Goal: Task Accomplishment & Management: Manage account settings

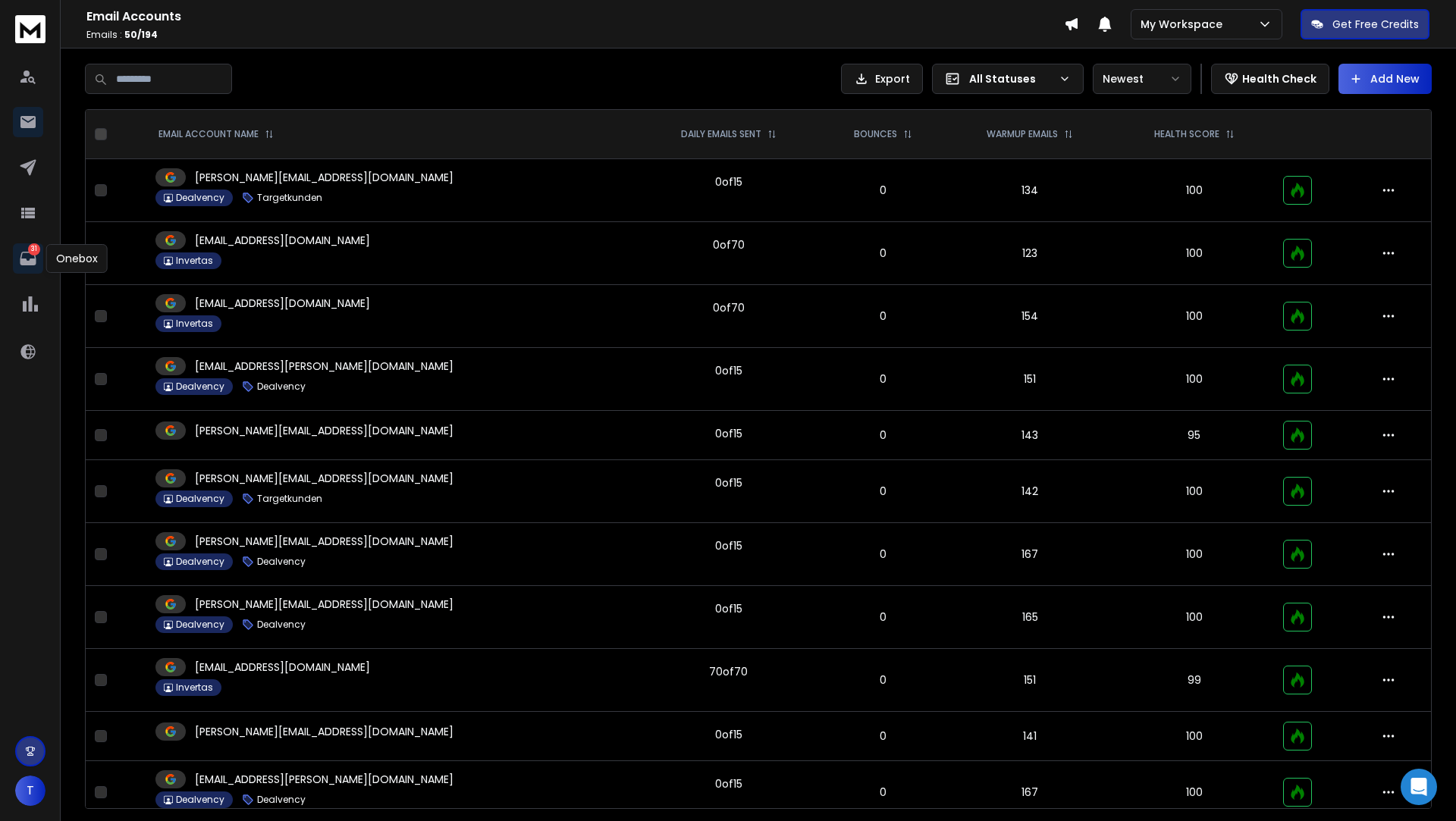
click at [30, 257] on icon at bounding box center [28, 259] width 18 height 18
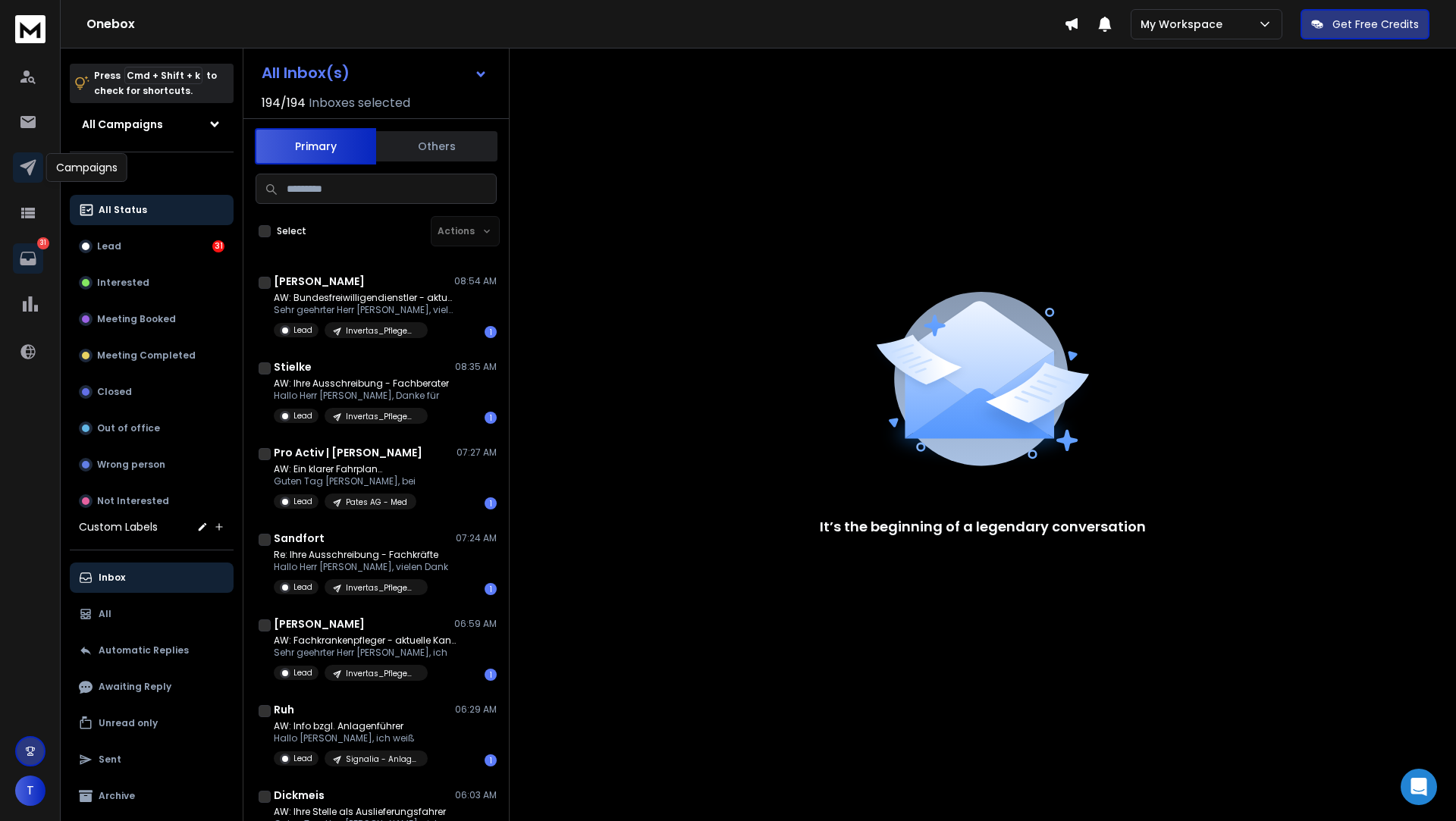
click at [17, 164] on link at bounding box center [28, 168] width 30 height 30
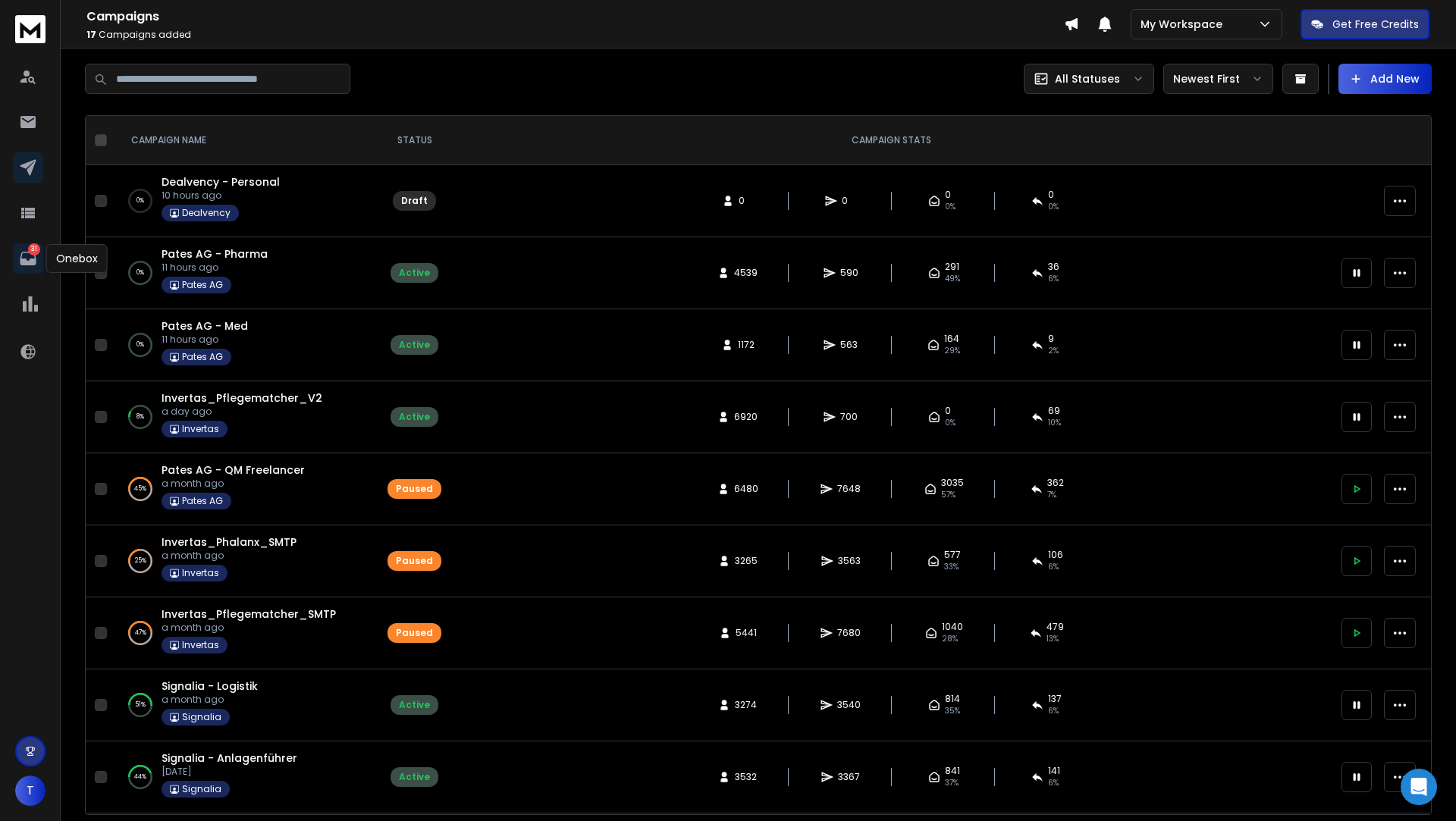
click at [33, 261] on icon at bounding box center [28, 258] width 16 height 13
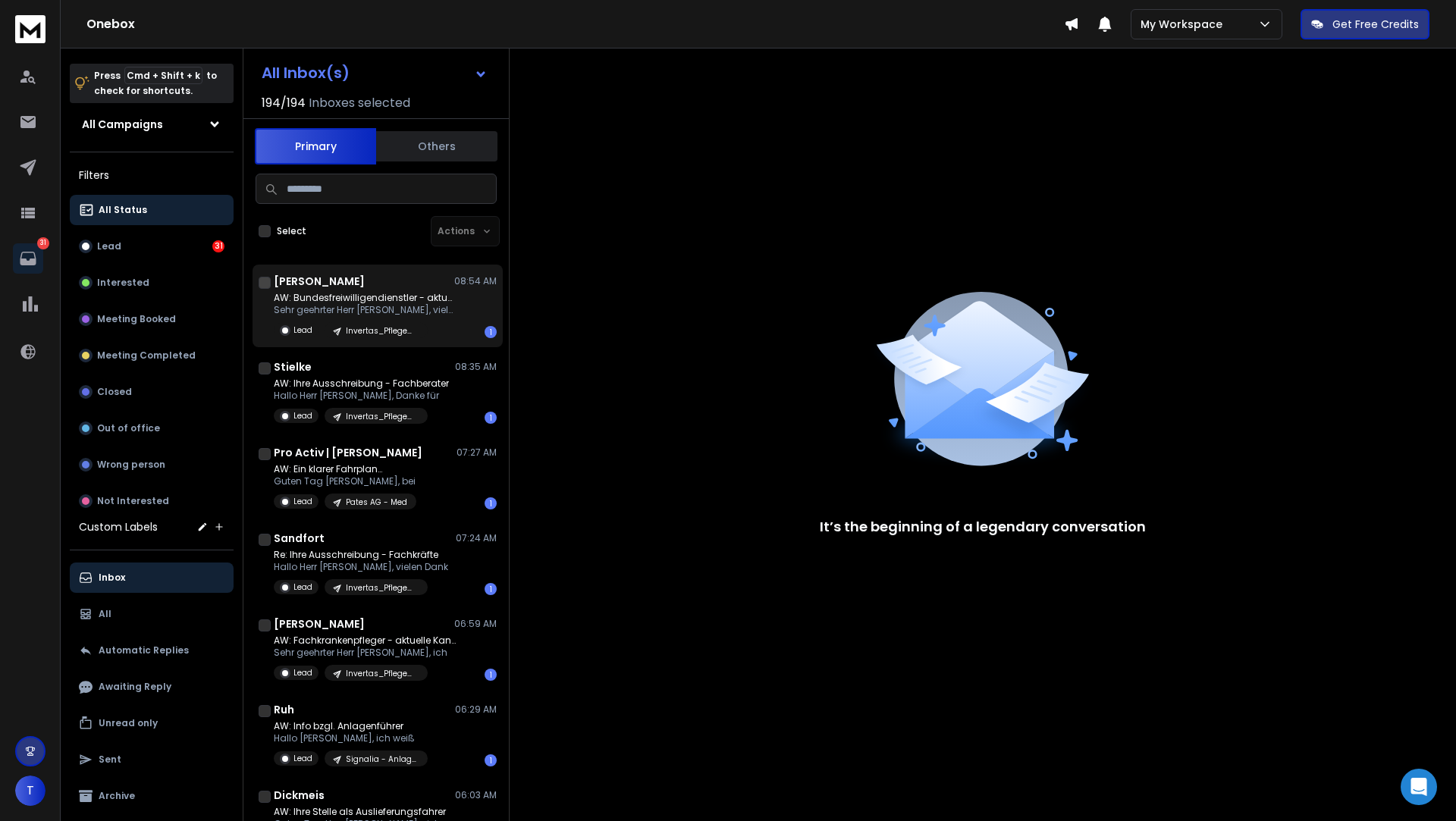
click at [426, 316] on p "Sehr geehrter Herr Ulpts, vielen" at bounding box center [365, 310] width 182 height 12
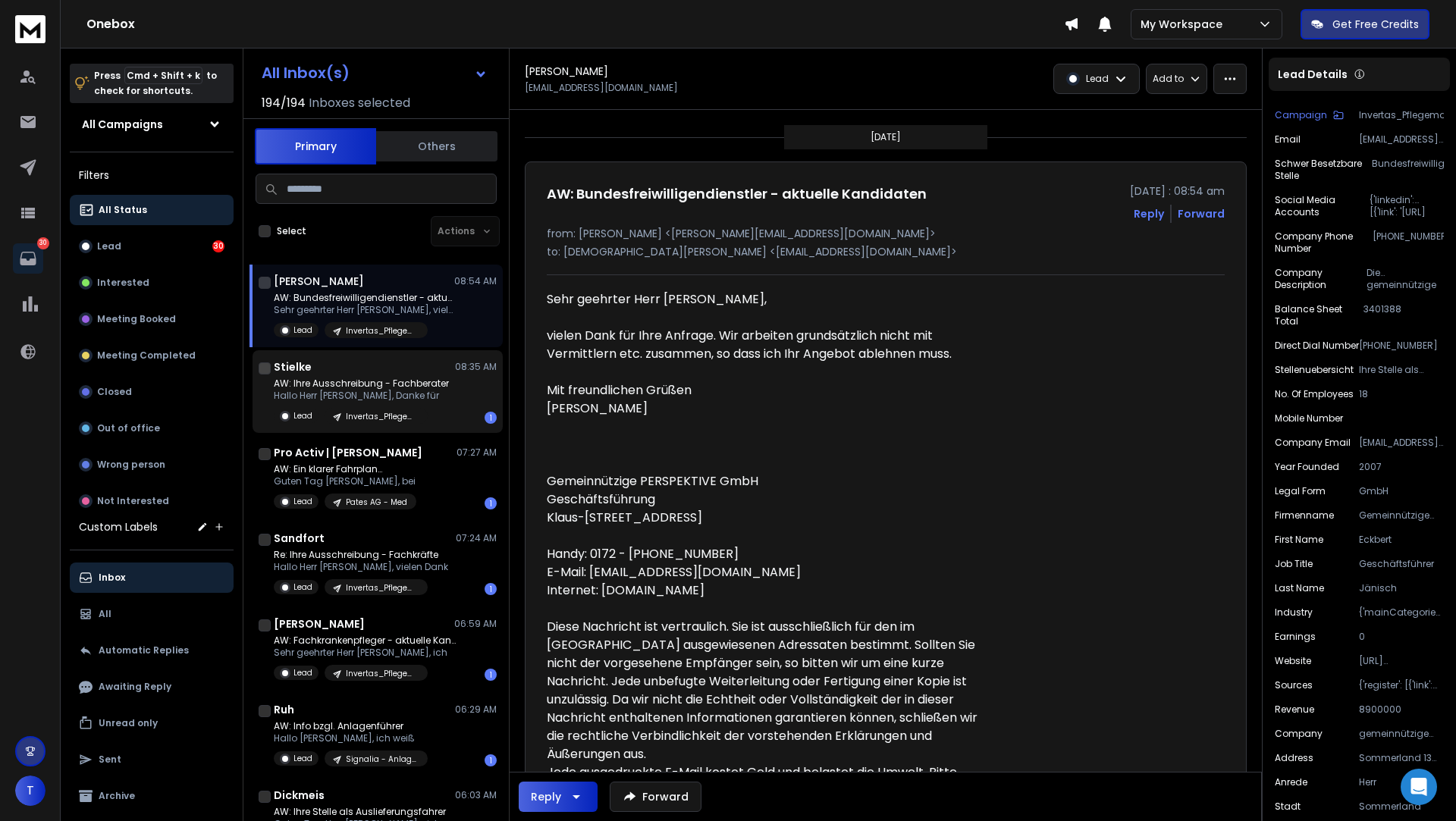
click at [421, 370] on div "Stielke 08:35 AM" at bounding box center [385, 366] width 223 height 15
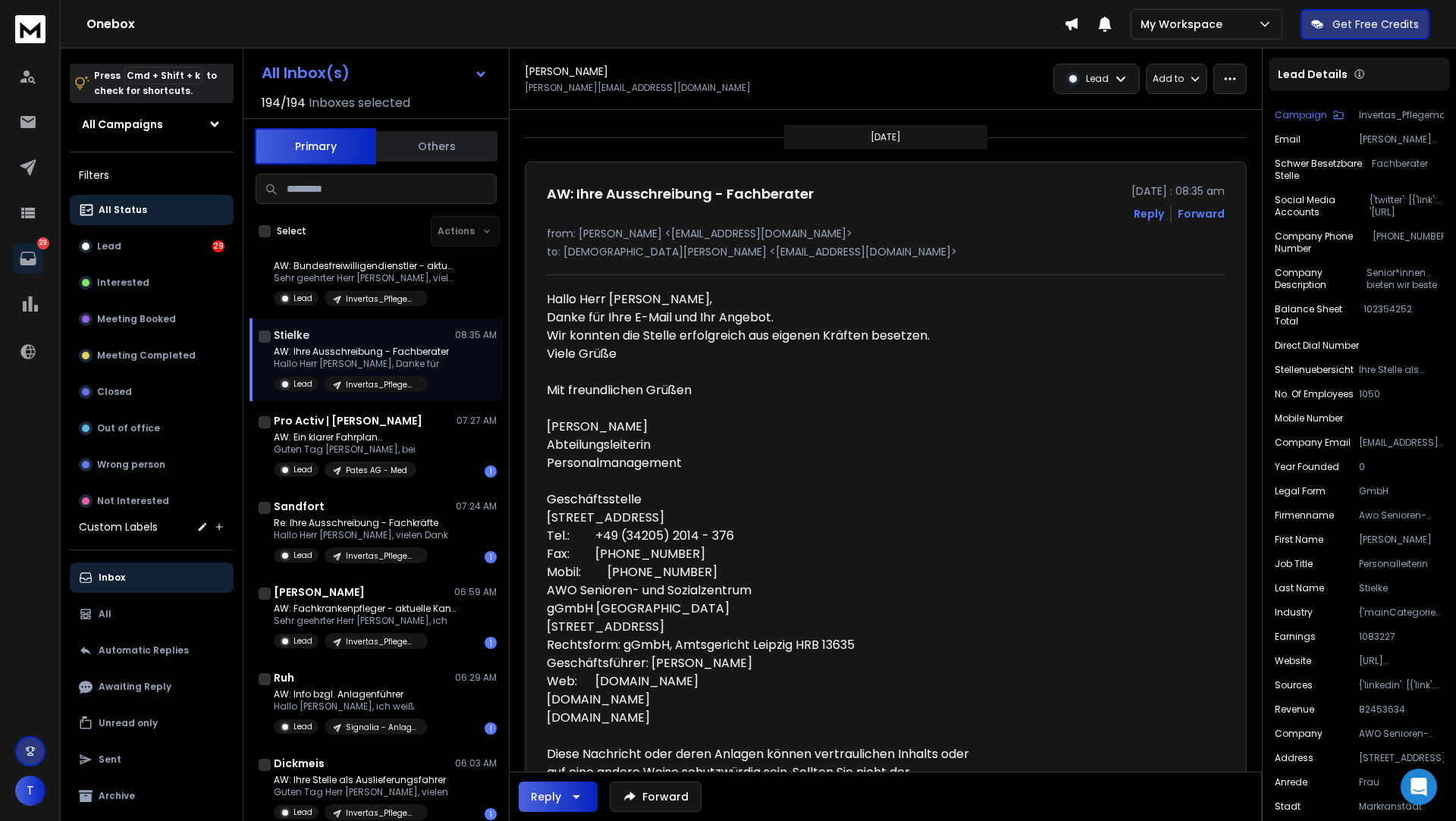
scroll to position [37, 0]
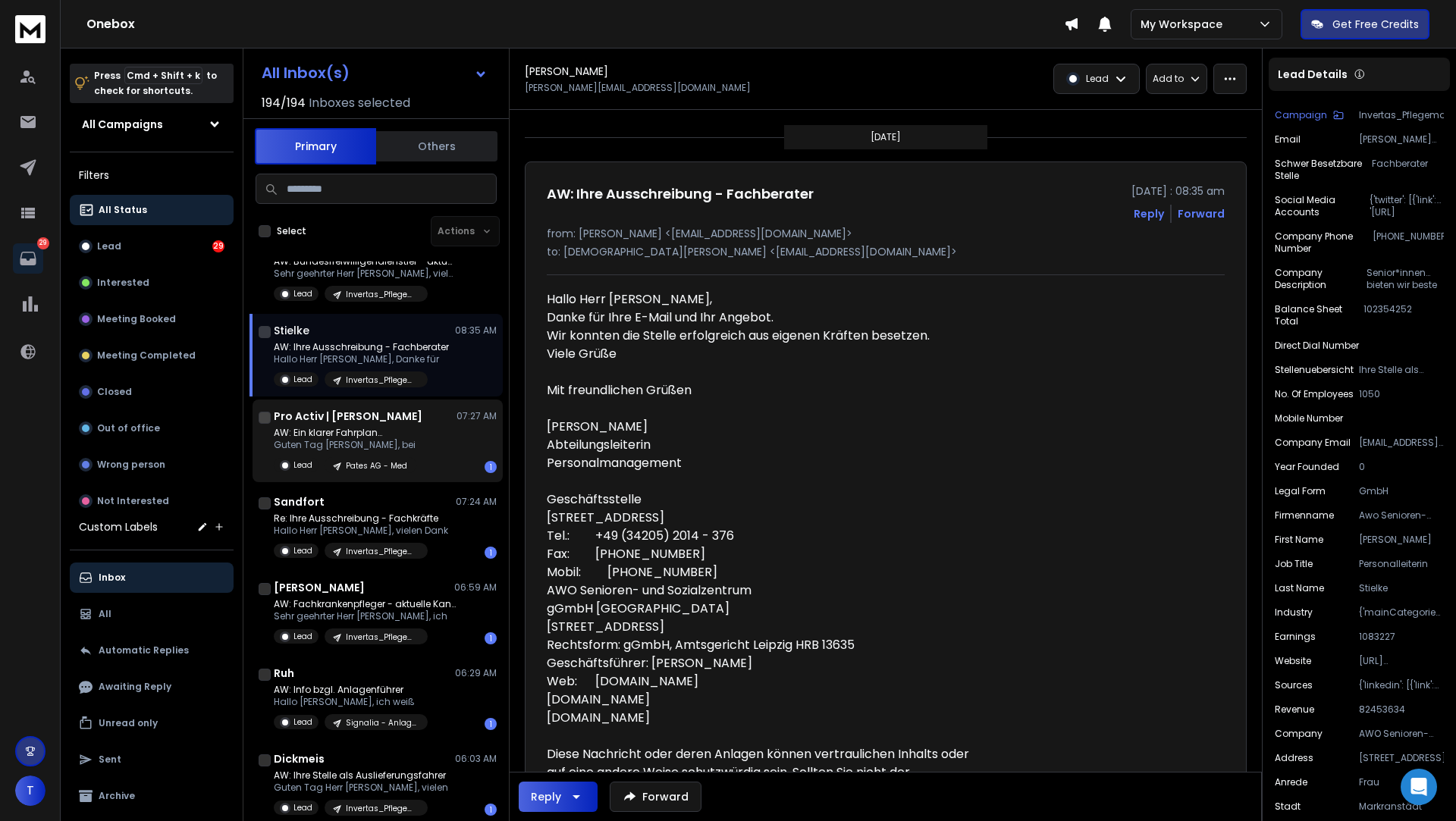
click at [428, 440] on div "AW: Ein klarer Fahrplan… Guten Tag Herr Kraft, bei Lead Pates AG - Med 1" at bounding box center [385, 450] width 223 height 46
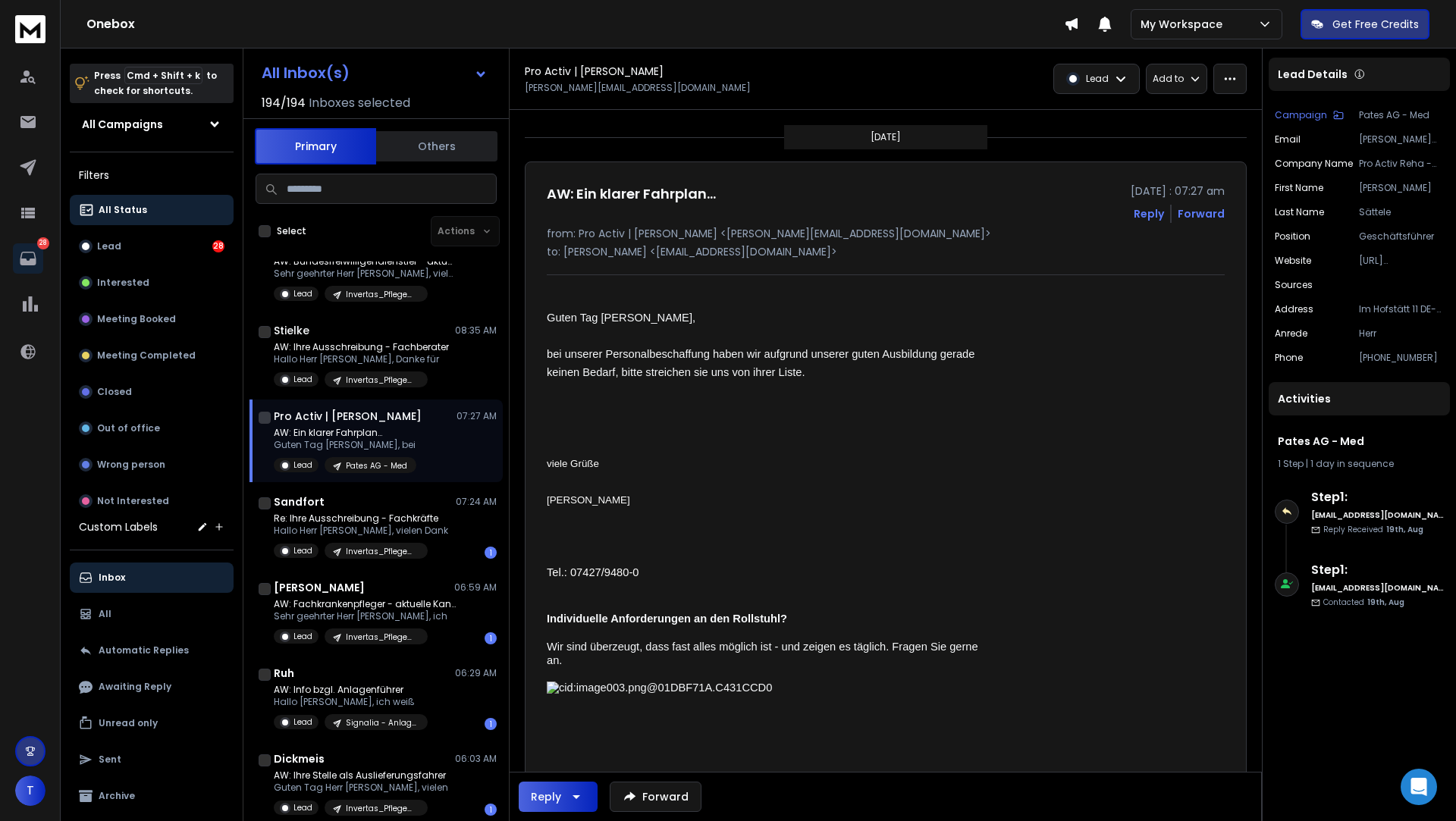
scroll to position [83, 0]
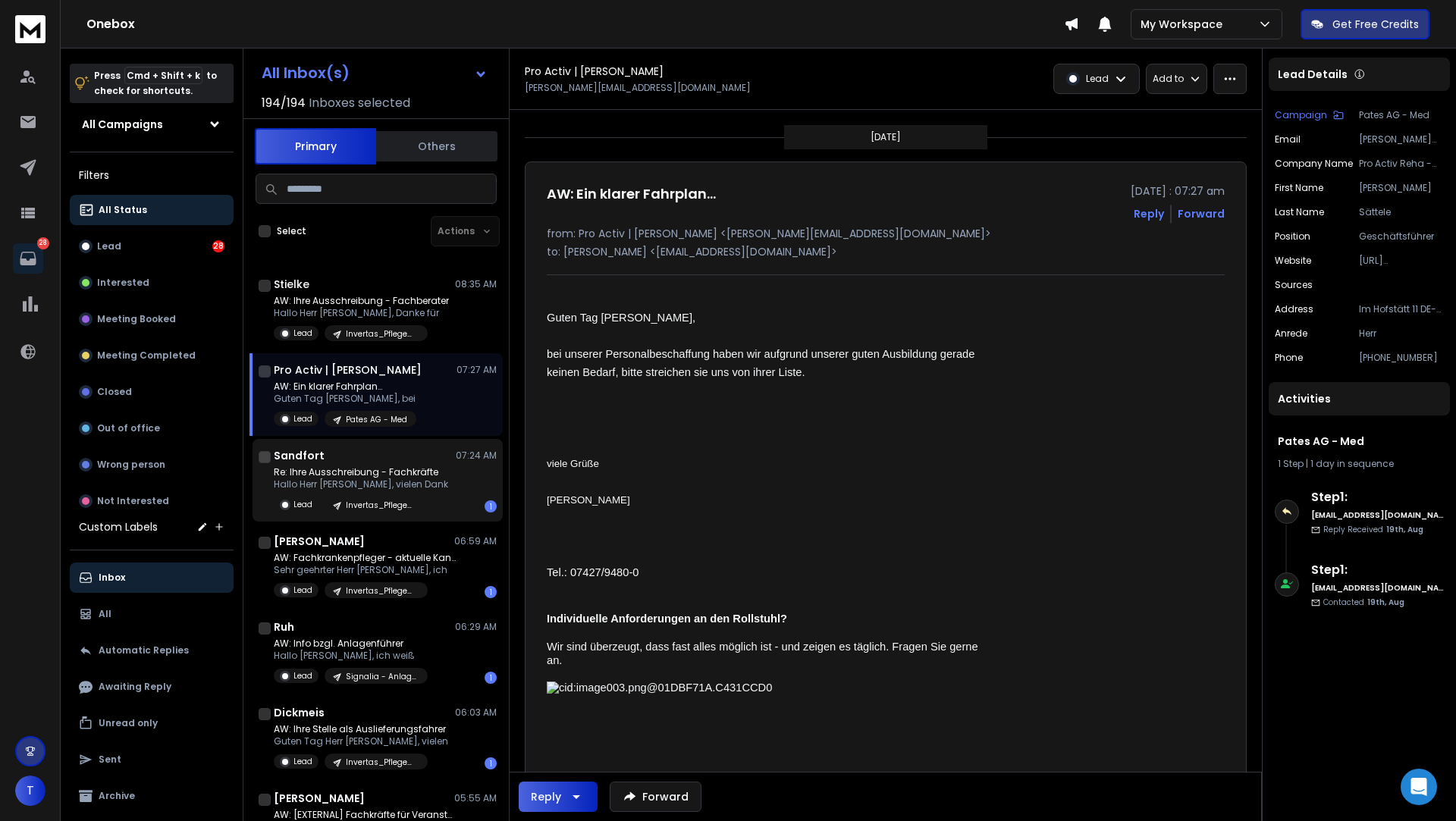
click at [432, 459] on div "Sandfort 07:24 AM" at bounding box center [385, 456] width 223 height 15
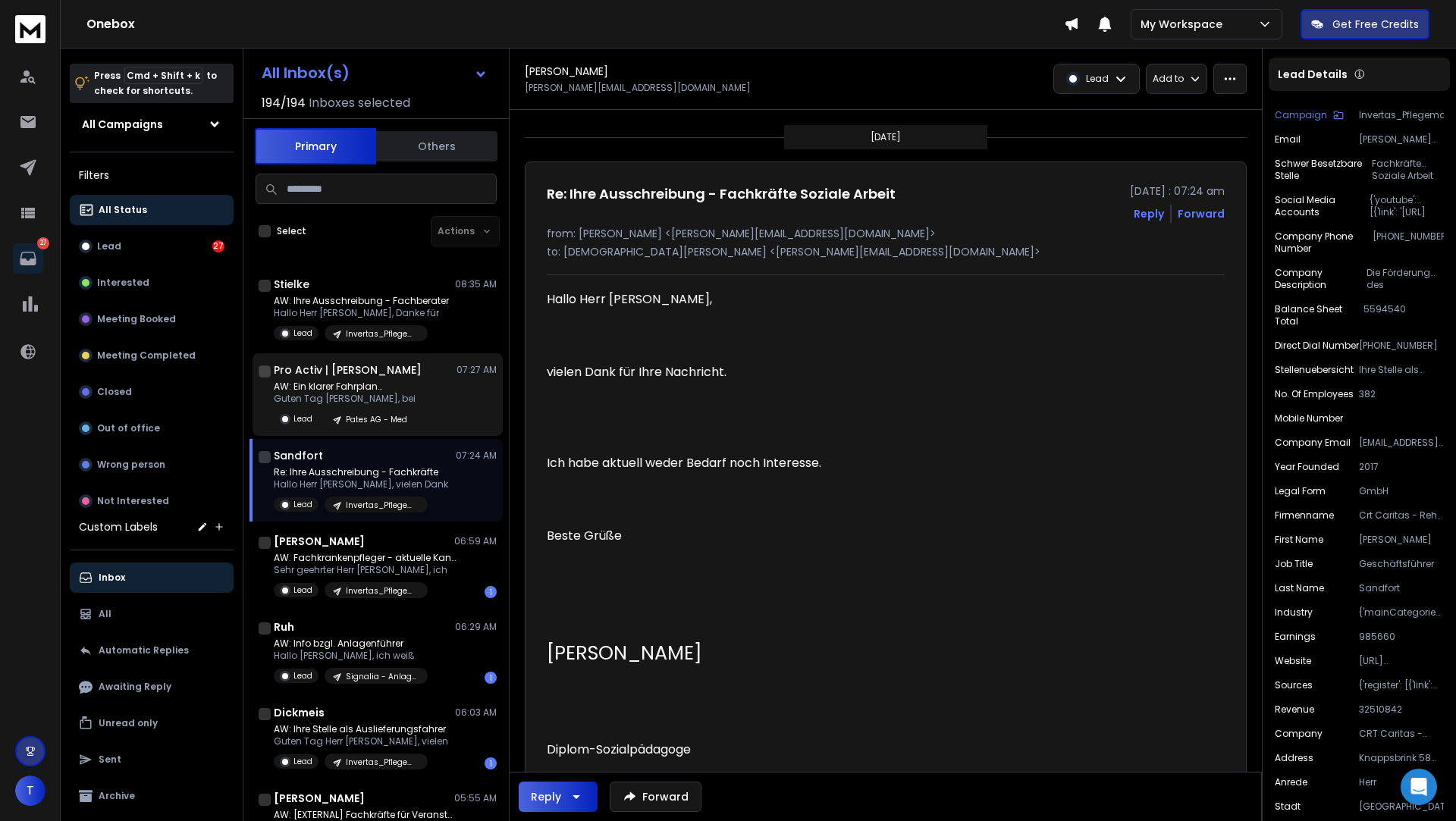
click at [454, 391] on div "AW: Ein klarer Fahrplan… Guten Tag Herr Kraft, bei Lead Pates AG - Med" at bounding box center [385, 404] width 223 height 46
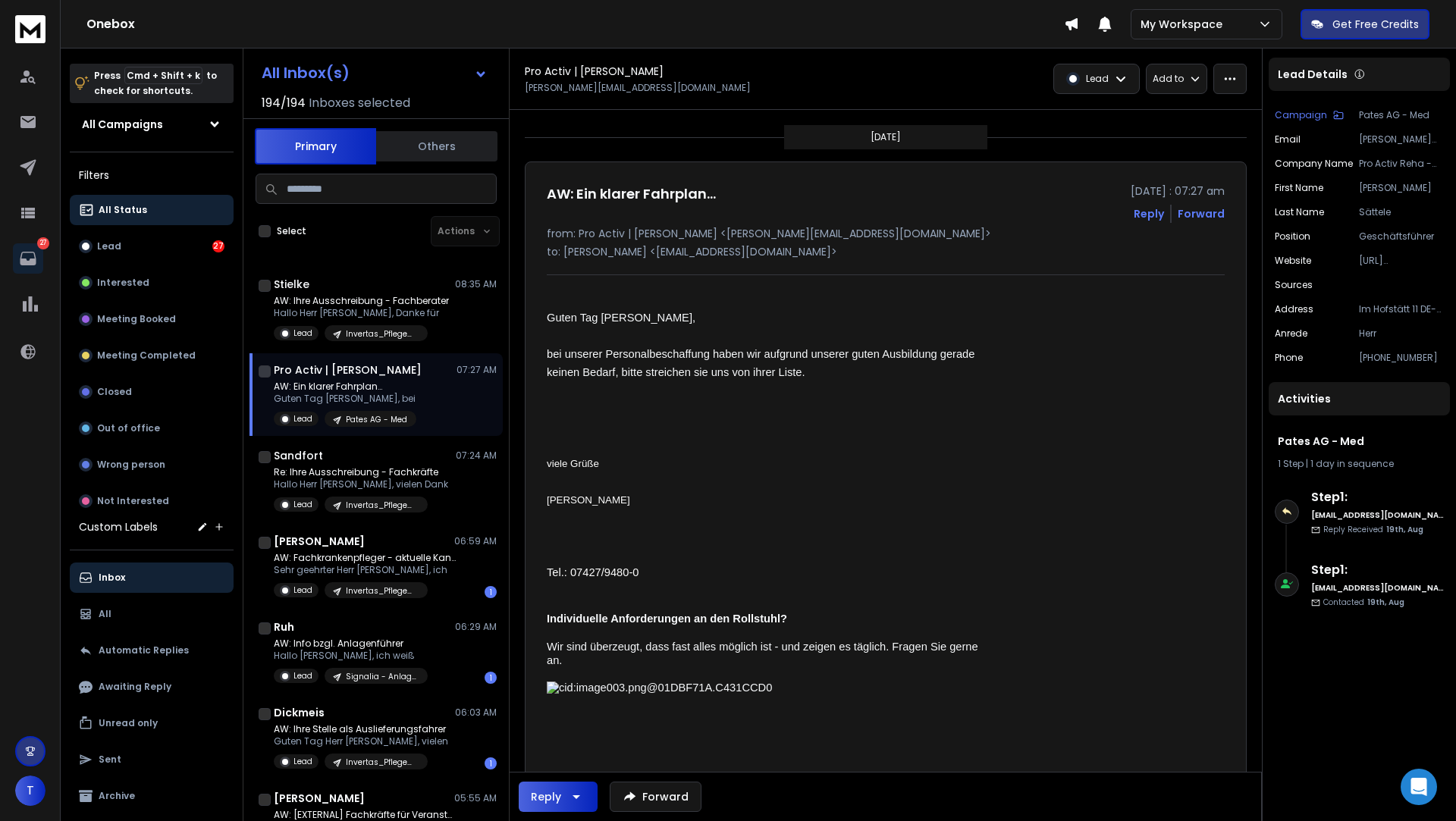
click at [1137, 82] on div "Lead" at bounding box center [1096, 78] width 85 height 29
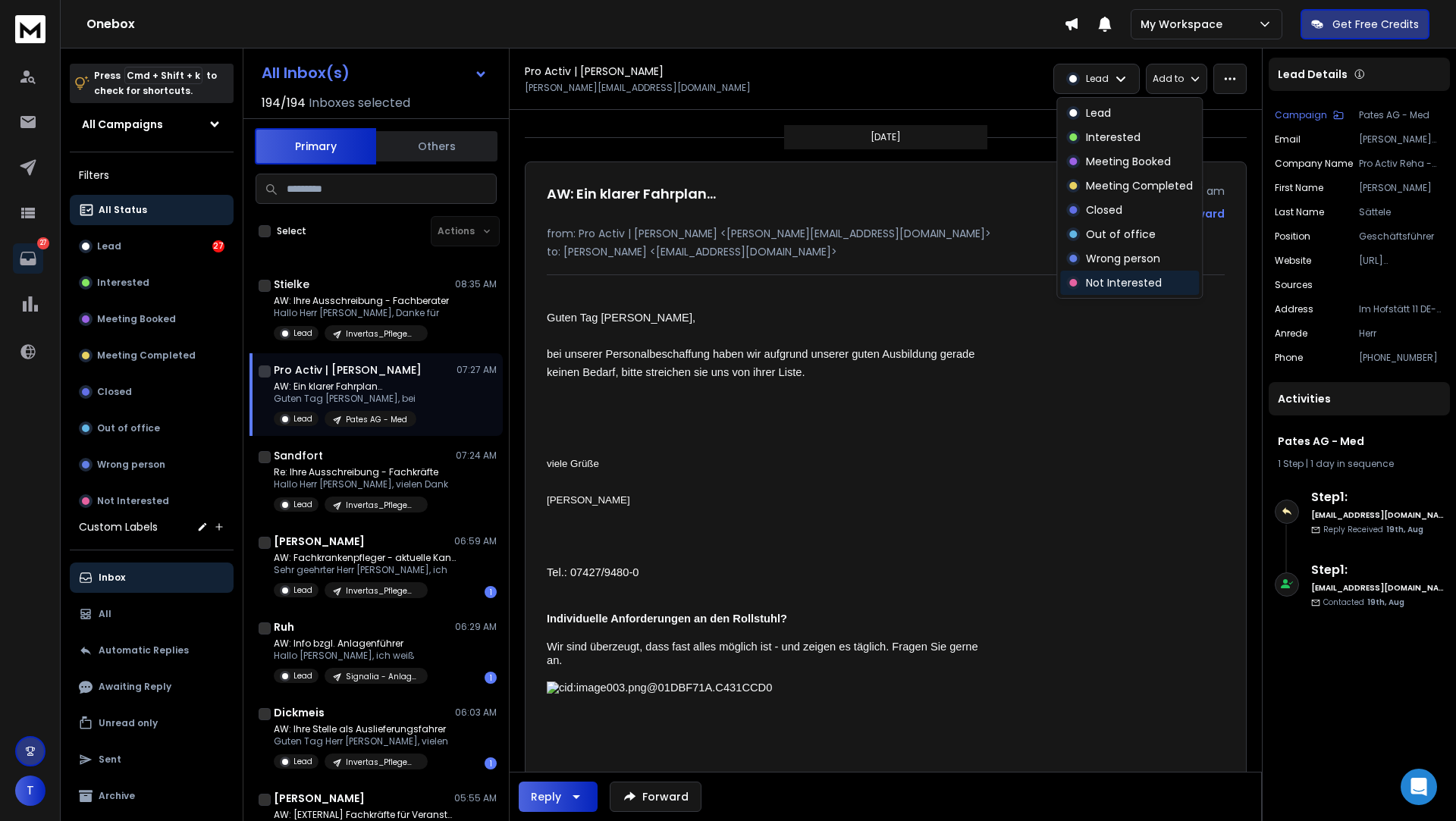
click at [1108, 280] on p "Not Interested" at bounding box center [1123, 283] width 76 height 15
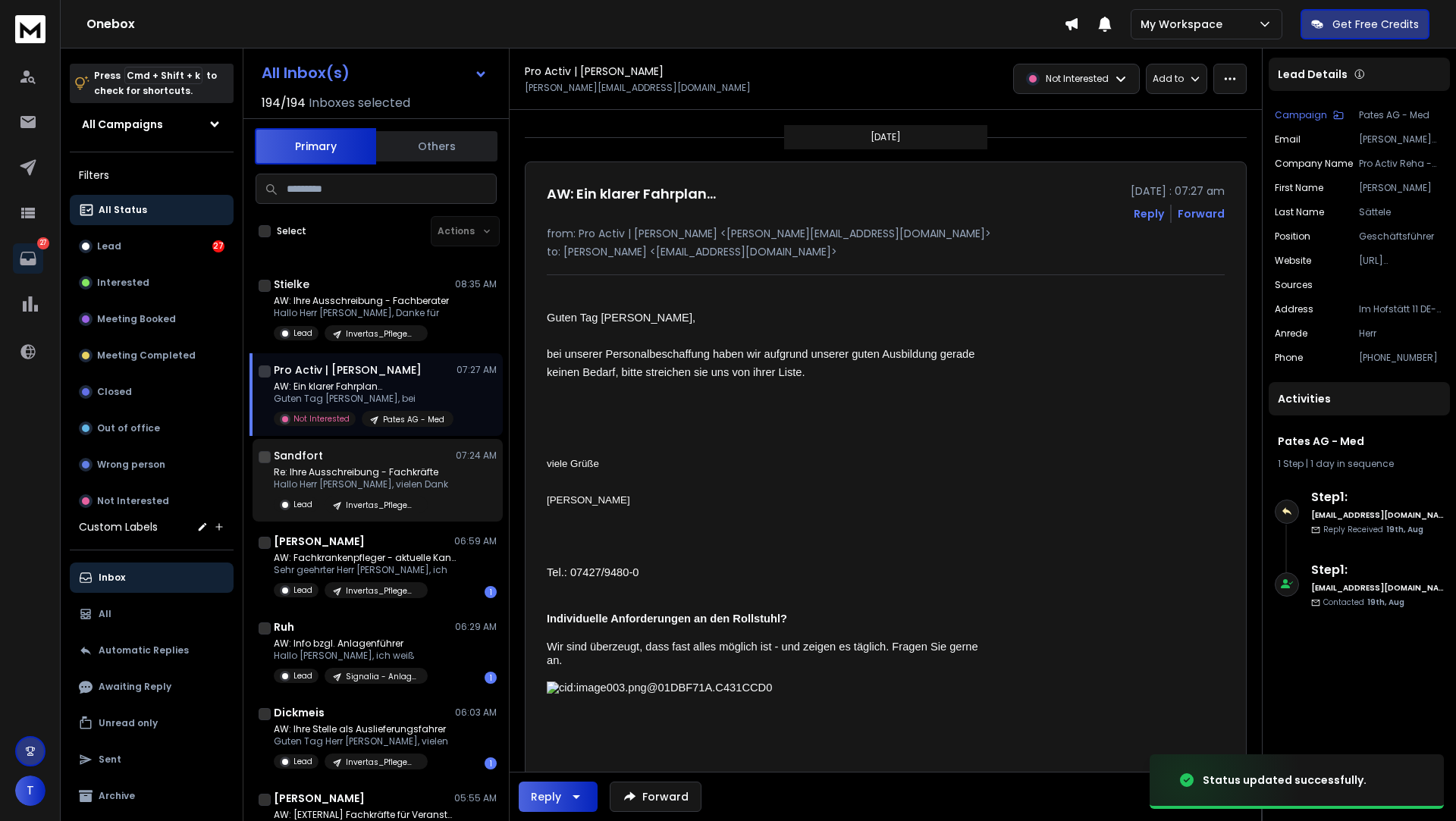
click at [459, 464] on div "Sandfort 07:24 AM Re: Ihre Ausschreibung - Fachkräfte Hallo Herr Ulpts, vielen …" at bounding box center [385, 480] width 223 height 64
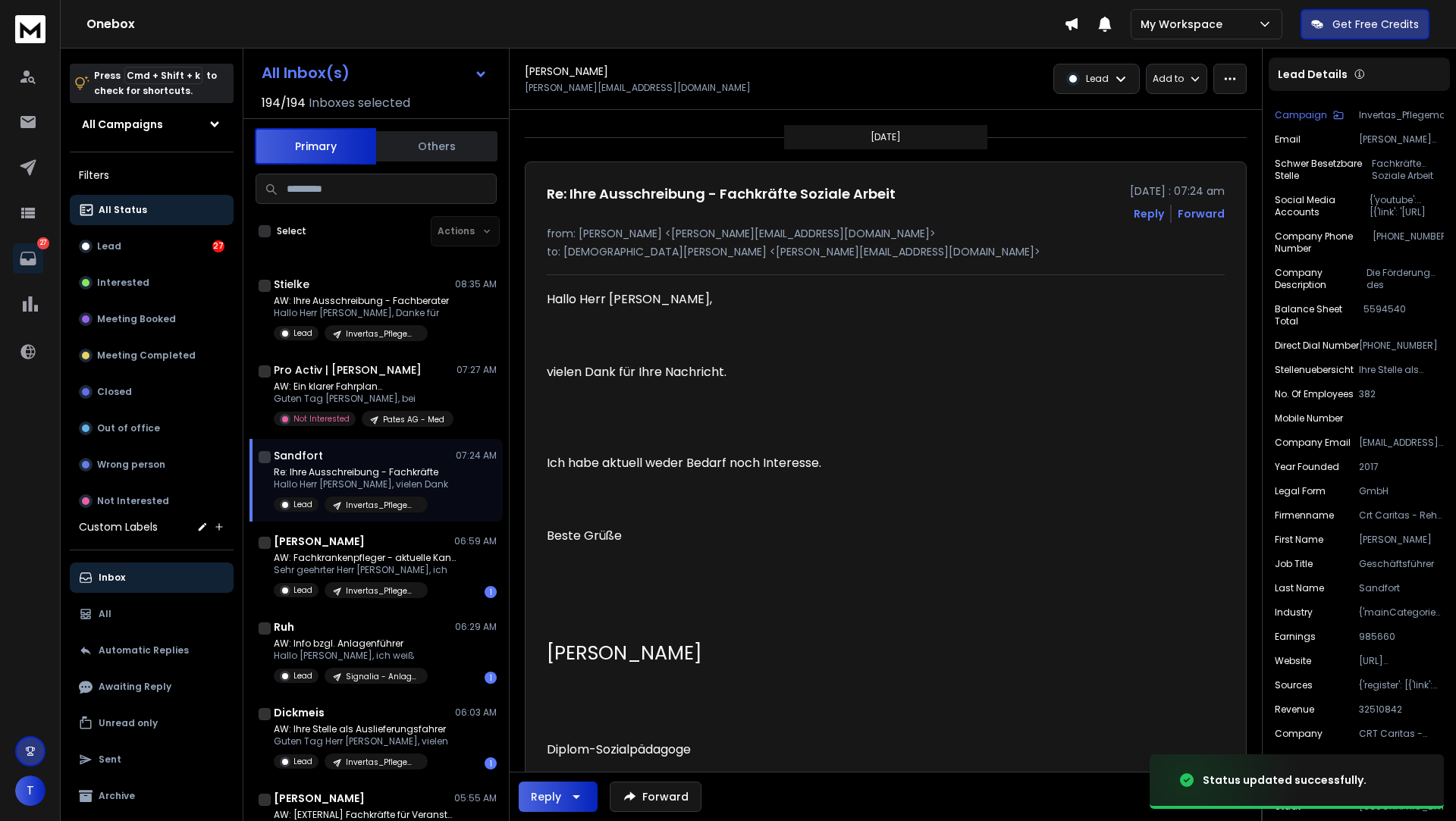
click at [1088, 73] on p "Lead" at bounding box center [1098, 79] width 23 height 12
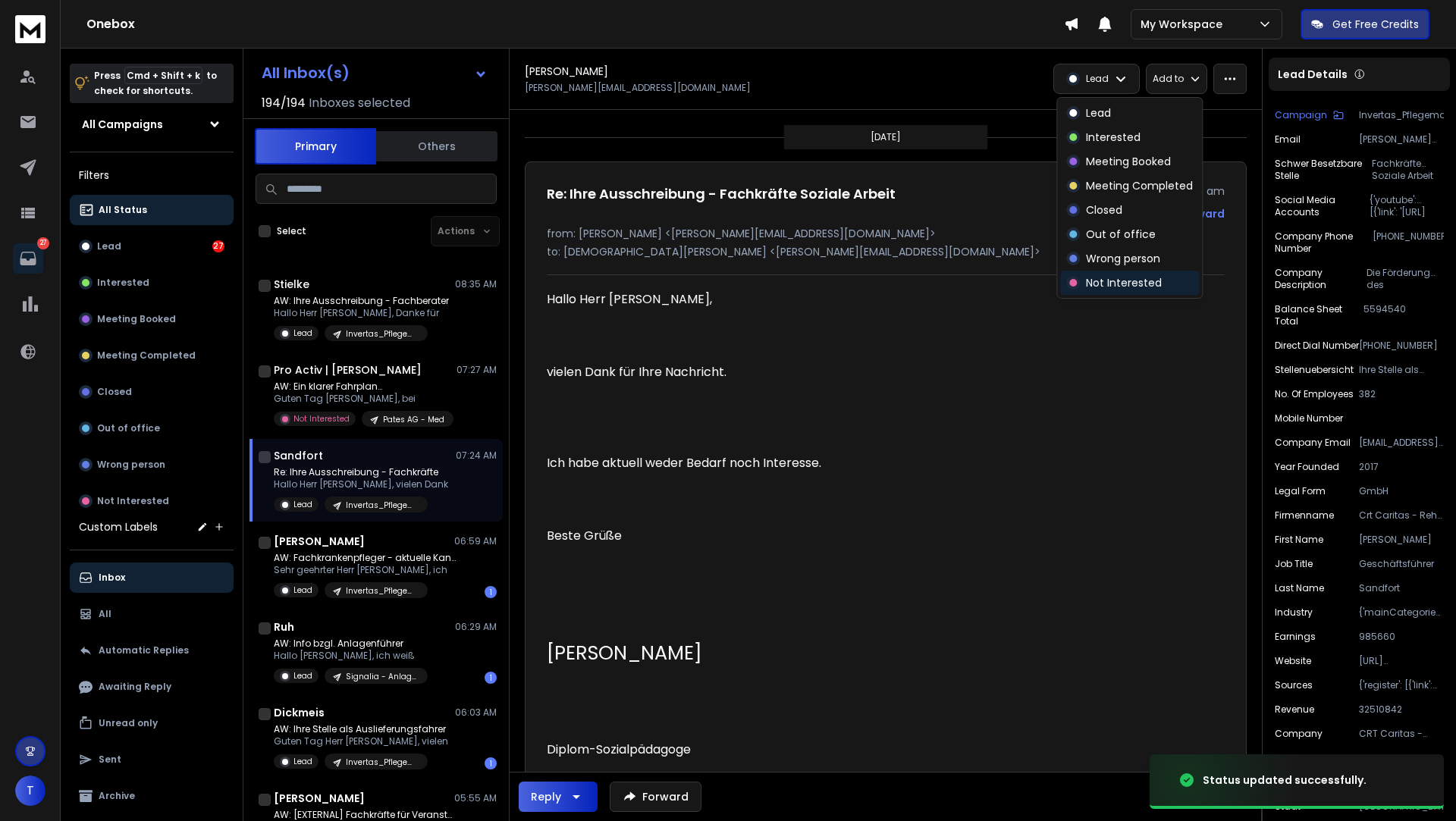
click at [1084, 276] on div "Not Interested" at bounding box center [1114, 283] width 95 height 15
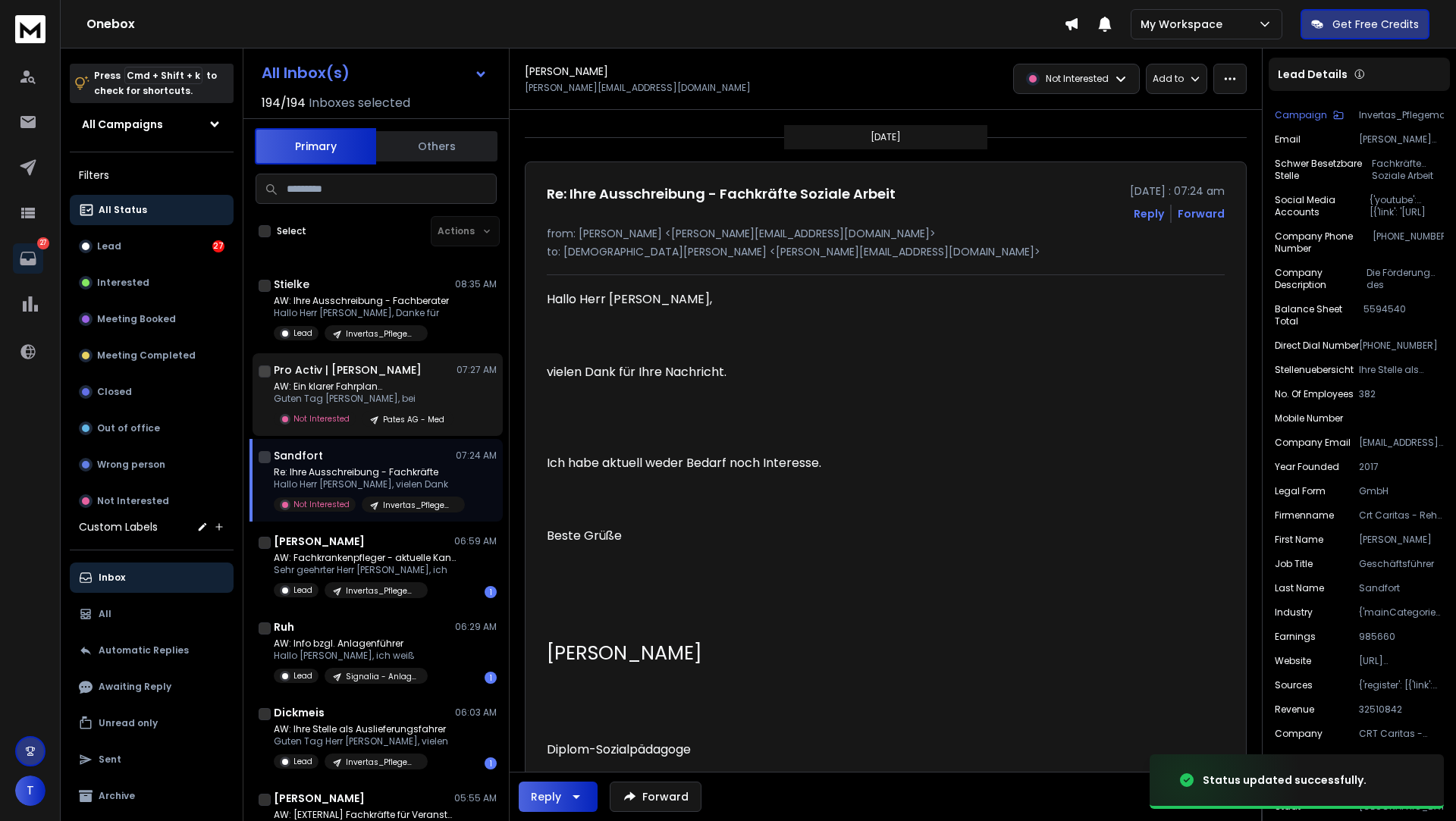
scroll to position [0, 0]
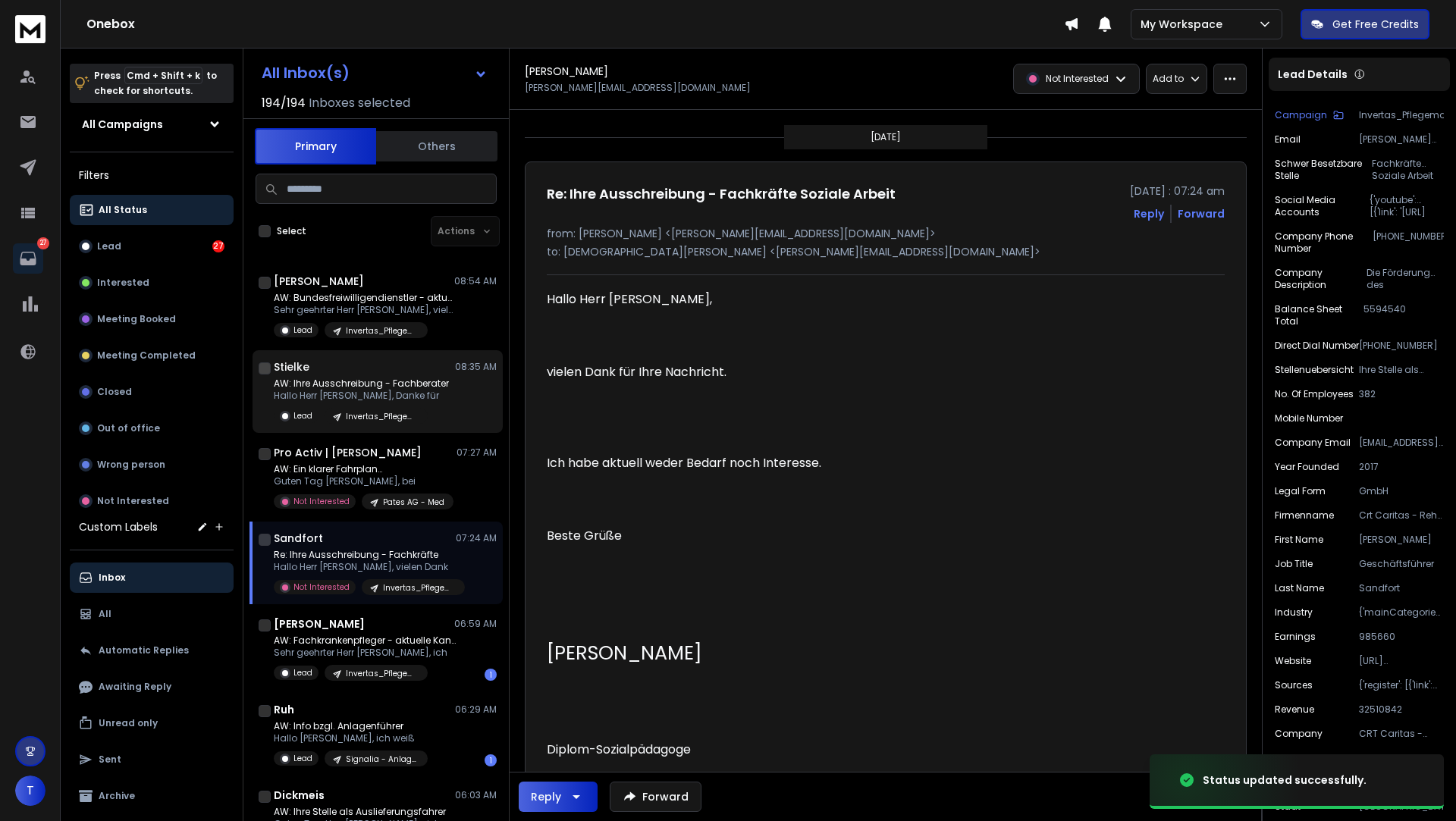
click at [443, 388] on p "AW: Ihre Ausschreibung - Fachberater" at bounding box center [361, 383] width 175 height 12
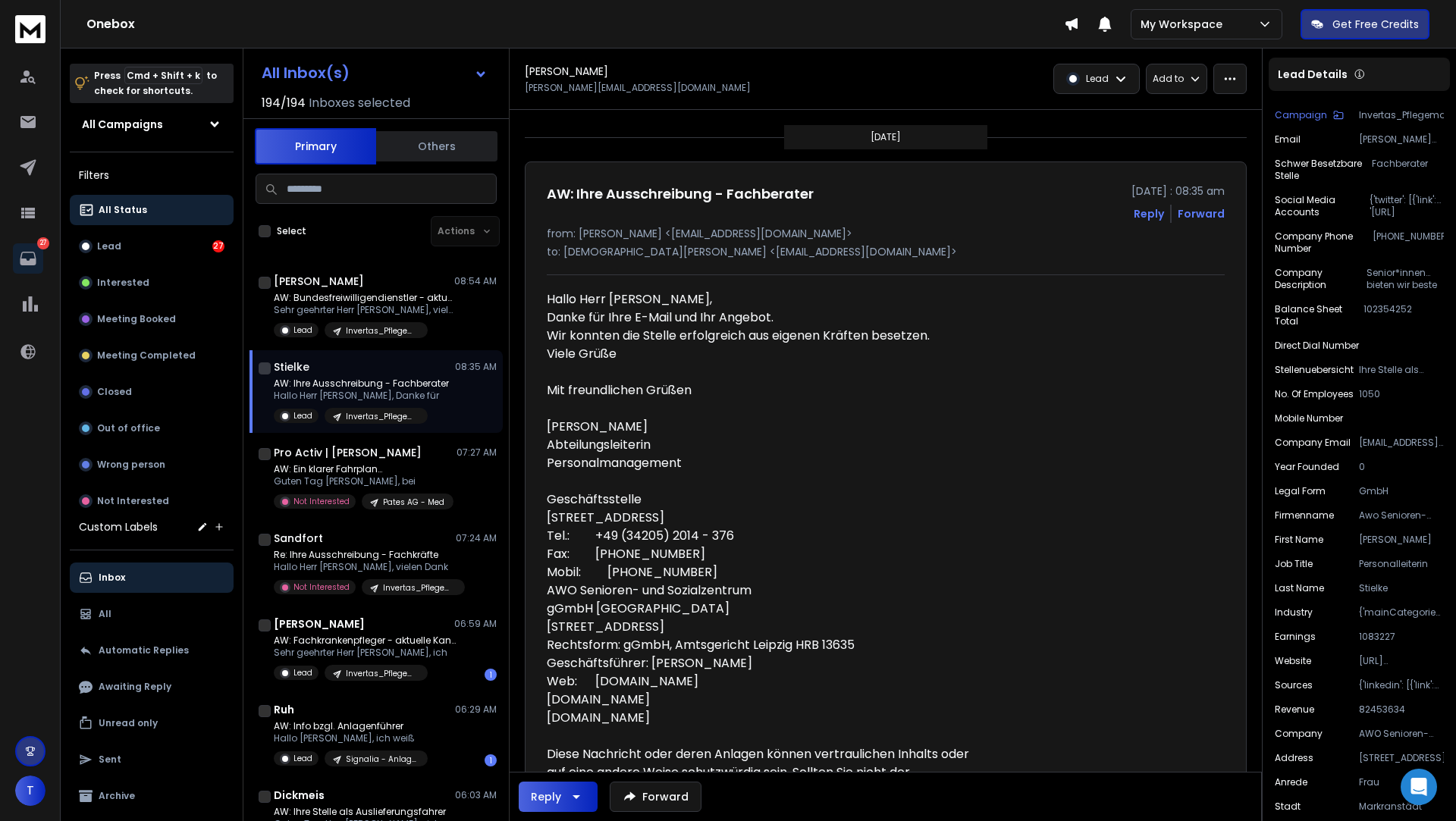
click at [1096, 88] on div "Lead" at bounding box center [1096, 78] width 85 height 29
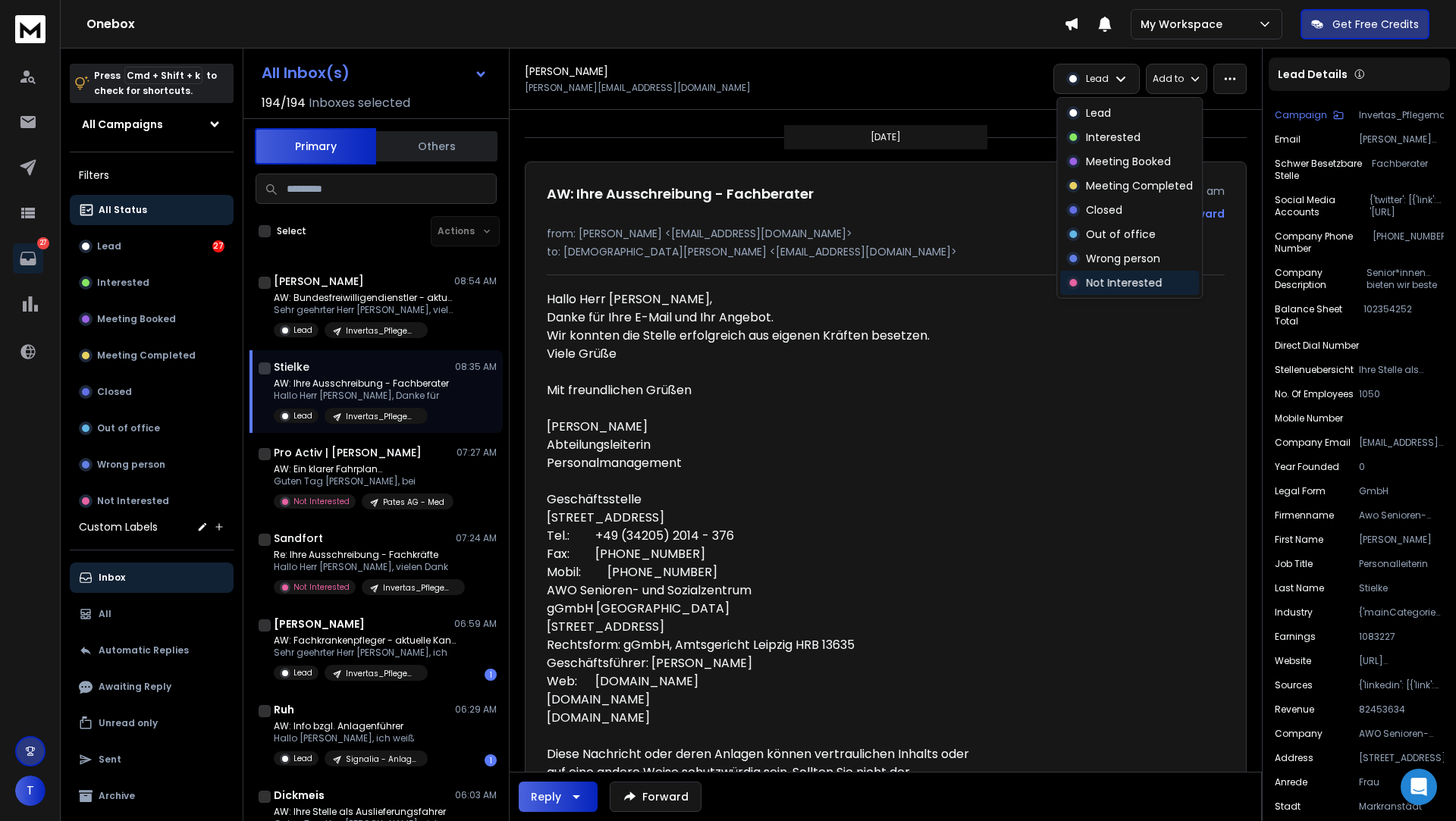
click at [1086, 284] on p "Not Interested" at bounding box center [1123, 283] width 76 height 15
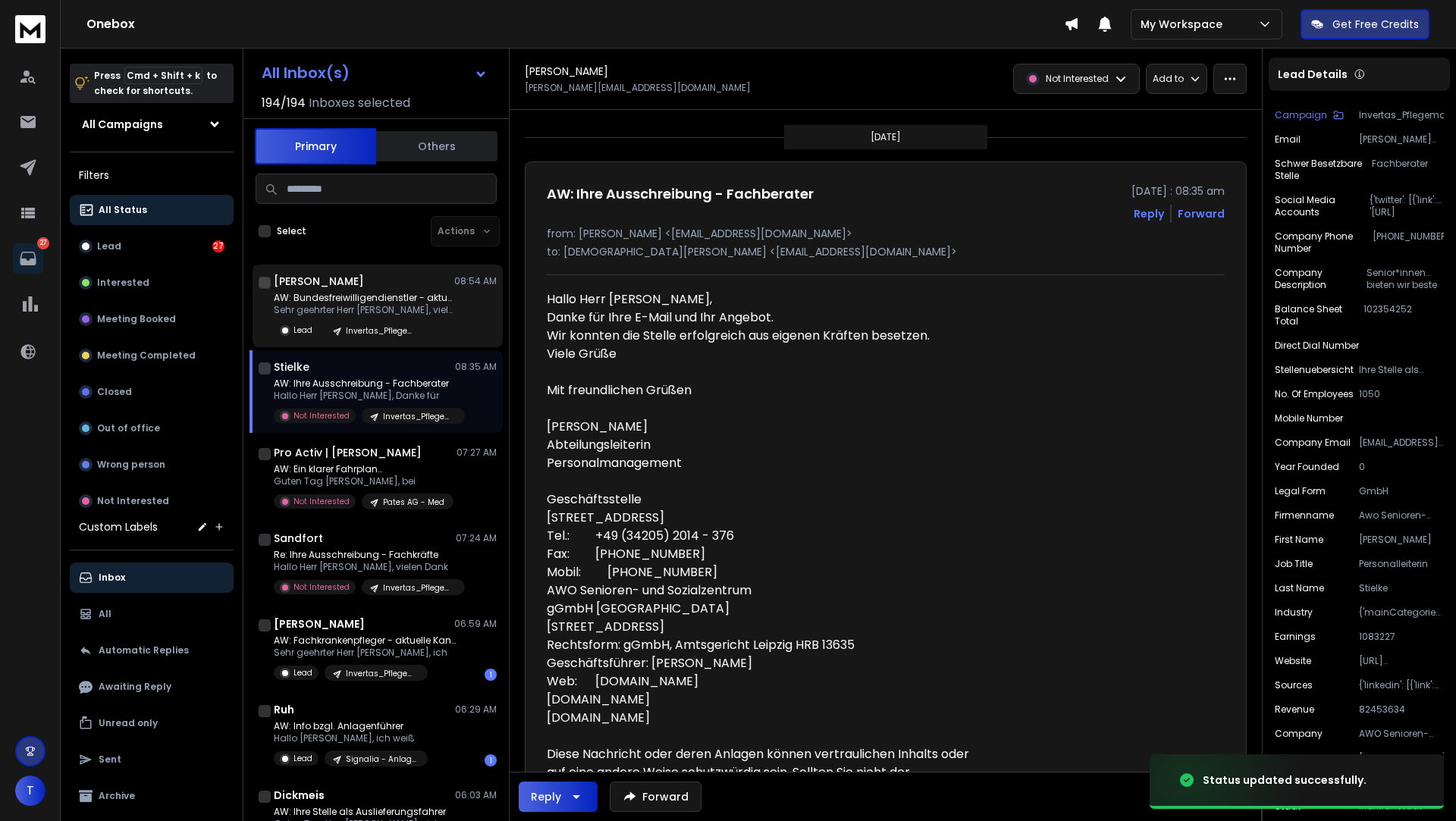
click at [383, 315] on p "Sehr geehrter Herr Ulpts, vielen" at bounding box center [365, 310] width 182 height 12
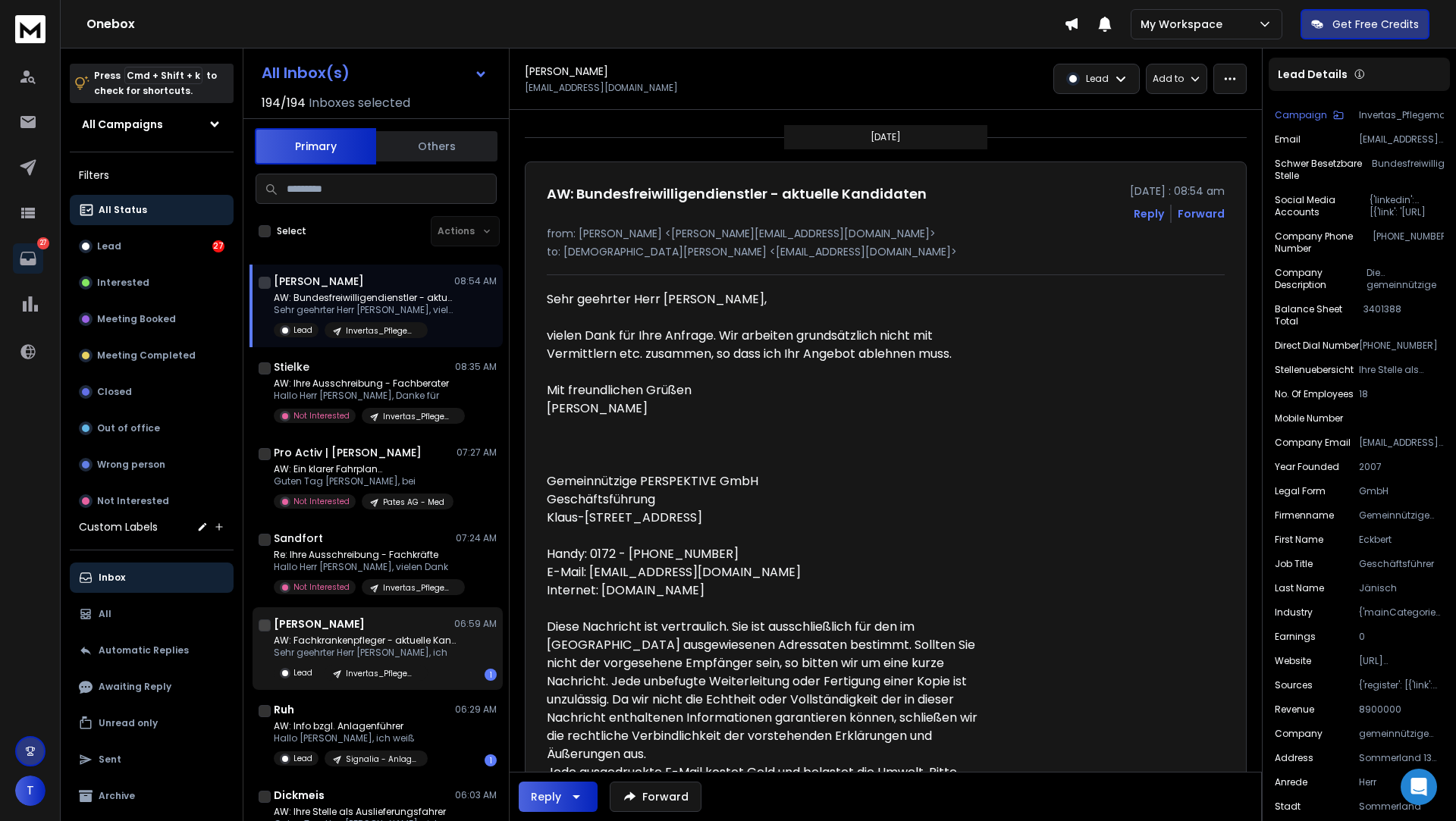
click at [432, 623] on div "Martin Deinert 06:59 AM" at bounding box center [385, 623] width 223 height 15
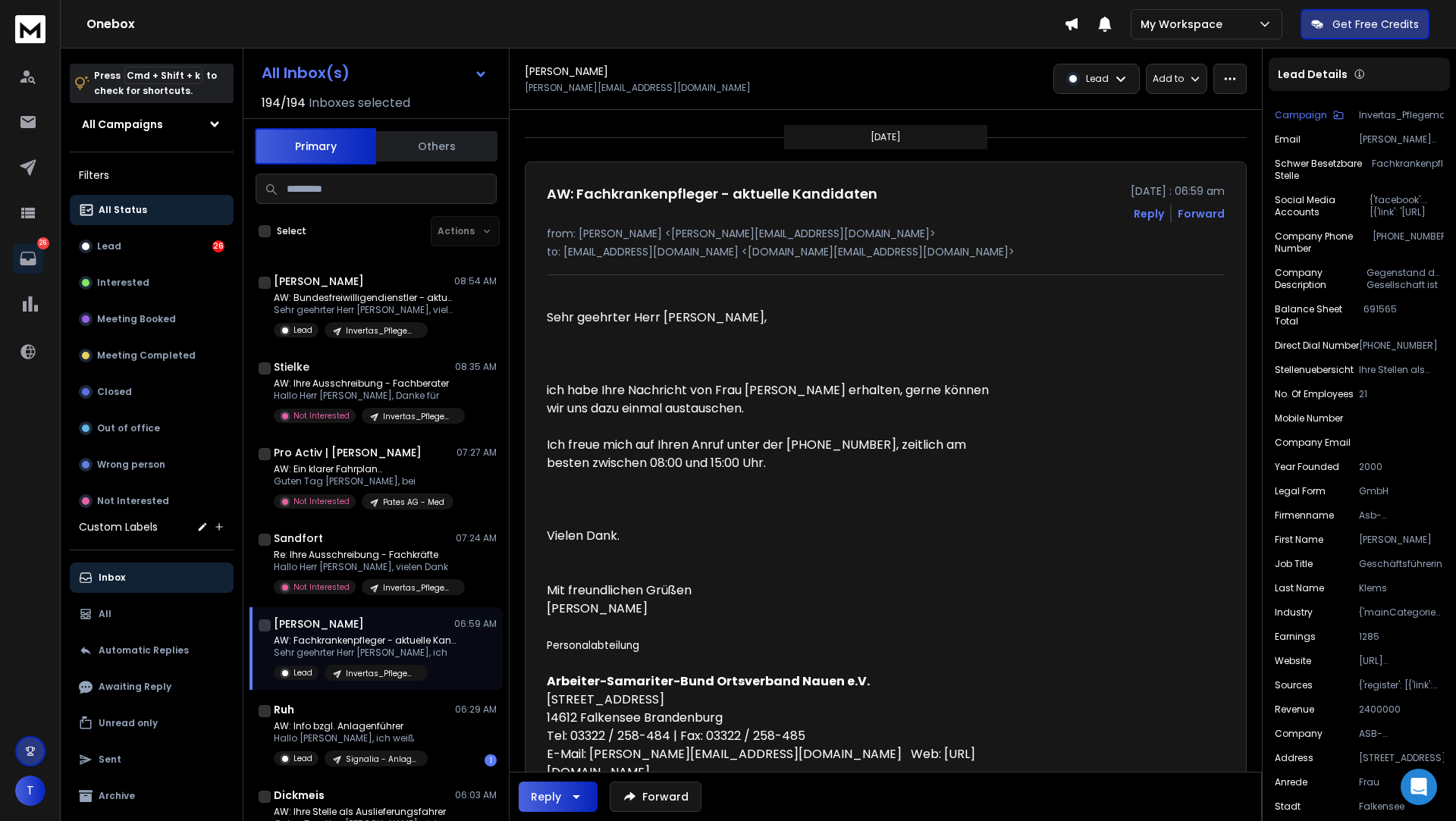
click at [1099, 79] on p "Lead" at bounding box center [1098, 79] width 23 height 12
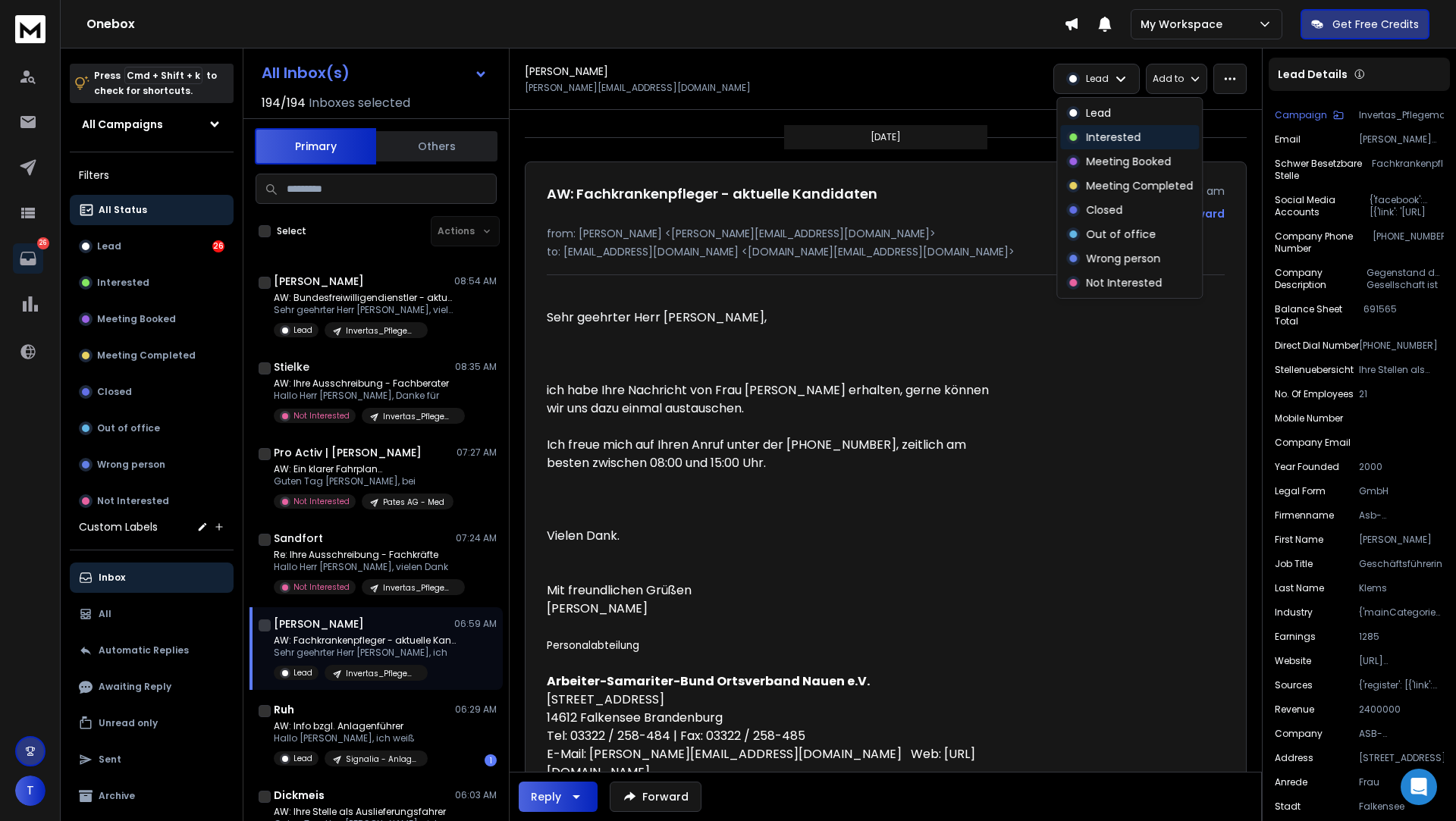
click at [1098, 135] on p "Interested" at bounding box center [1113, 136] width 54 height 15
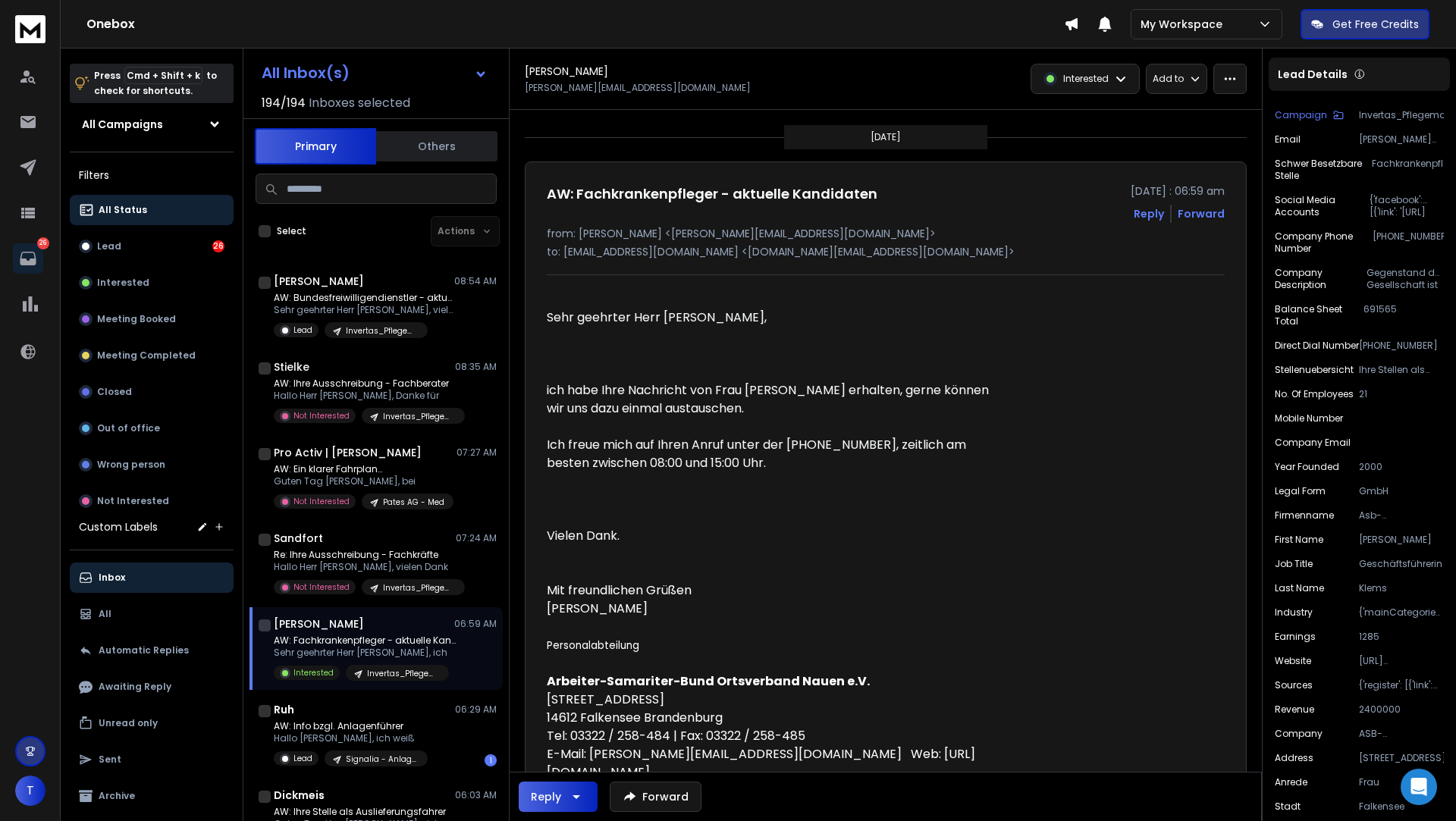
click at [1107, 84] on p "Interested" at bounding box center [1085, 79] width 45 height 12
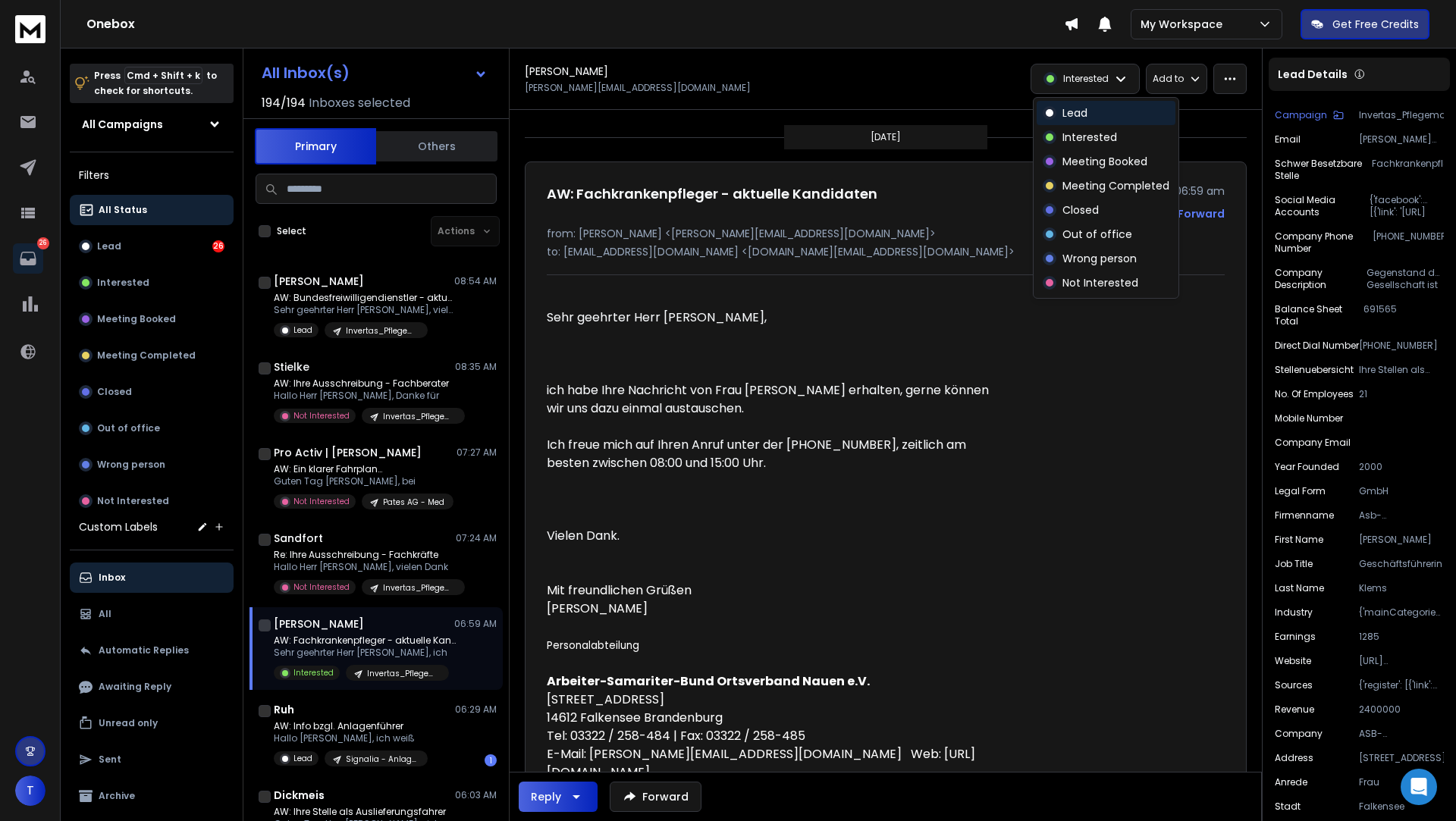
click at [1098, 109] on div "Lead" at bounding box center [1106, 112] width 139 height 24
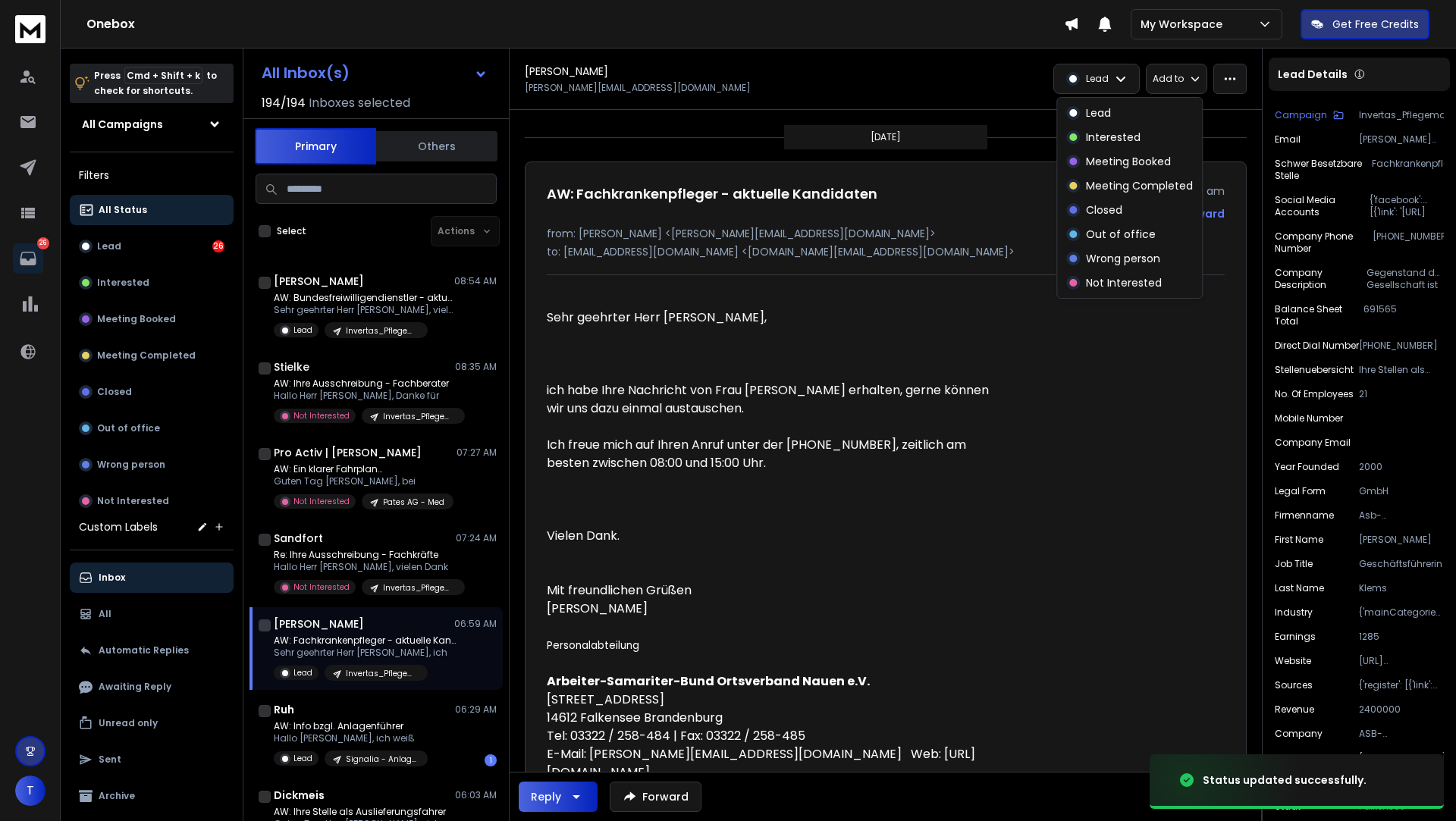
click at [1106, 82] on p "Lead" at bounding box center [1098, 79] width 23 height 12
click at [1115, 138] on p "Interested" at bounding box center [1113, 136] width 54 height 15
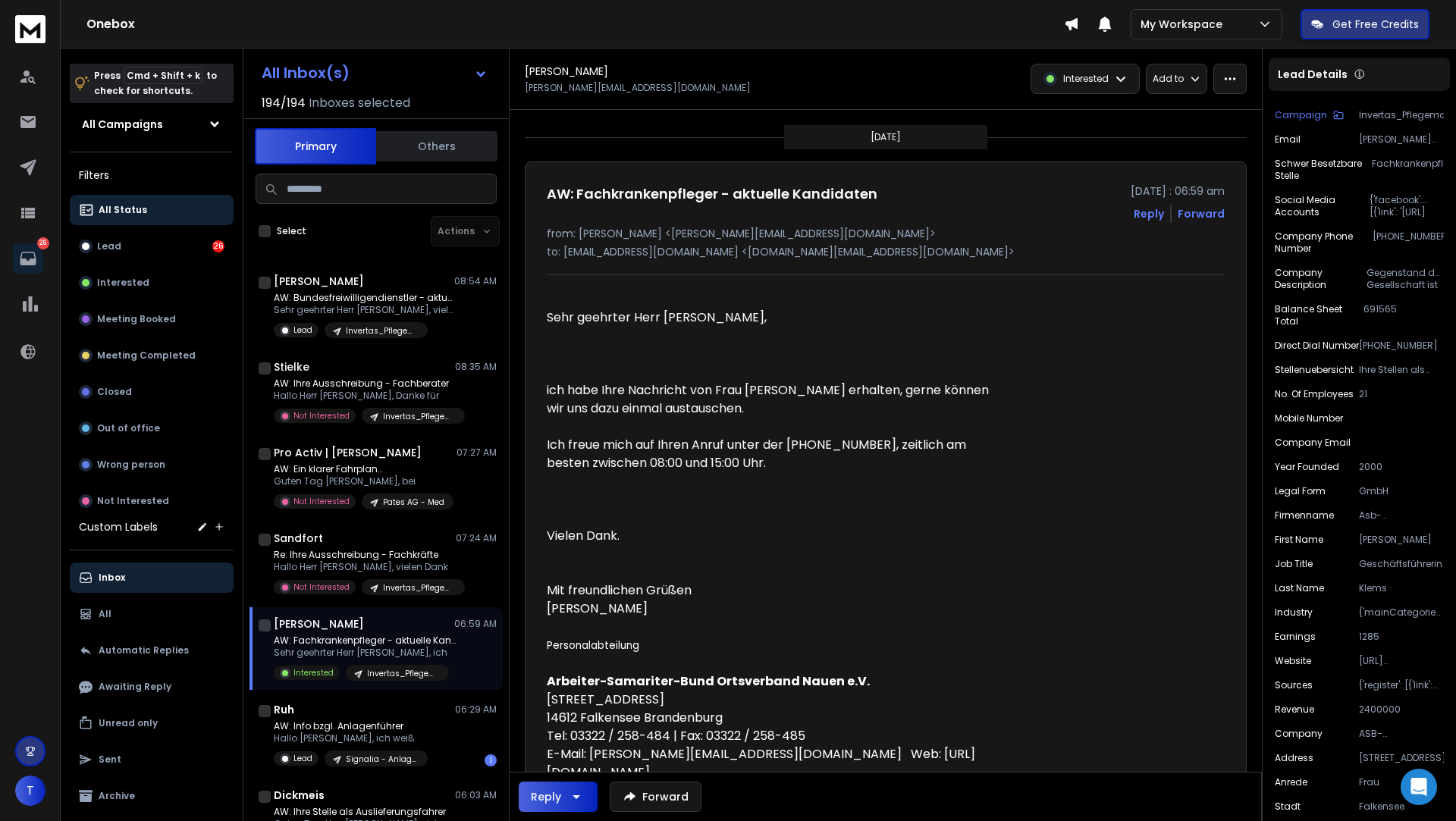
click at [799, 464] on p "Ich freue mich auf Ihren Anruf unter der 03322-258484, zeitlich am besten zwisc…" at bounding box center [768, 454] width 443 height 37
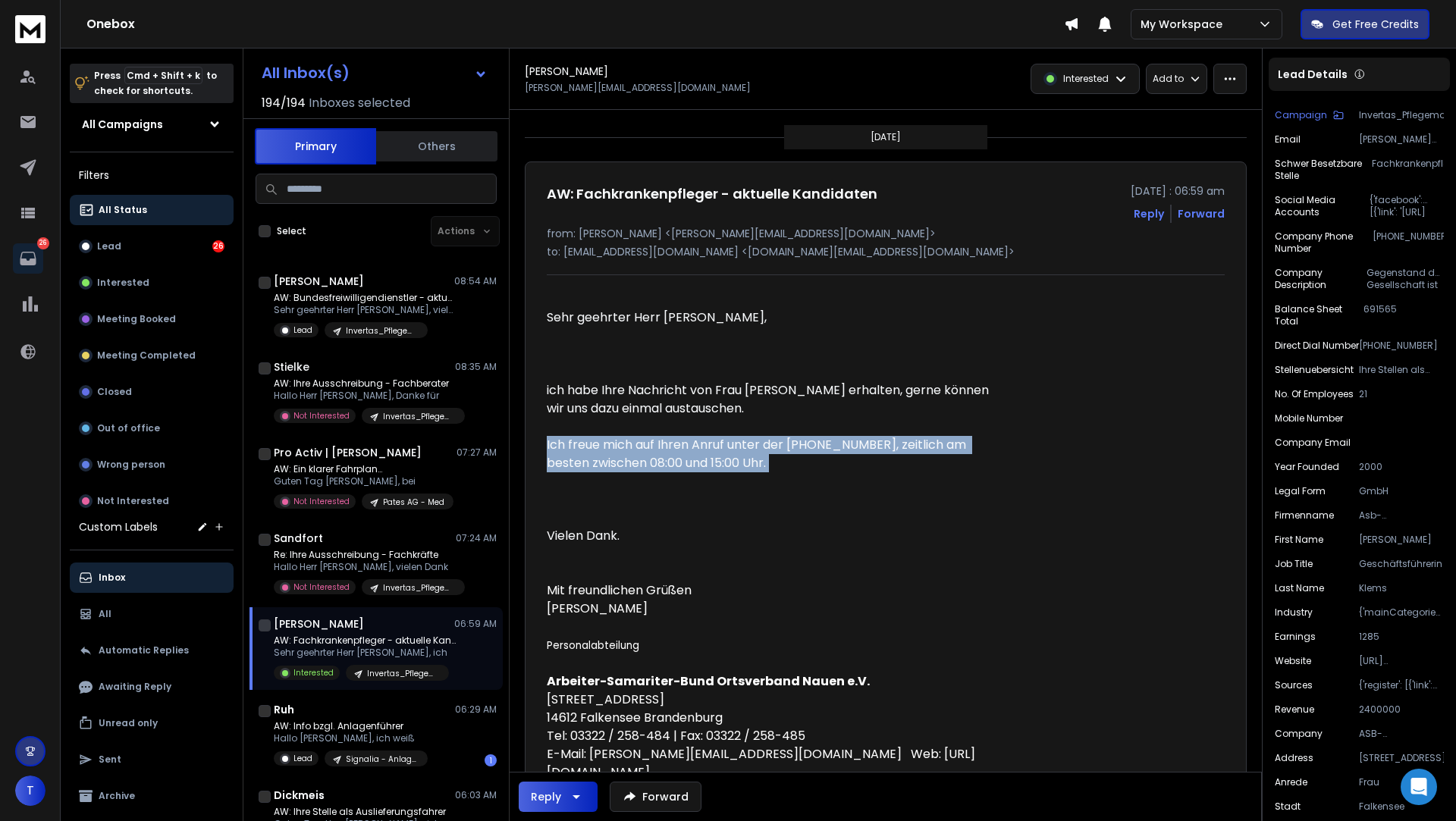
click at [843, 467] on p "Ich freue mich auf Ihren Anruf unter der 03322-258484, zeitlich am besten zwisc…" at bounding box center [768, 454] width 443 height 37
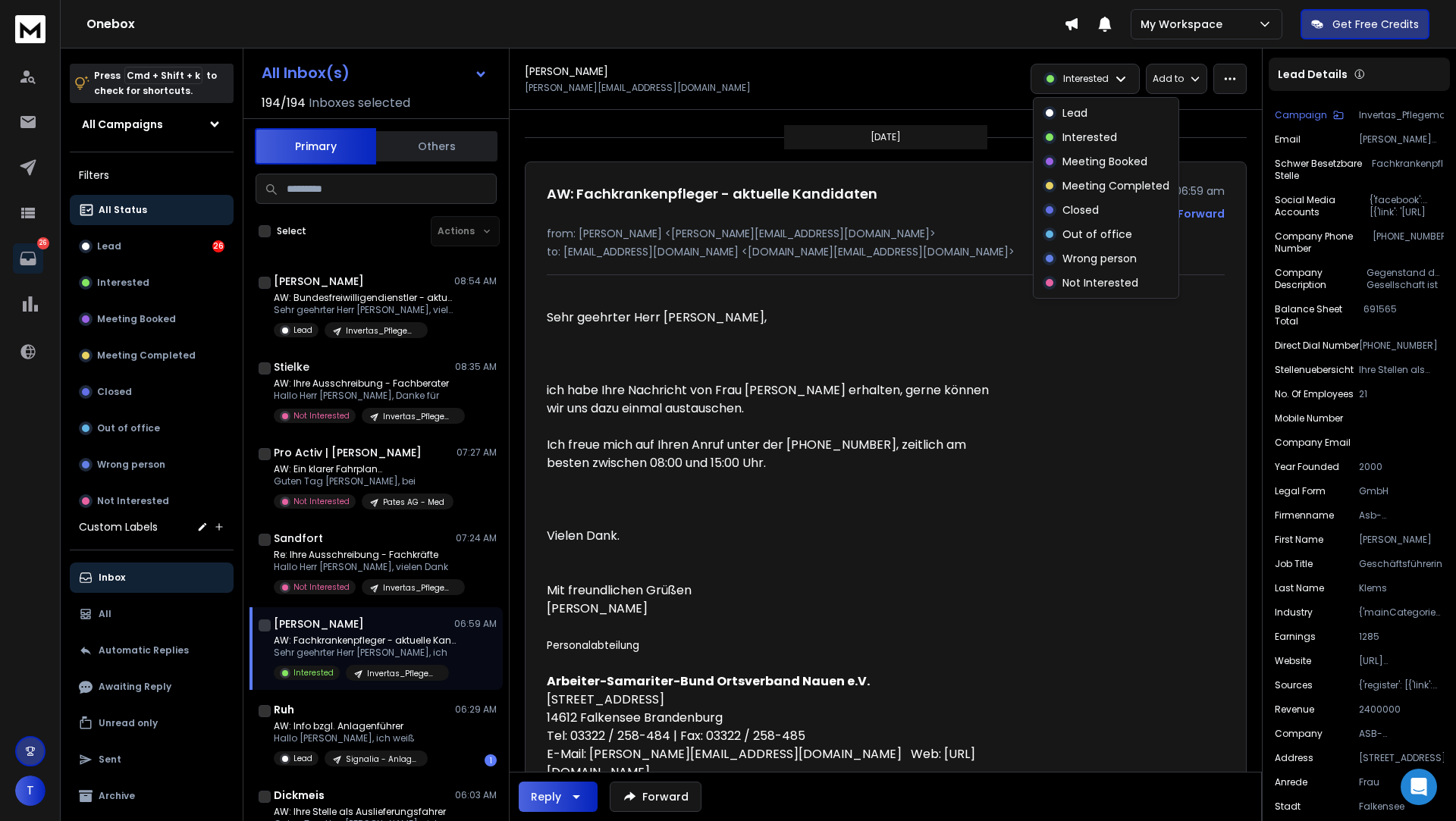
click at [1081, 86] on div "Interested" at bounding box center [1085, 78] width 108 height 29
click at [1075, 112] on p "Lead" at bounding box center [1074, 112] width 25 height 15
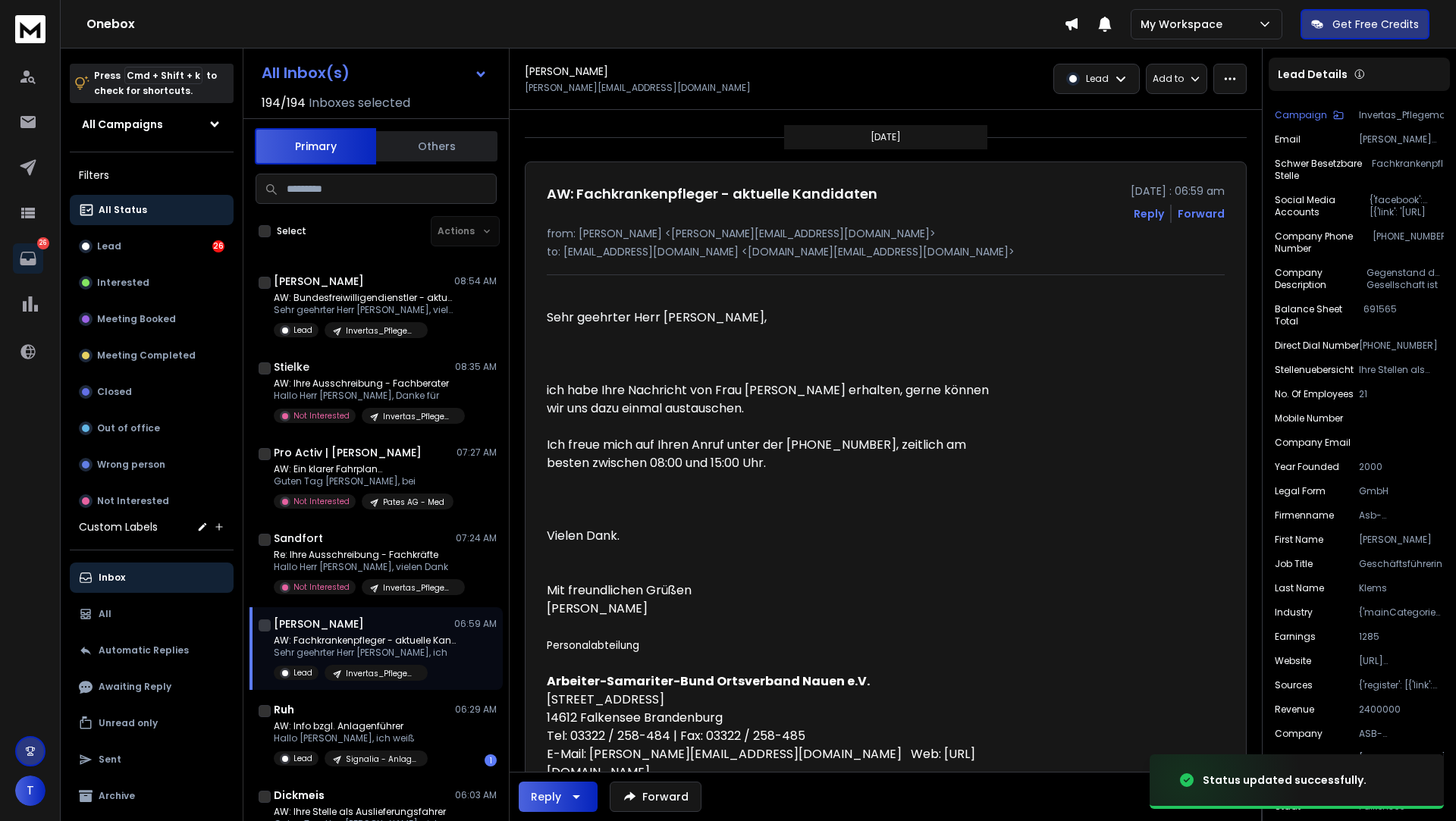
click at [1104, 84] on p "Lead" at bounding box center [1098, 79] width 23 height 12
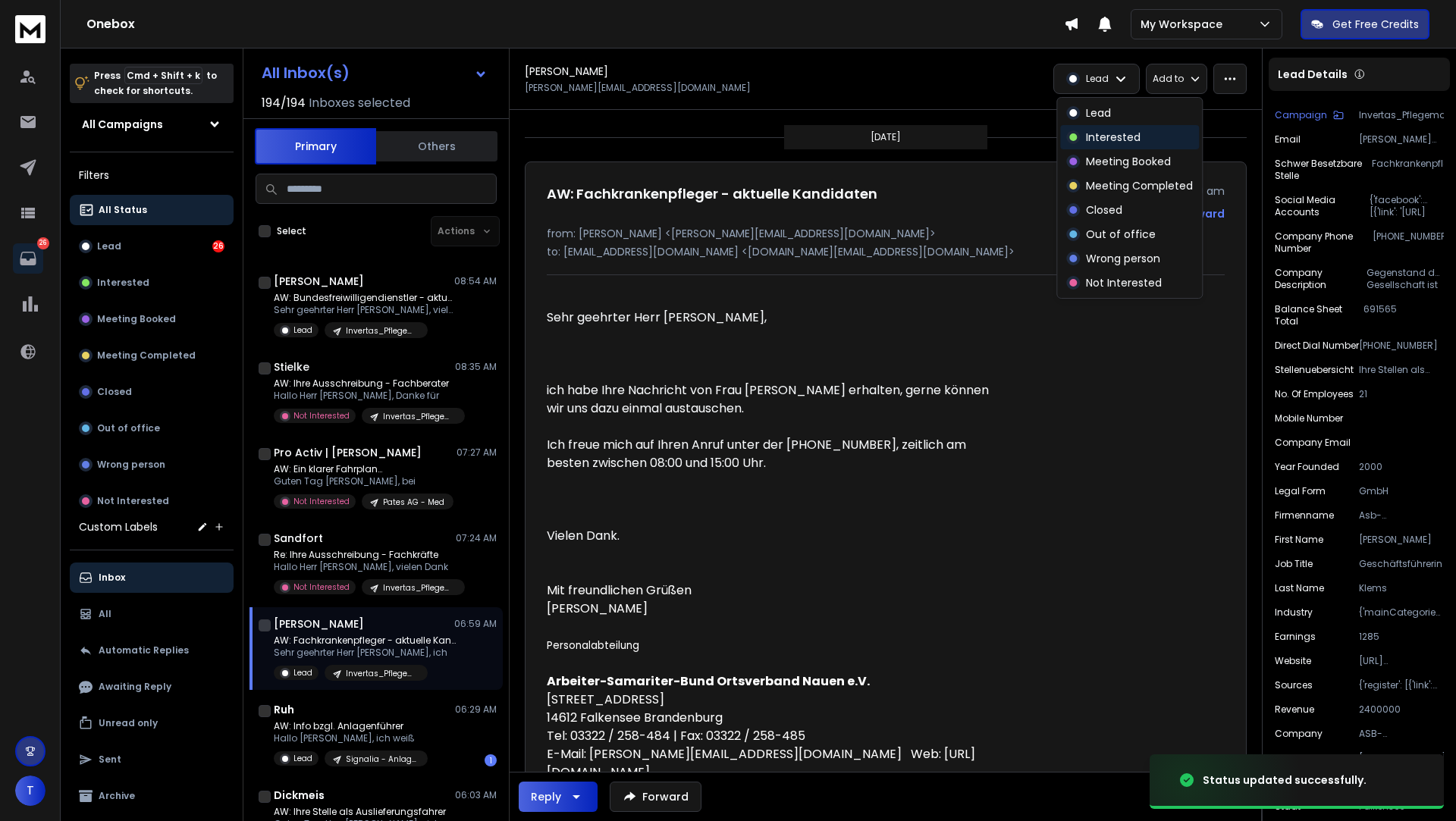
click at [1115, 139] on p "Interested" at bounding box center [1113, 136] width 54 height 15
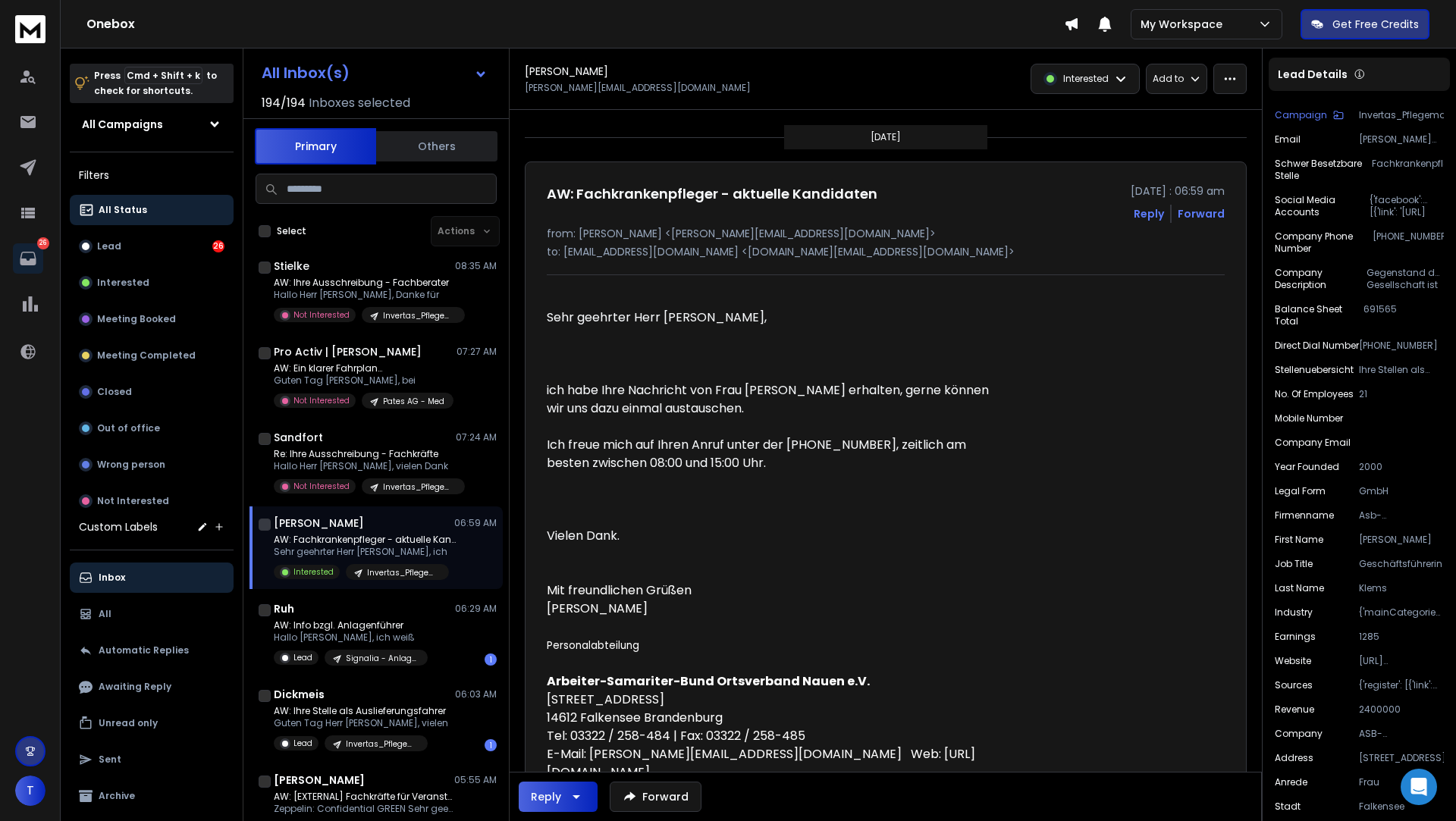
click at [1062, 77] on div "Interested" at bounding box center [1085, 78] width 108 height 29
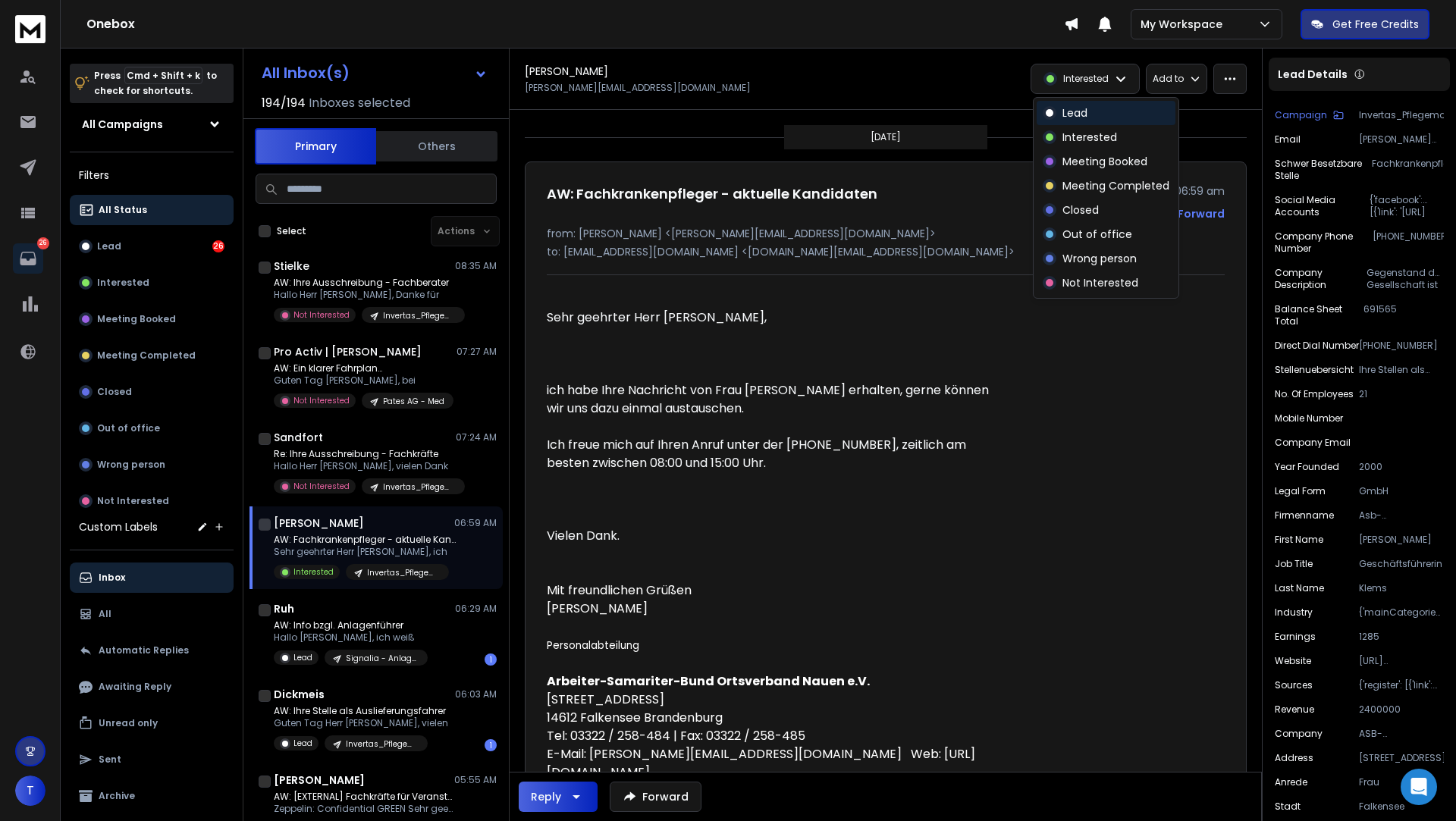
click at [1068, 107] on p "Lead" at bounding box center [1074, 112] width 25 height 15
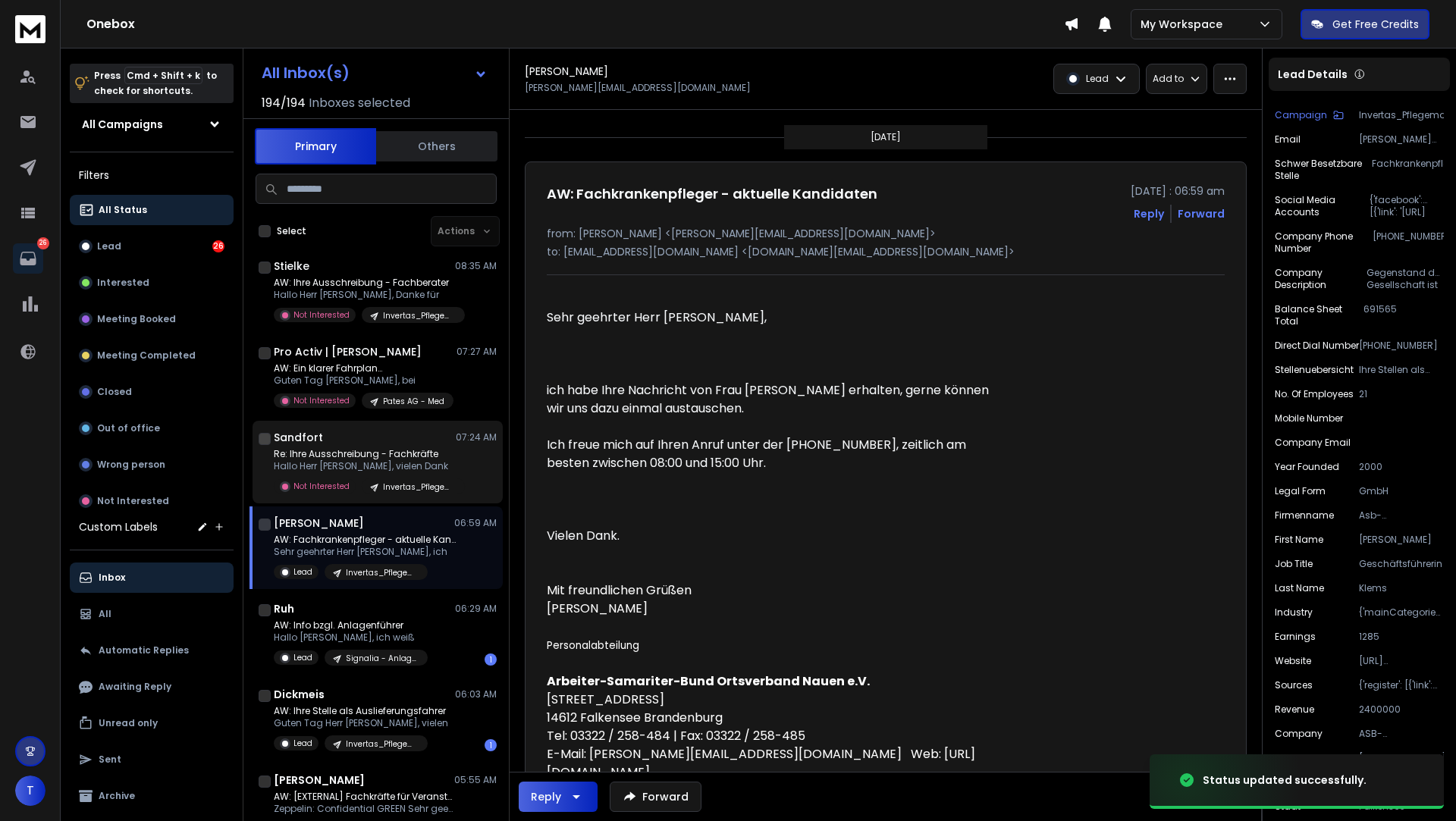
click at [445, 441] on div "Sandfort 07:24 AM" at bounding box center [385, 437] width 223 height 15
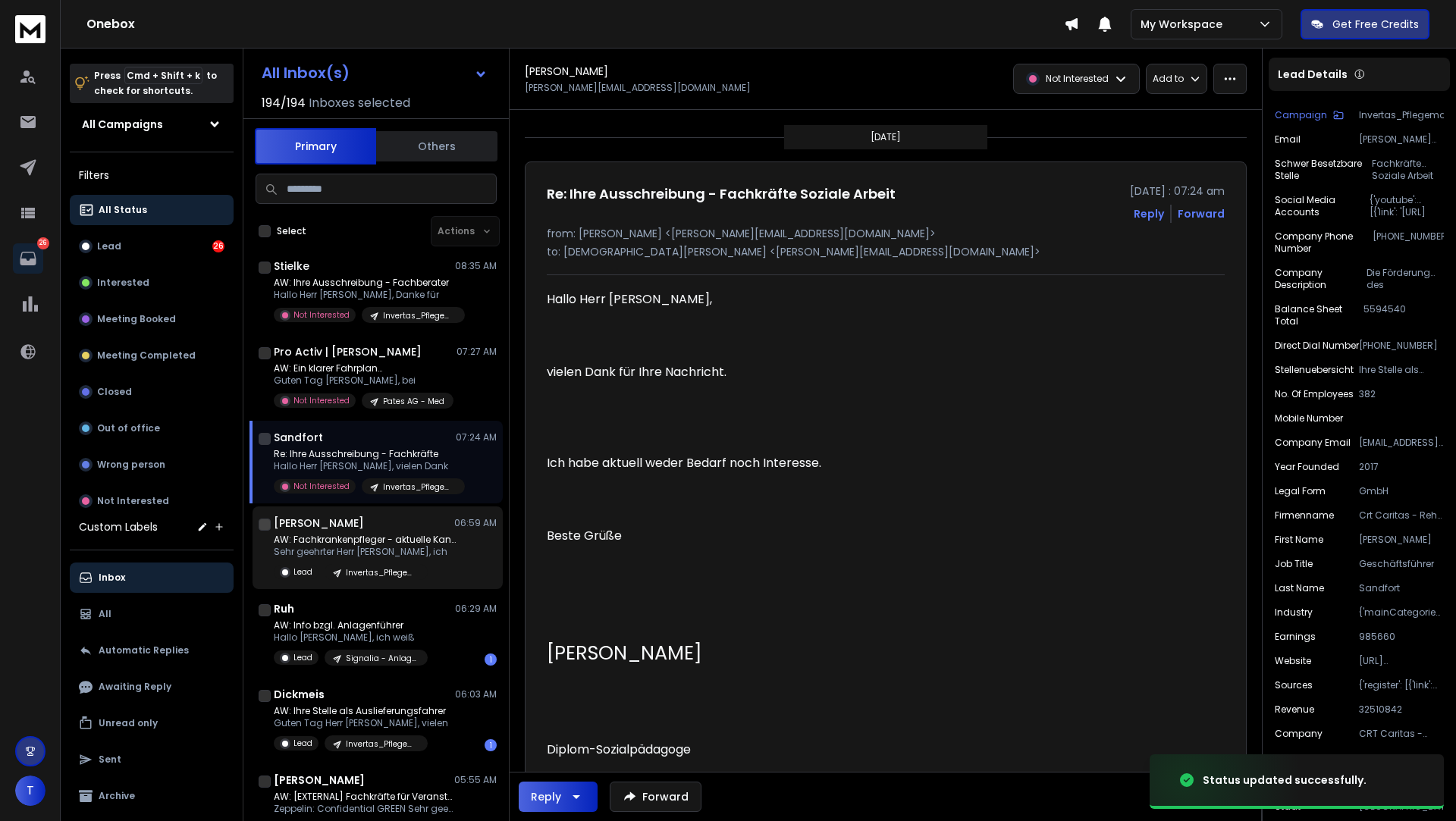
click at [452, 545] on p "AW: Fachkrankenpfleger - aktuelle Kandidaten" at bounding box center [365, 540] width 182 height 12
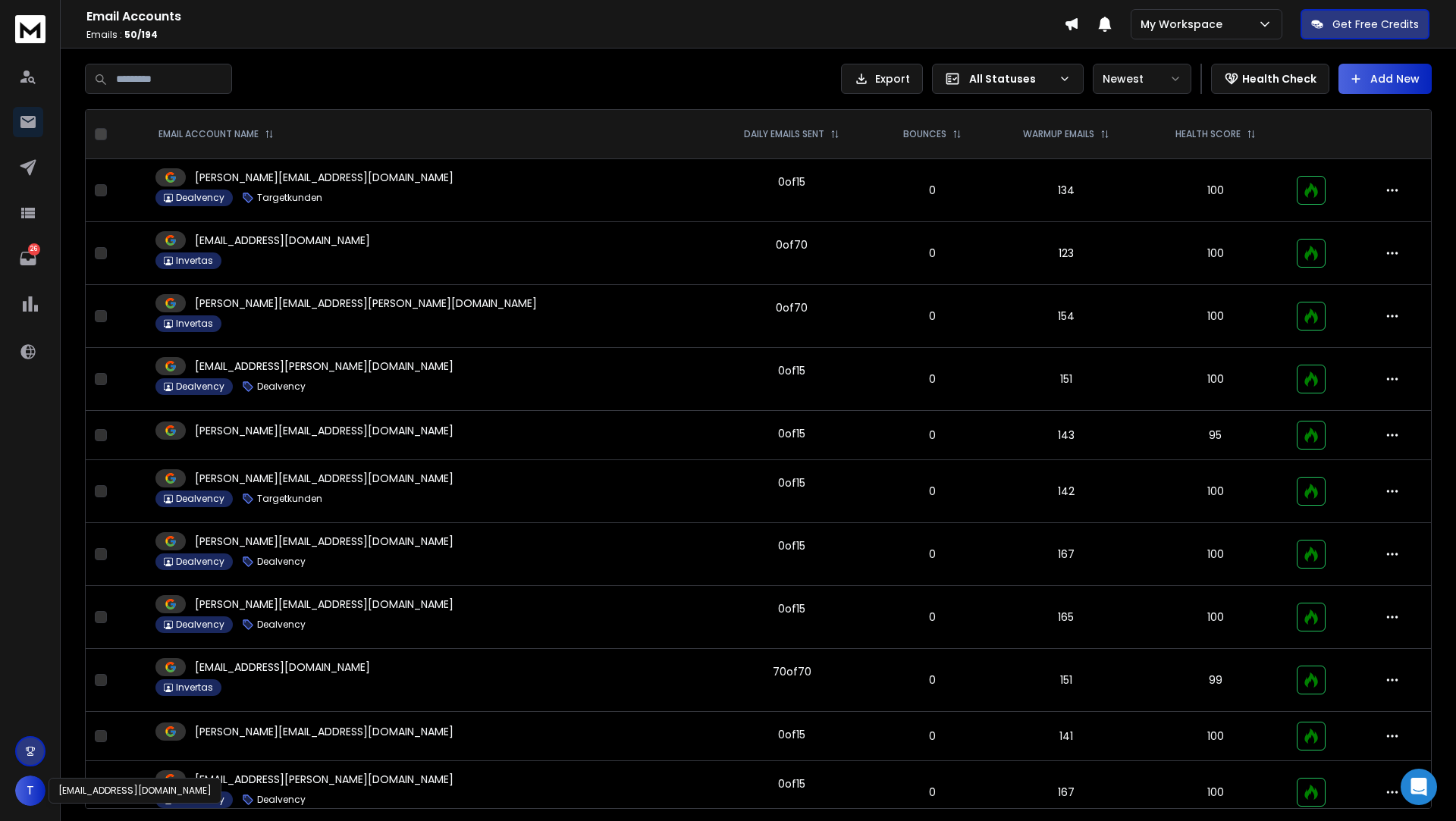
click at [26, 785] on span "T" at bounding box center [30, 791] width 30 height 30
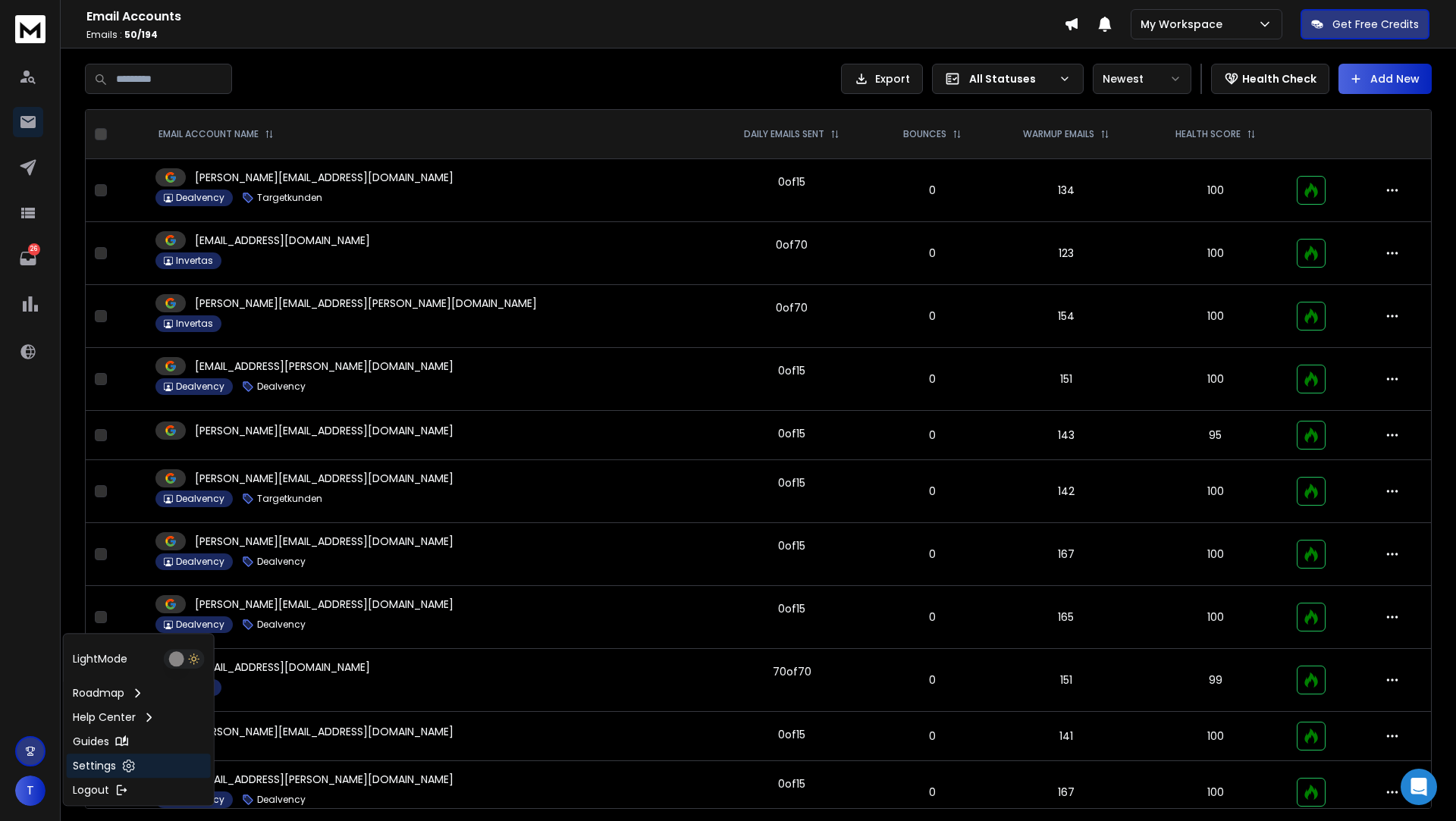
click at [119, 768] on div "Settings" at bounding box center [139, 765] width 144 height 24
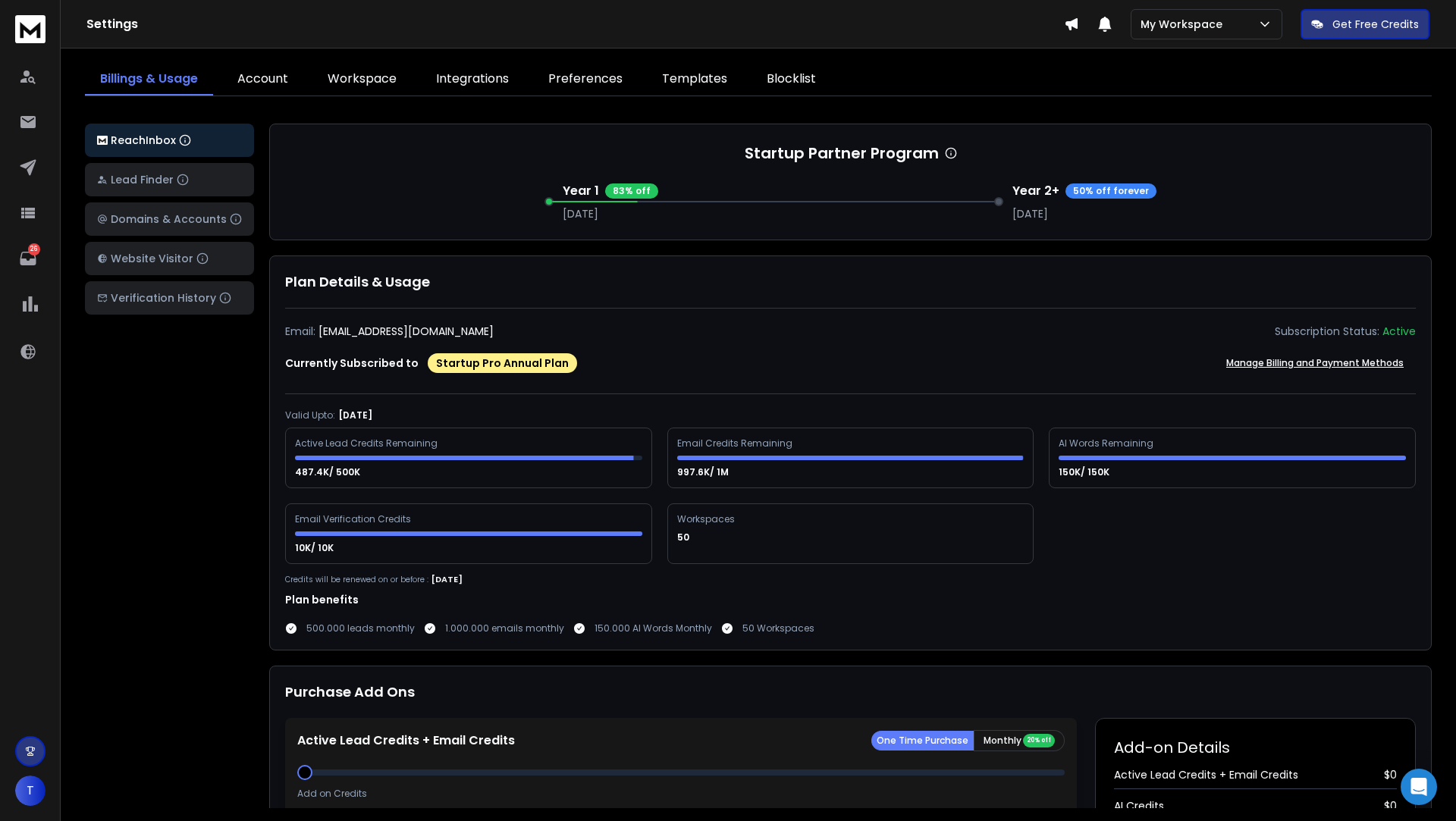
click at [472, 70] on link "Integrations" at bounding box center [473, 79] width 103 height 32
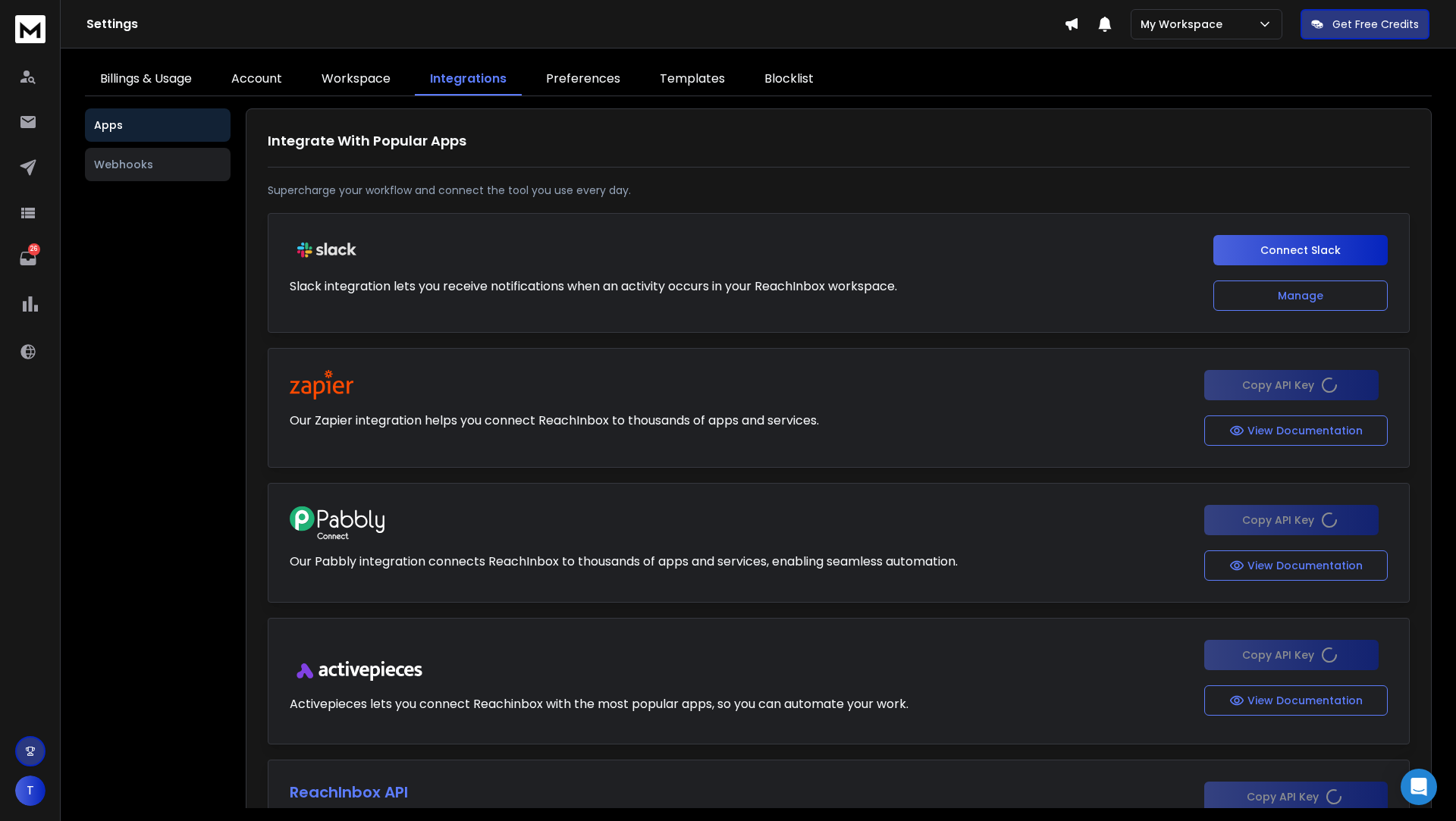
click at [186, 159] on button "Webhooks" at bounding box center [157, 164] width 145 height 33
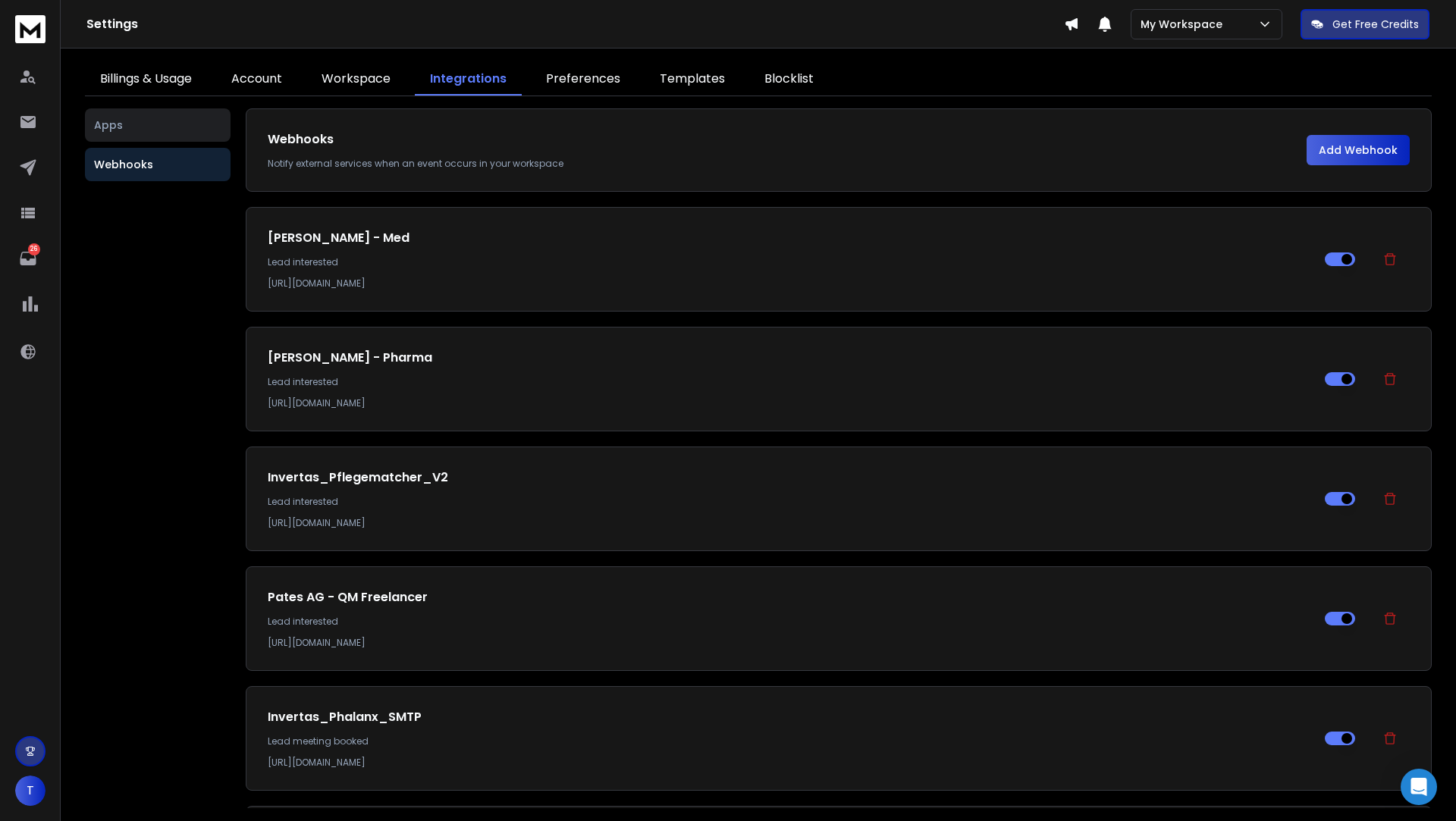
click at [615, 509] on div "Invertas_Pflegematcher_V2 Lead interested [URL][DOMAIN_NAME]" at bounding box center [790, 499] width 1045 height 61
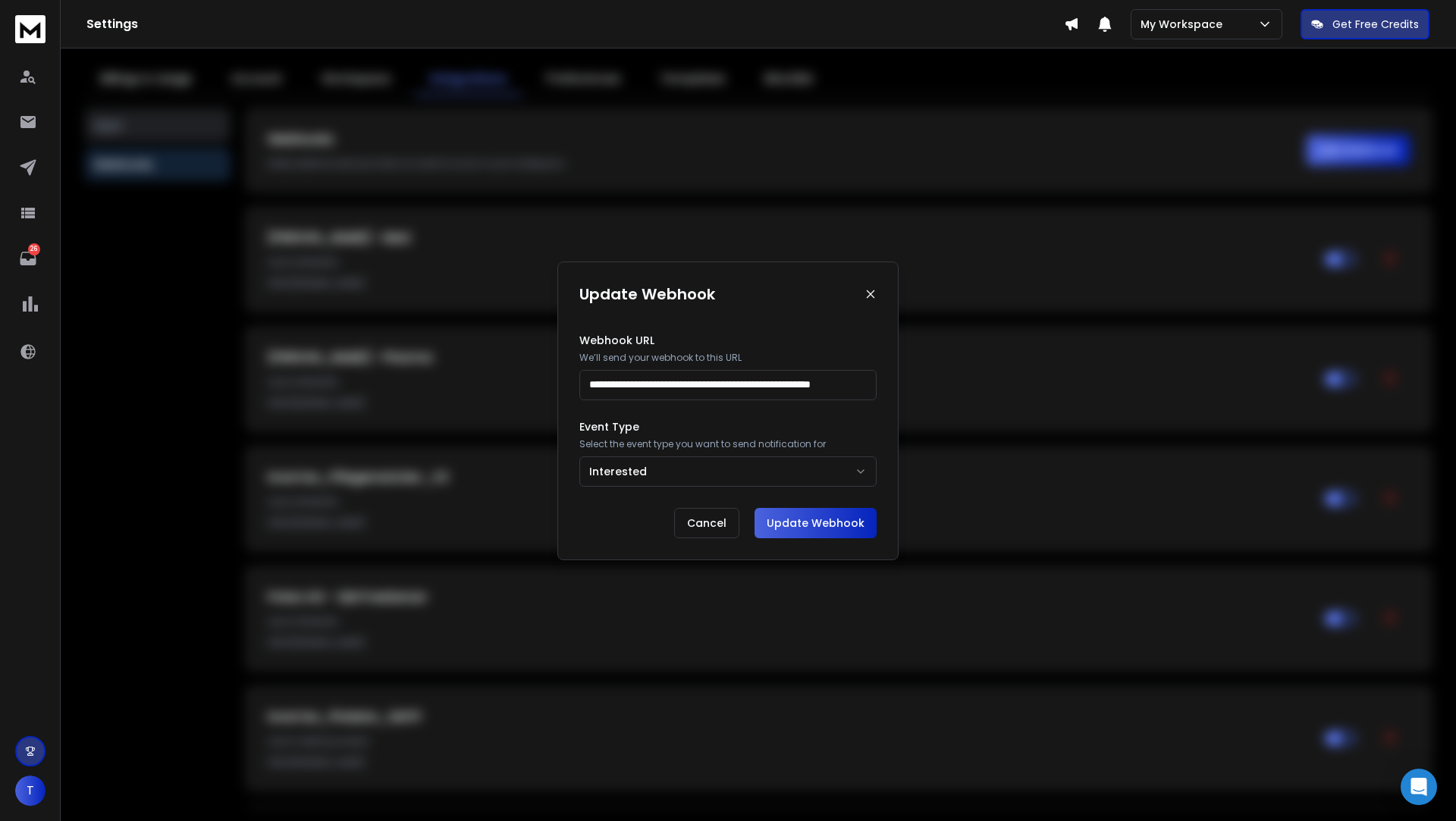
click at [760, 377] on input "**********" at bounding box center [728, 385] width 297 height 30
paste input "**********"
type input "**********"
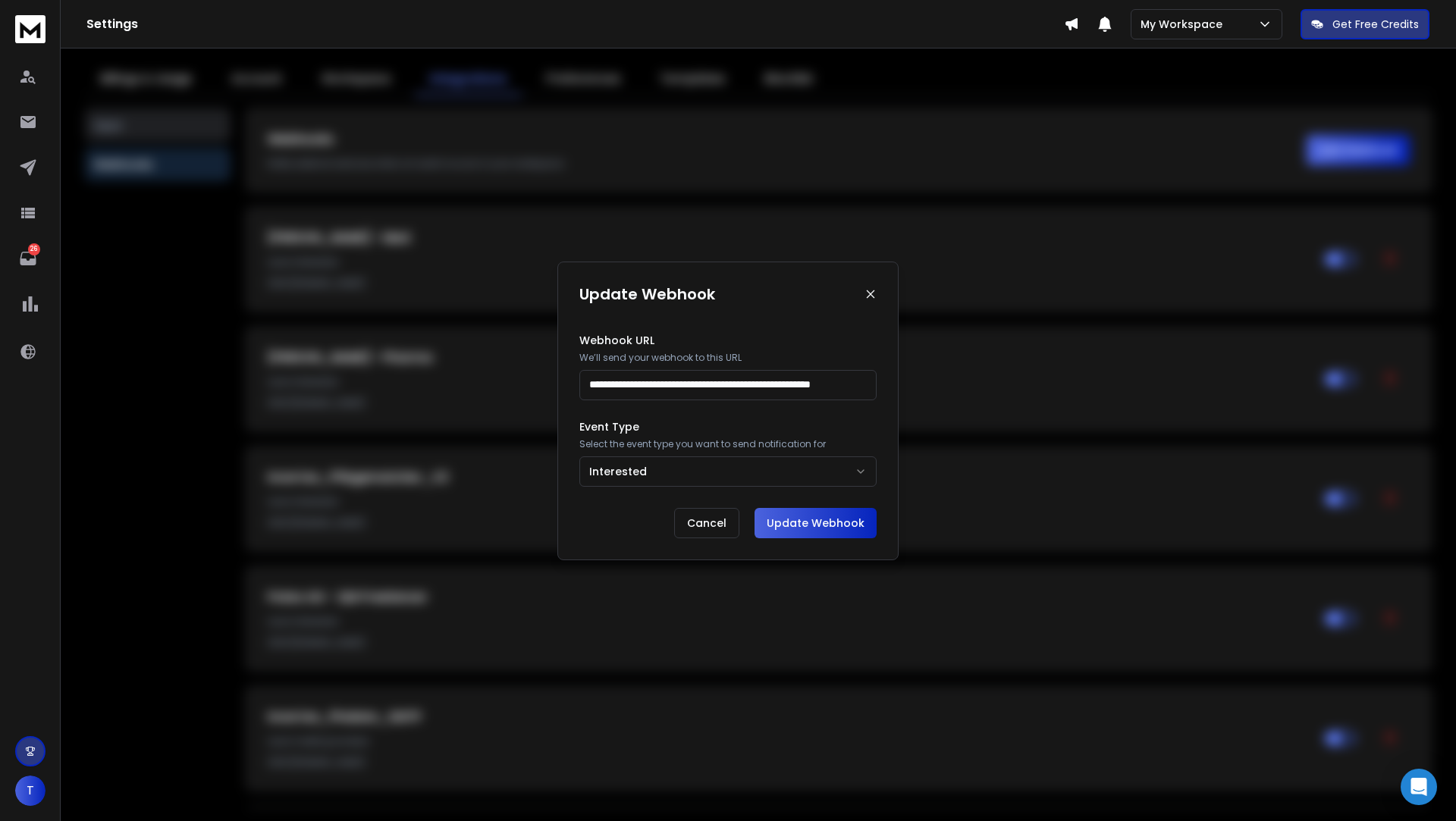
scroll to position [0, 64]
click at [863, 526] on button "Update Webhook" at bounding box center [815, 523] width 122 height 30
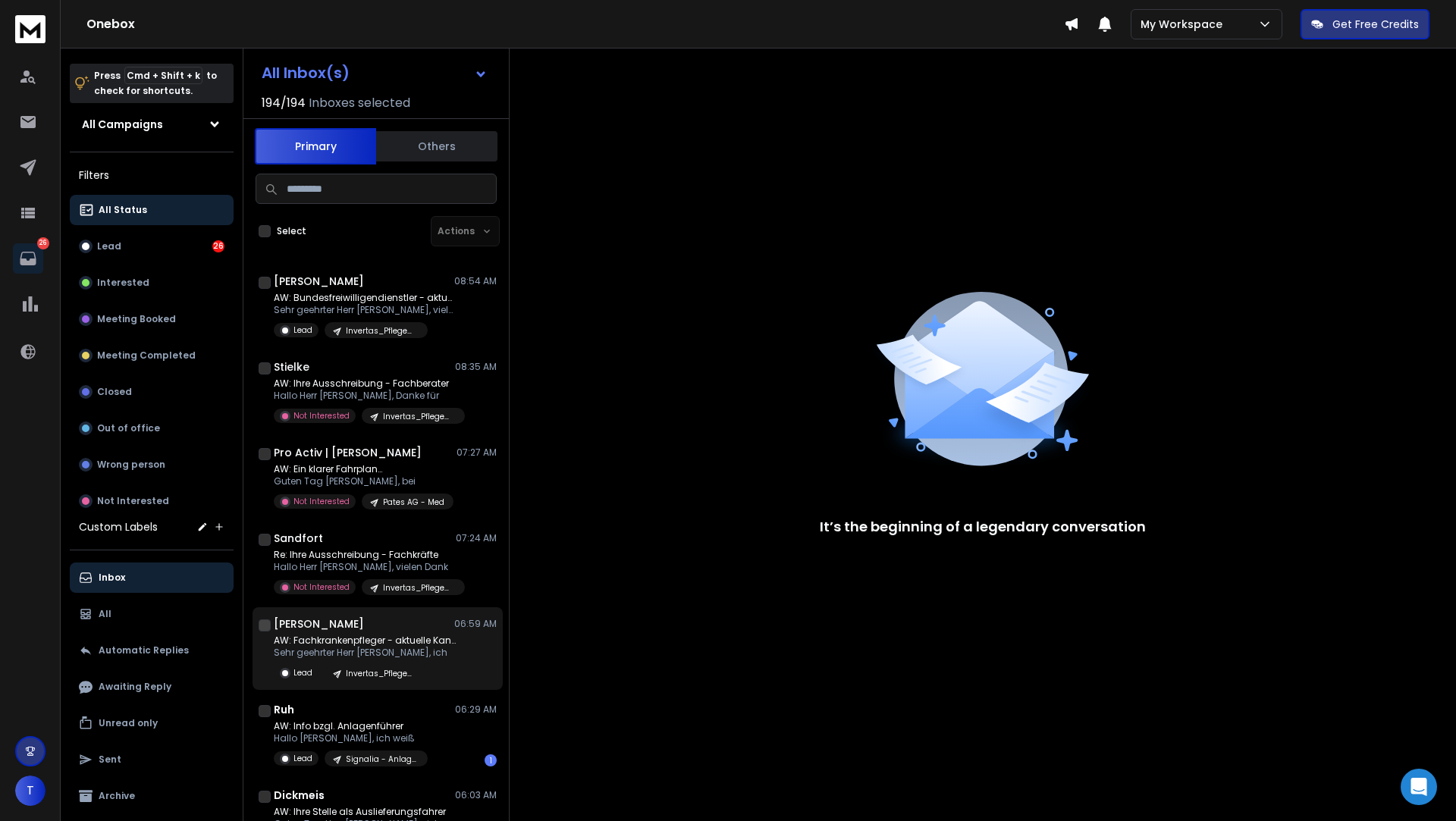
click at [398, 624] on div "[PERSON_NAME] 06:59 AM" at bounding box center [385, 623] width 223 height 15
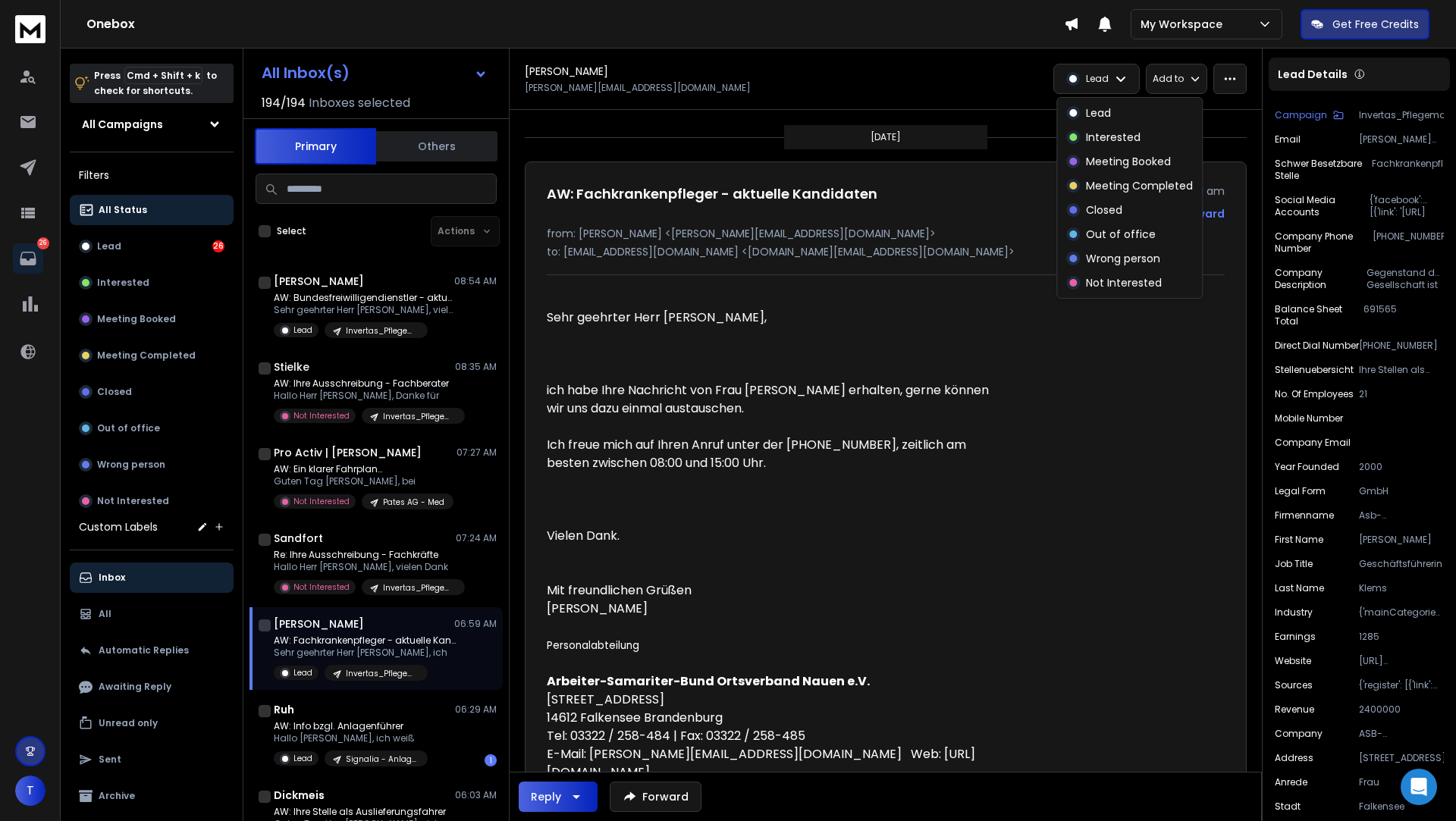
click at [1115, 73] on div "Lead" at bounding box center [1096, 78] width 85 height 29
click at [1128, 131] on p "Interested" at bounding box center [1113, 136] width 54 height 15
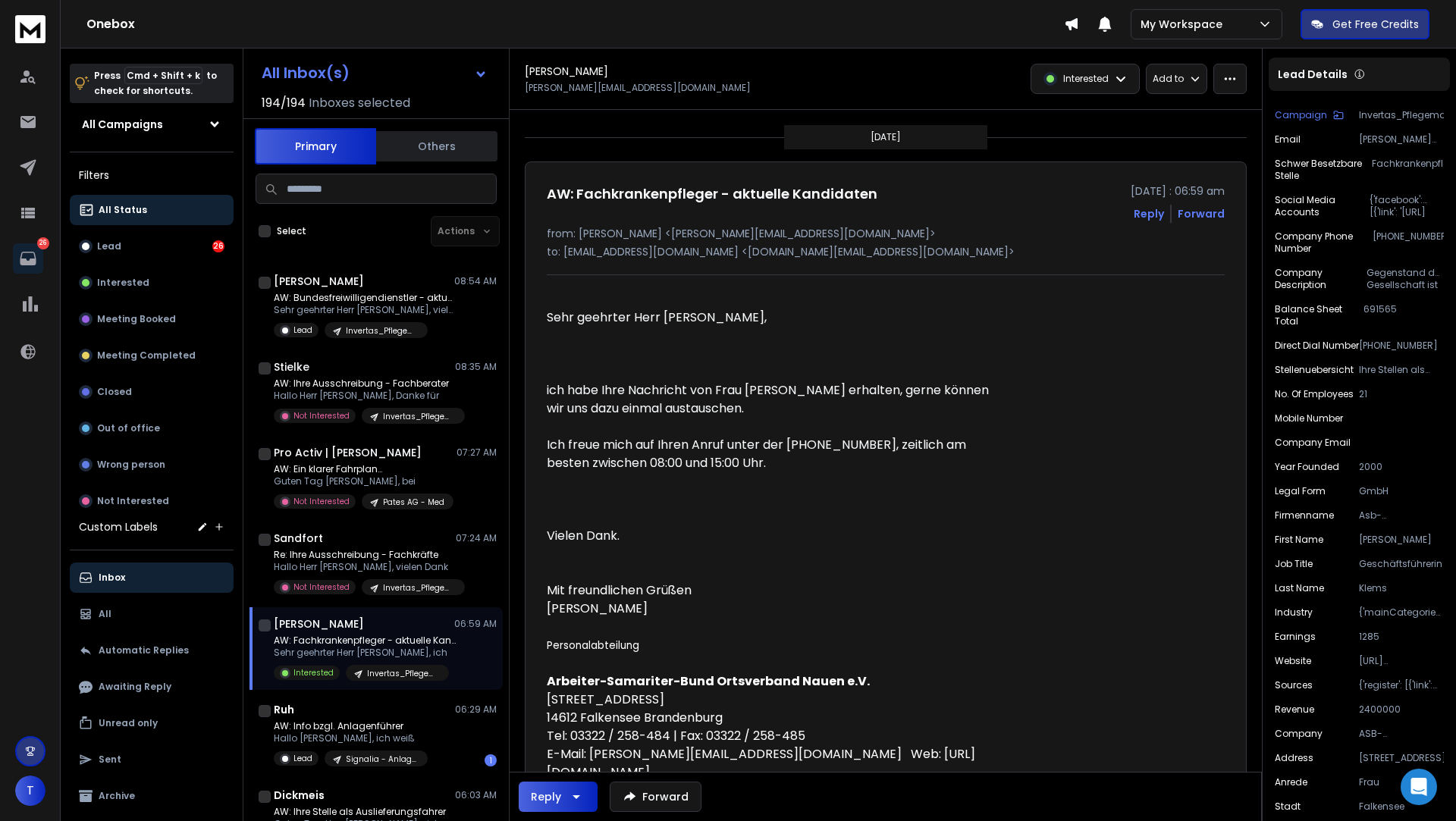
click at [613, 617] on span "Mit freundlichen Grüßen Martin Deinert" at bounding box center [619, 599] width 144 height 36
copy span "Martin Deinert"
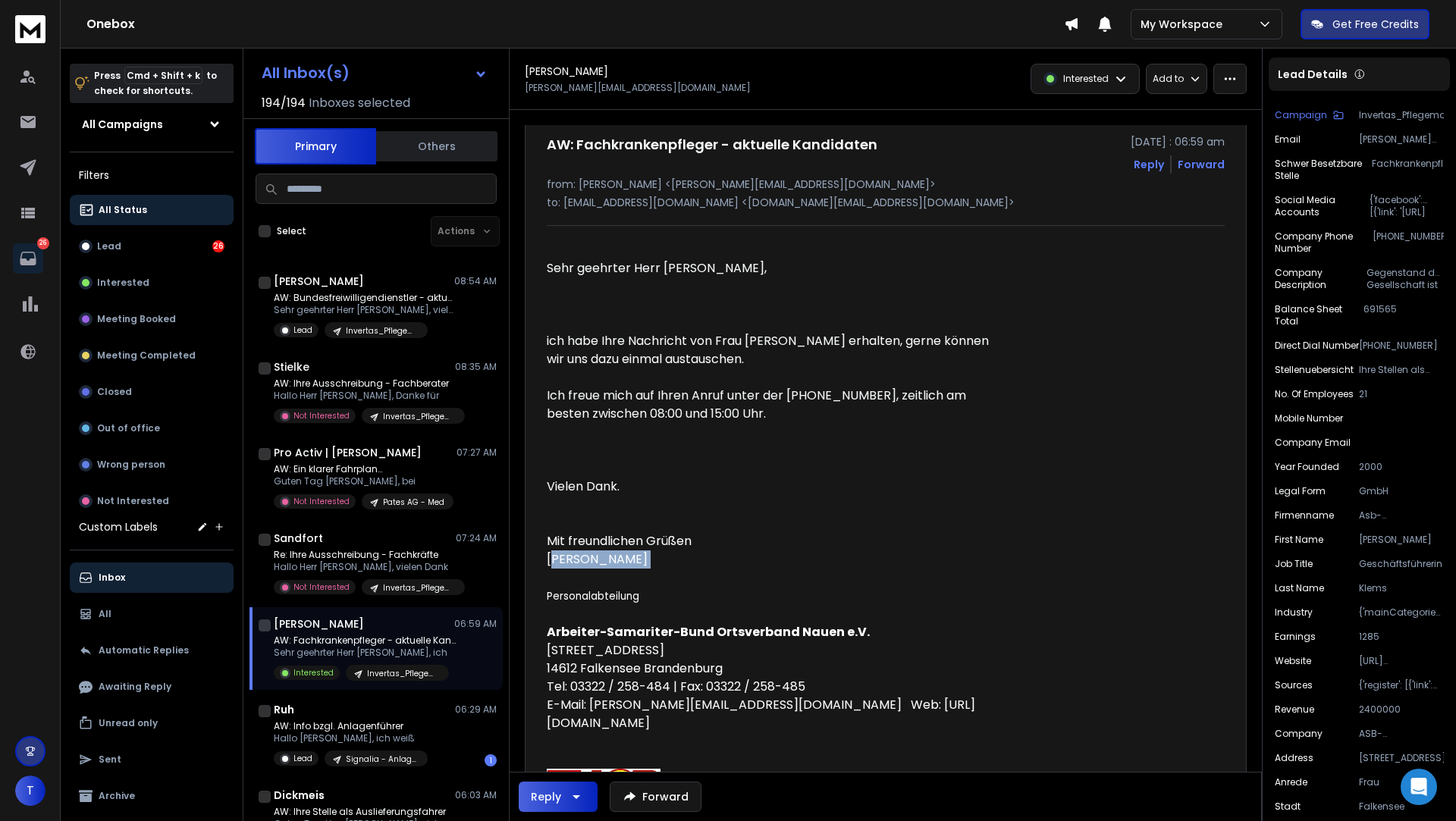
scroll to position [73, 0]
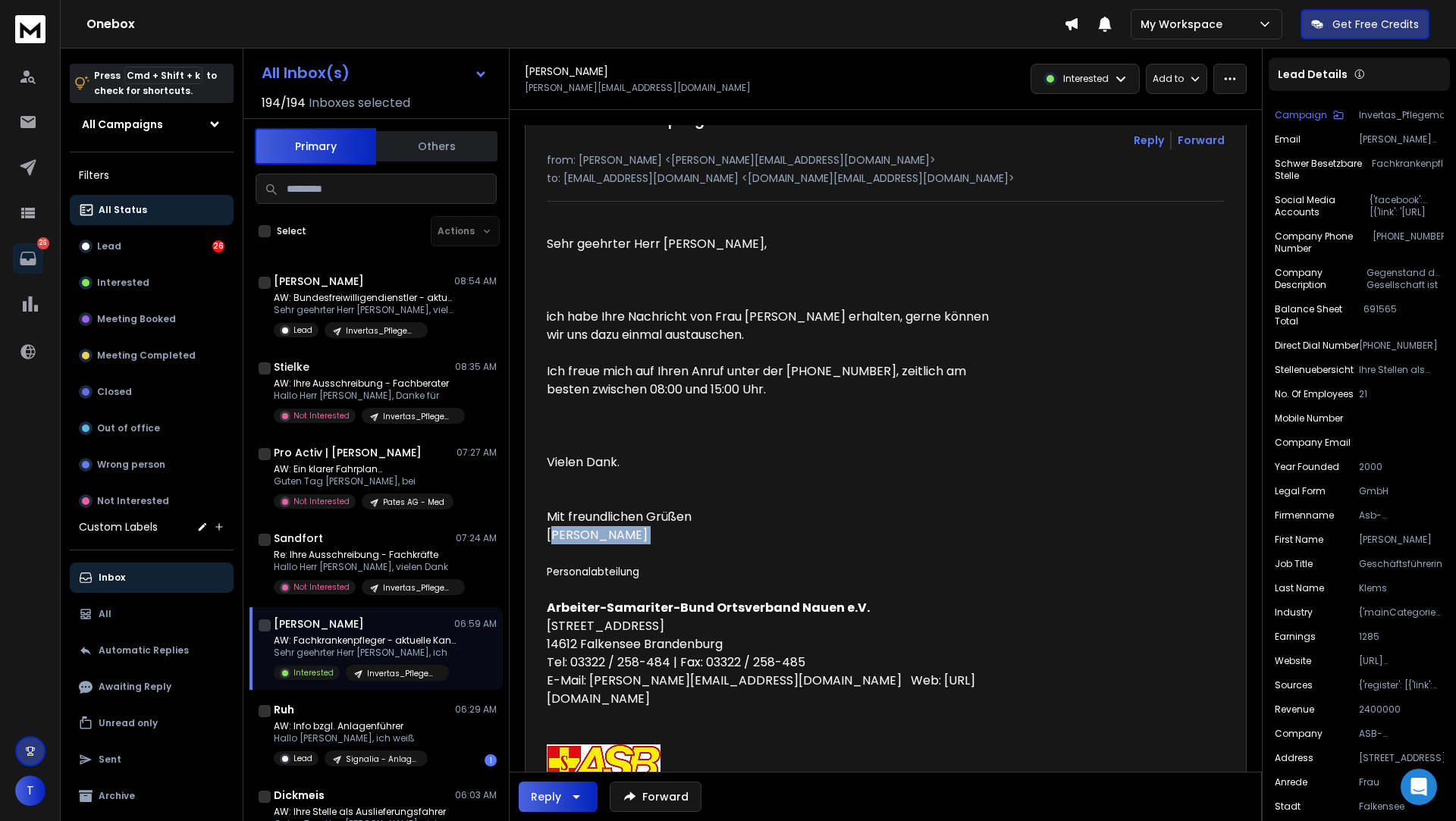
click at [802, 616] on span "Arbeiter-Samariter-Bund Ortsverband Nauen e.V." at bounding box center [708, 608] width 323 height 18
copy span "Arbeiter-Samariter-Bund Ortsverband Nauen e.V."
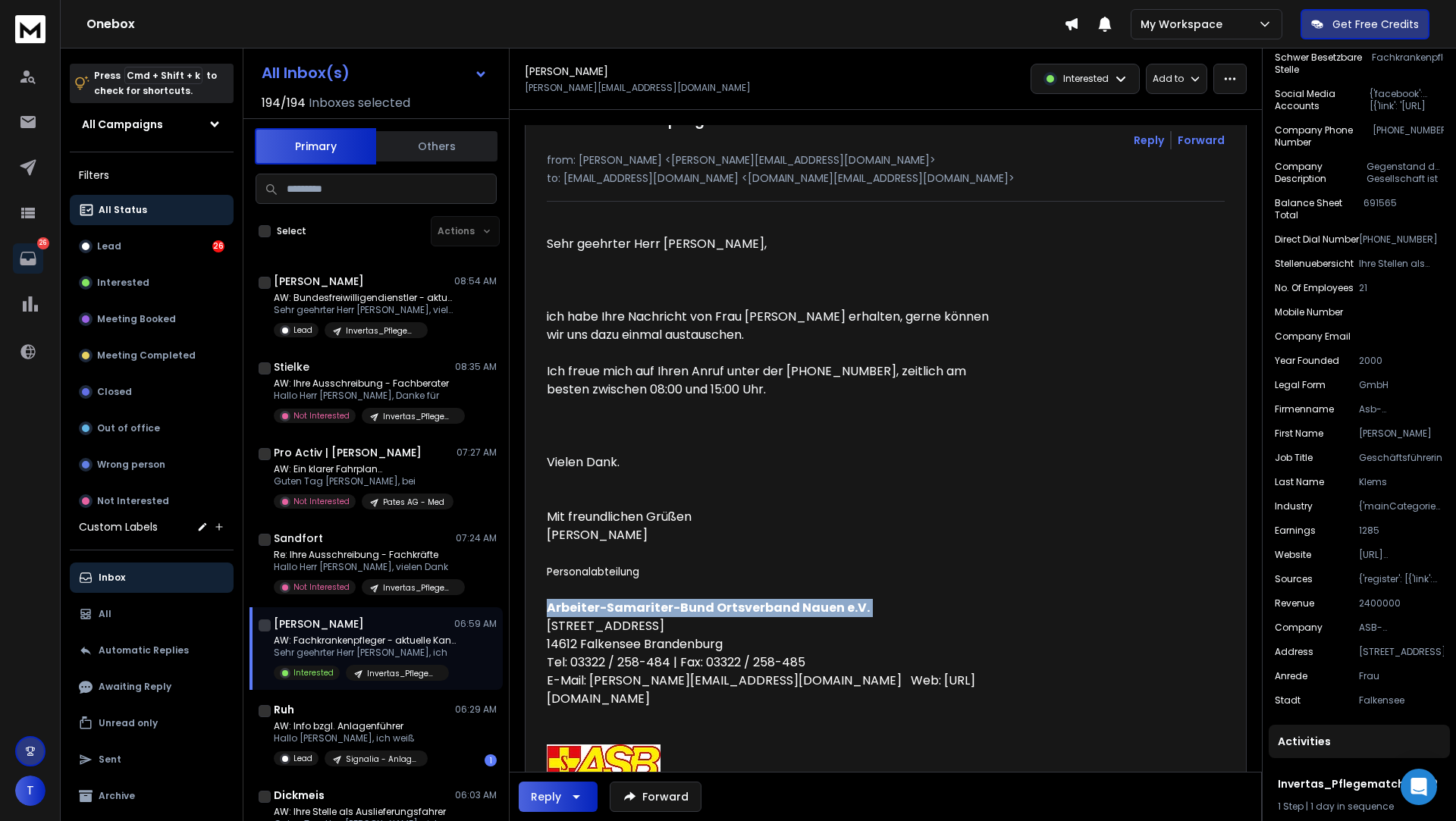
scroll to position [180, 0]
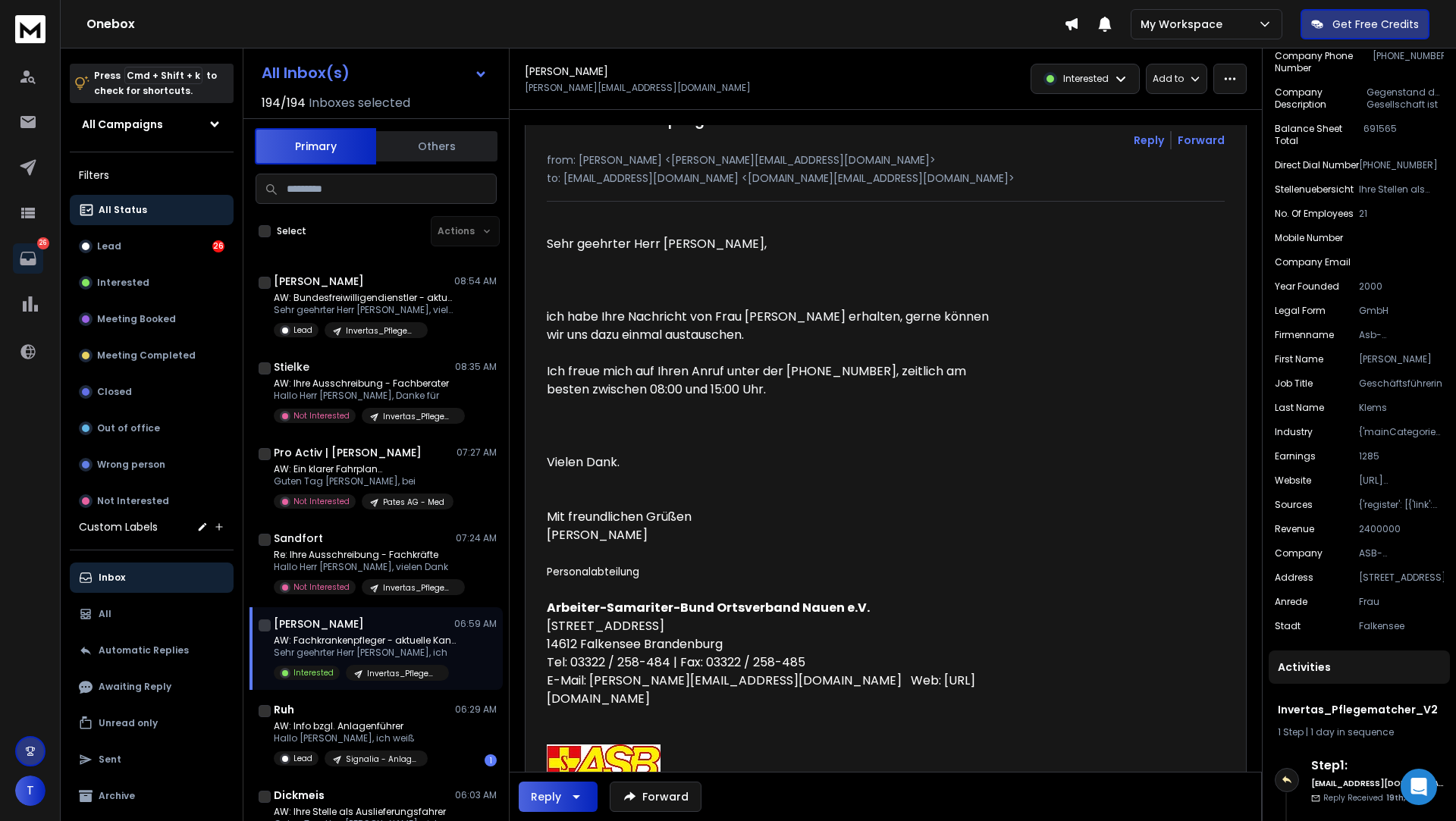
click at [1390, 487] on p "https://www.asb-nauen.de" at bounding box center [1401, 480] width 85 height 12
click at [610, 580] on p "Mit freundlichen Grüßen Martin Deinert Personalabteilung" at bounding box center [768, 545] width 443 height 73
click at [610, 579] on span "Personalabteilung" at bounding box center [593, 572] width 93 height 14
copy span "Personalabteilung"
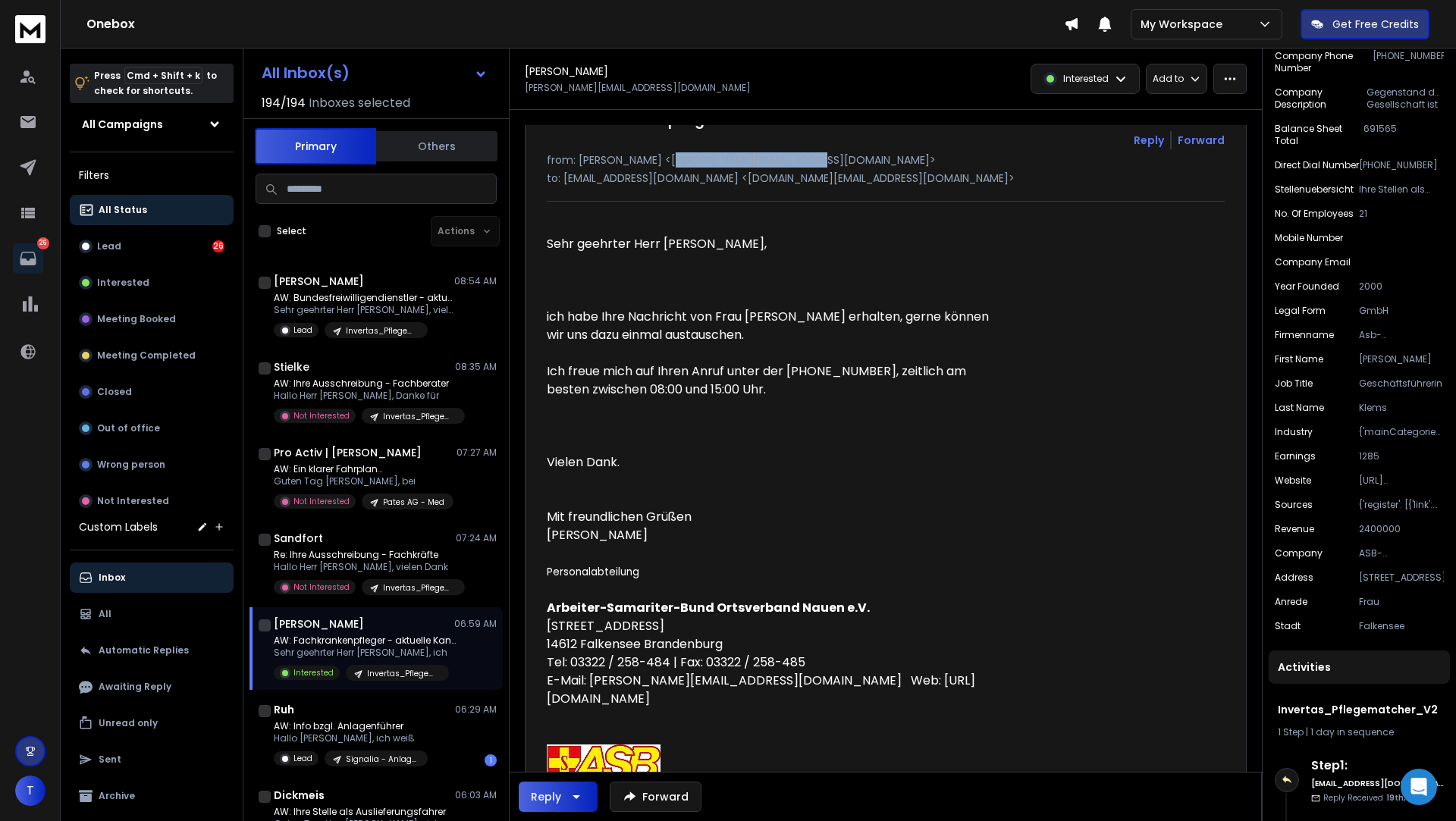
drag, startPoint x: 804, startPoint y: 158, endPoint x: 665, endPoint y: 150, distance: 139.2
click at [665, 150] on div "AW: Fachkrankenpfleger - aktuelle Kandidaten 19 August 2025 : 06:59 am Reply Fo…" at bounding box center [885, 147] width 678 height 76
copy div "19 August 2025 : 06:59 am Reply Forward from: Martin Deinert <m.deinert@asb-nau…"
click at [800, 155] on p "from: Martin Deinert <m.deinert@asb-nauen.org>" at bounding box center [885, 160] width 678 height 15
drag, startPoint x: 800, startPoint y: 157, endPoint x: 660, endPoint y: 156, distance: 140.0
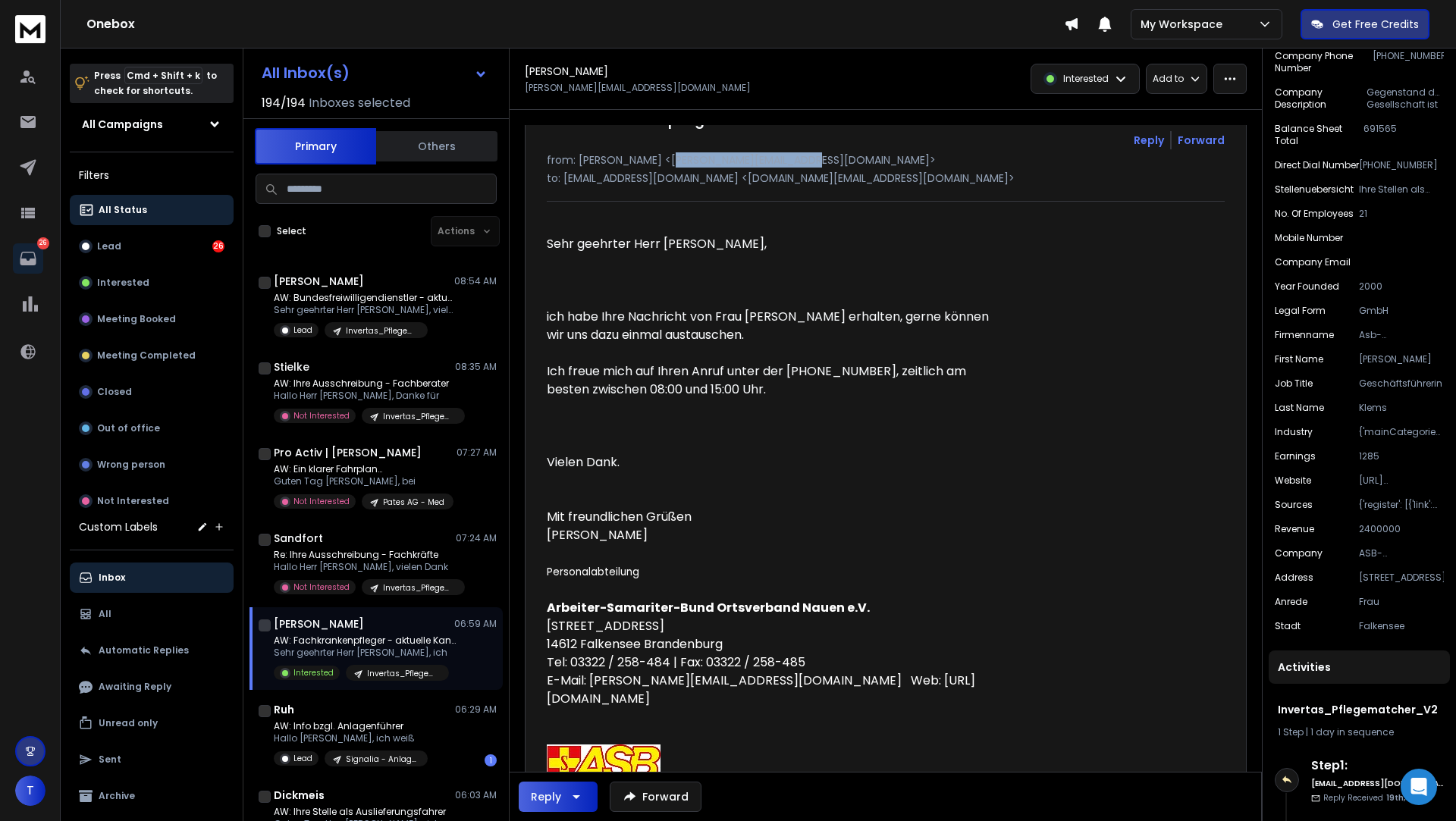
click at [660, 156] on p "from: Martin Deinert <m.deinert@asb-nauen.org>" at bounding box center [885, 160] width 678 height 15
copy p "m.deinert@asb-nauen.org"
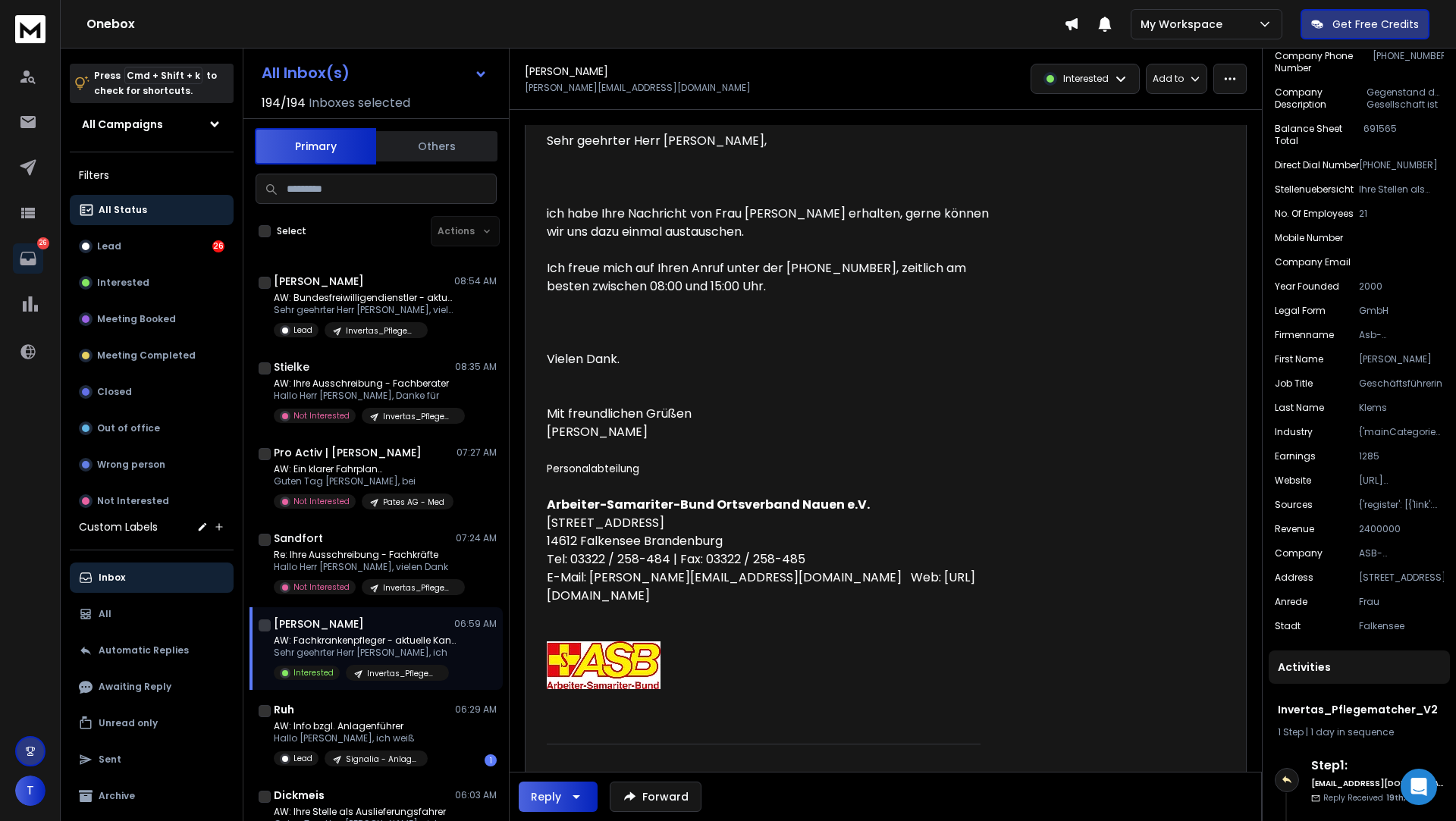
scroll to position [217, 0]
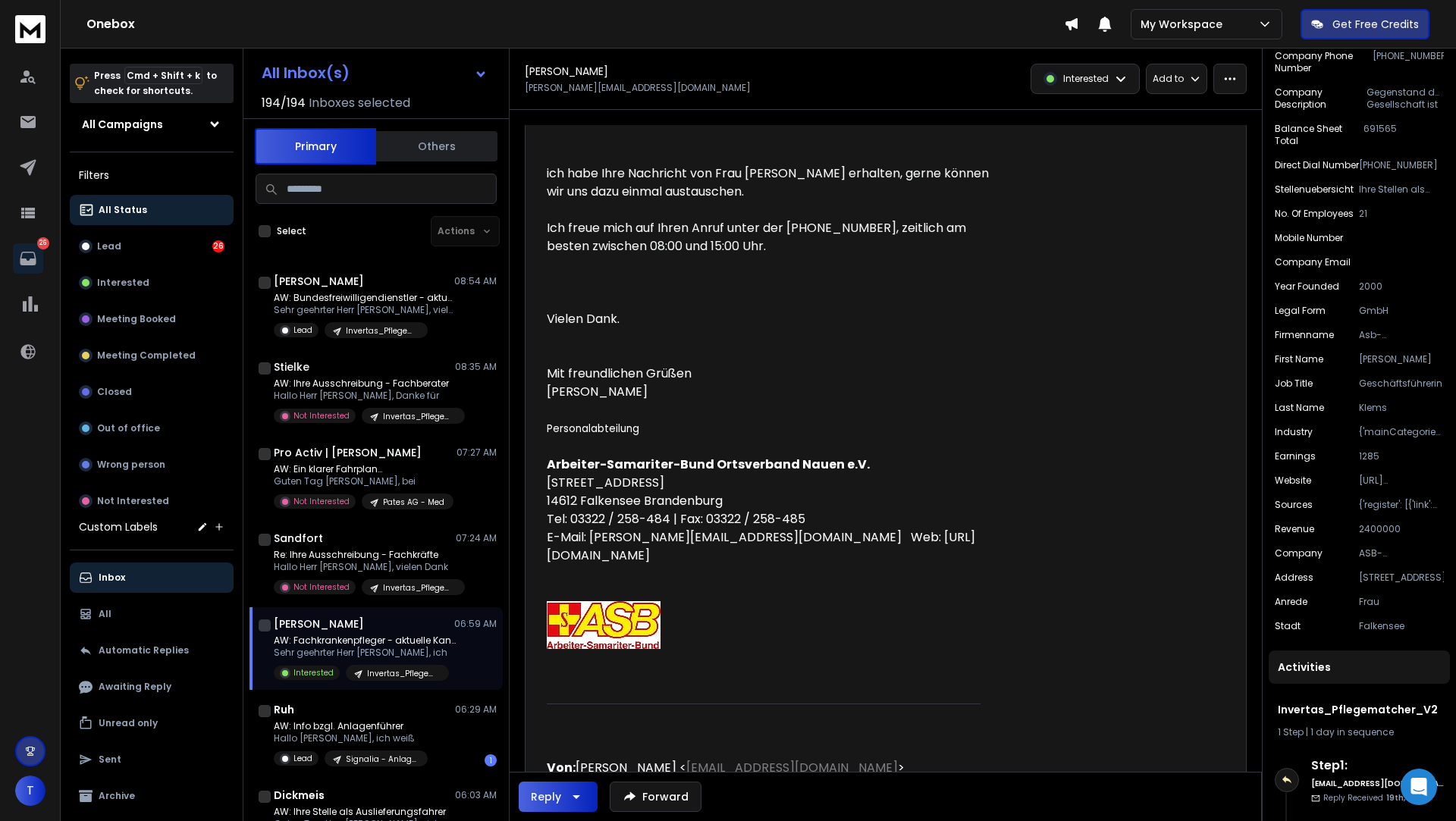
drag, startPoint x: 818, startPoint y: 591, endPoint x: 542, endPoint y: 586, distance: 276.0
copy span "Tel: 03322 / 258-484 | Fax: 03322 / 258-485"
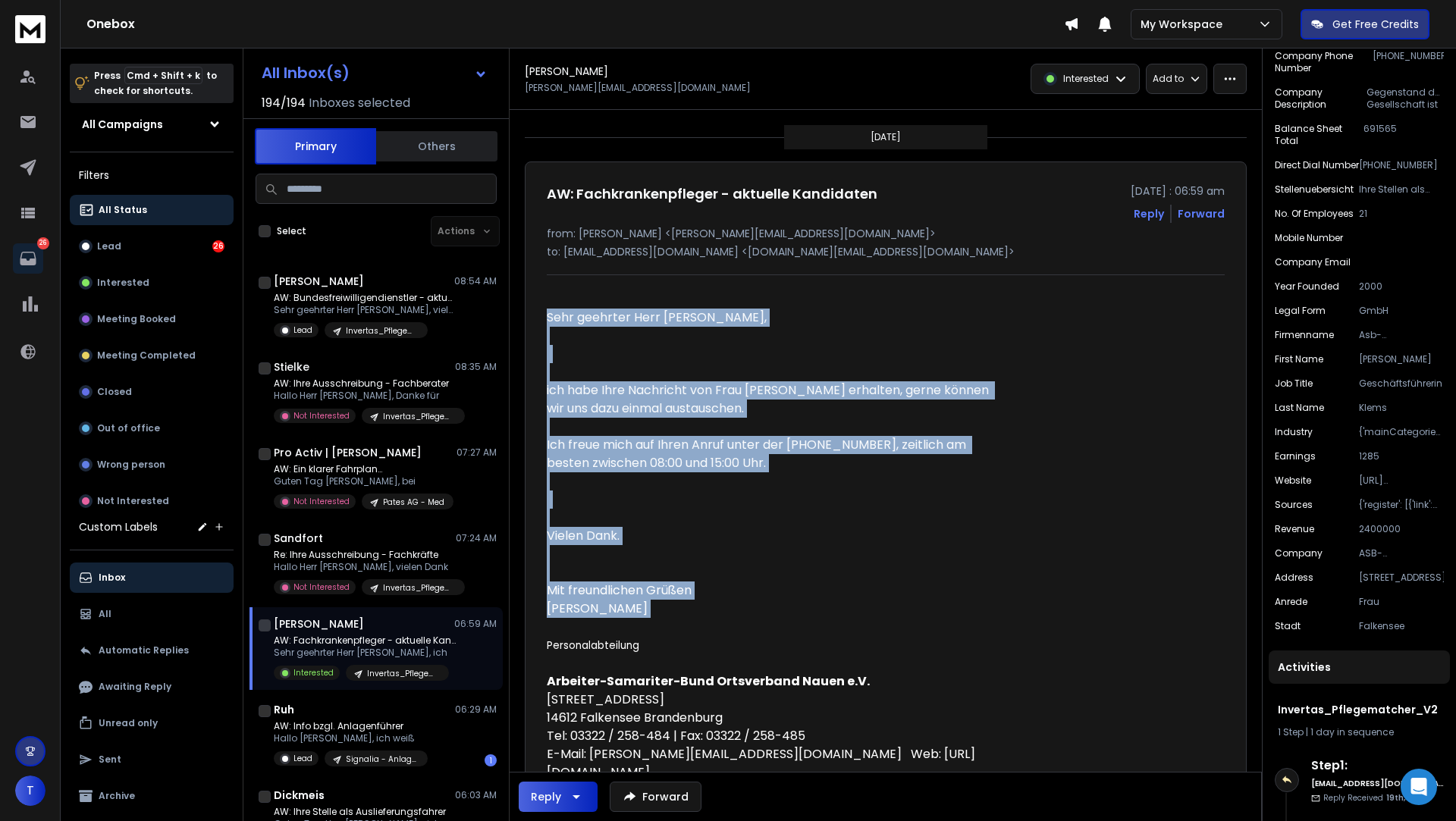
drag, startPoint x: 545, startPoint y: 313, endPoint x: 728, endPoint y: 638, distance: 373.0
copy div "Sehr geehrter Herr Ulpts, ich habe Ihre Nachricht von Frau Klems erhalten, gern…"
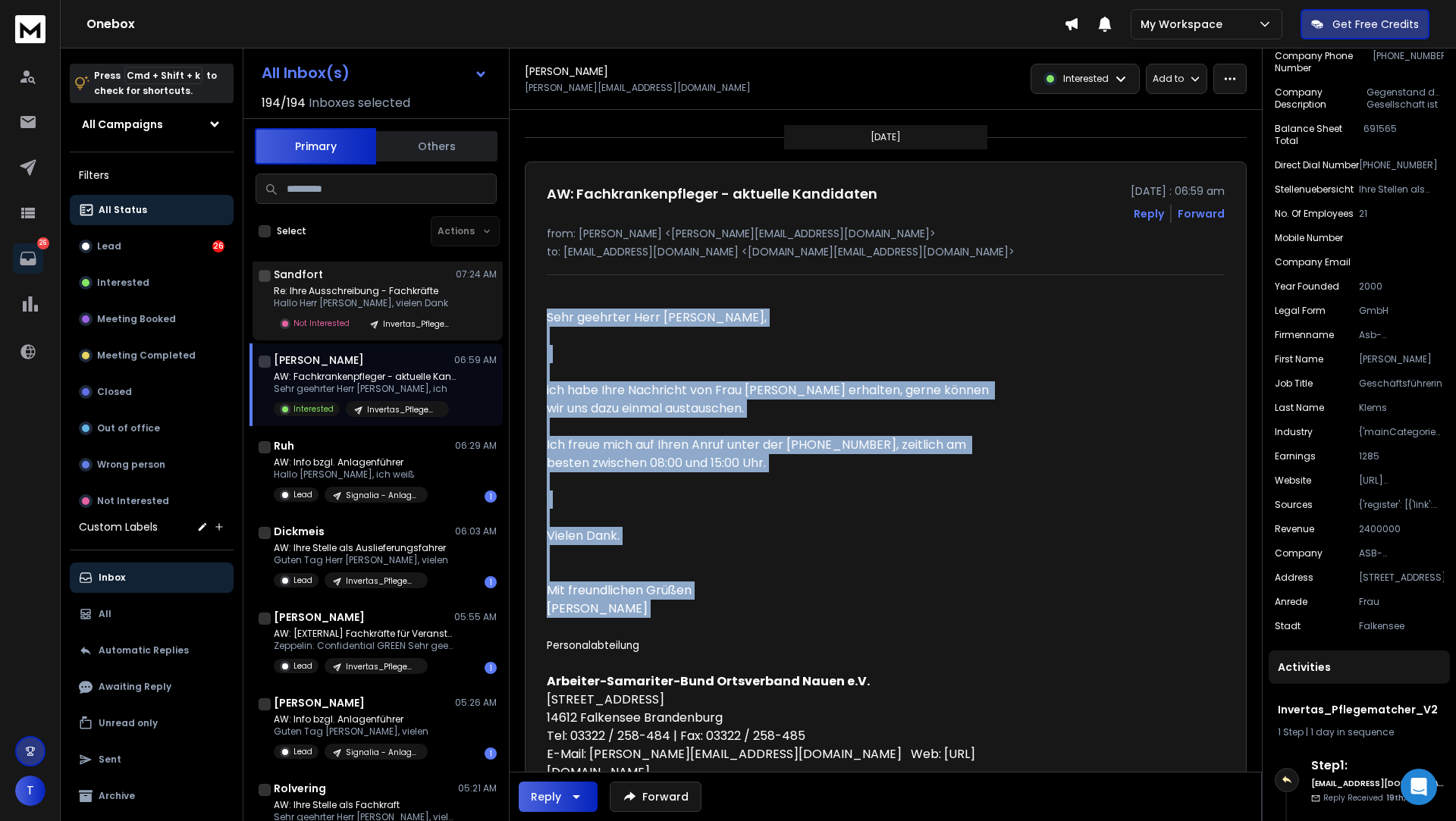
scroll to position [288, 0]
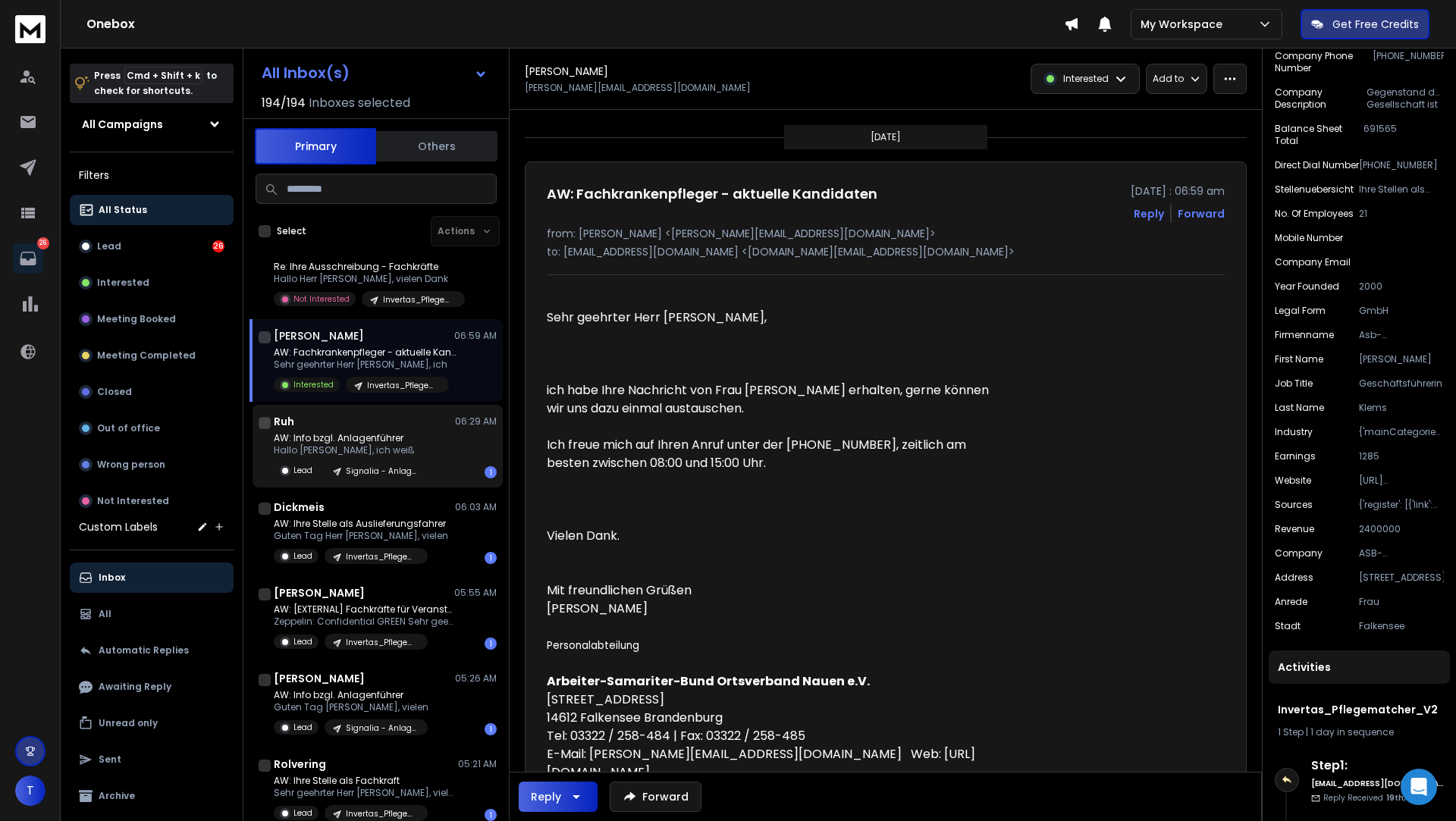
click at [457, 447] on div "AW: Info bzgl. Anlagenführer Hallo Herr Breitschwerdt, ich weiß Lead Signalia -…" at bounding box center [385, 456] width 223 height 46
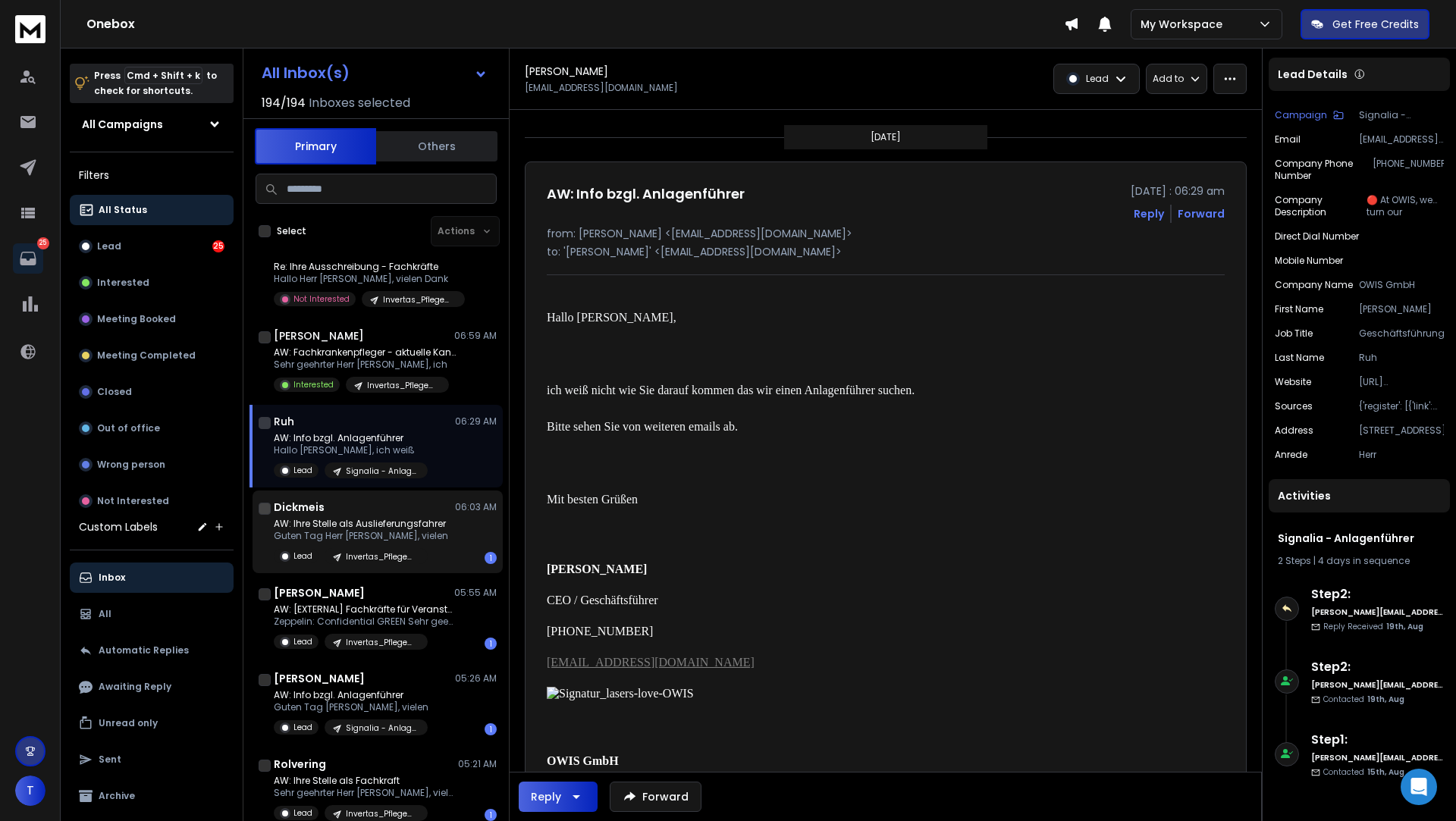
click at [443, 499] on div "Dickmeis 06:03 AM AW: Ihre Stelle als Auslieferungsfahrer Guten Tag Herr Ulpts,…" at bounding box center [377, 531] width 251 height 83
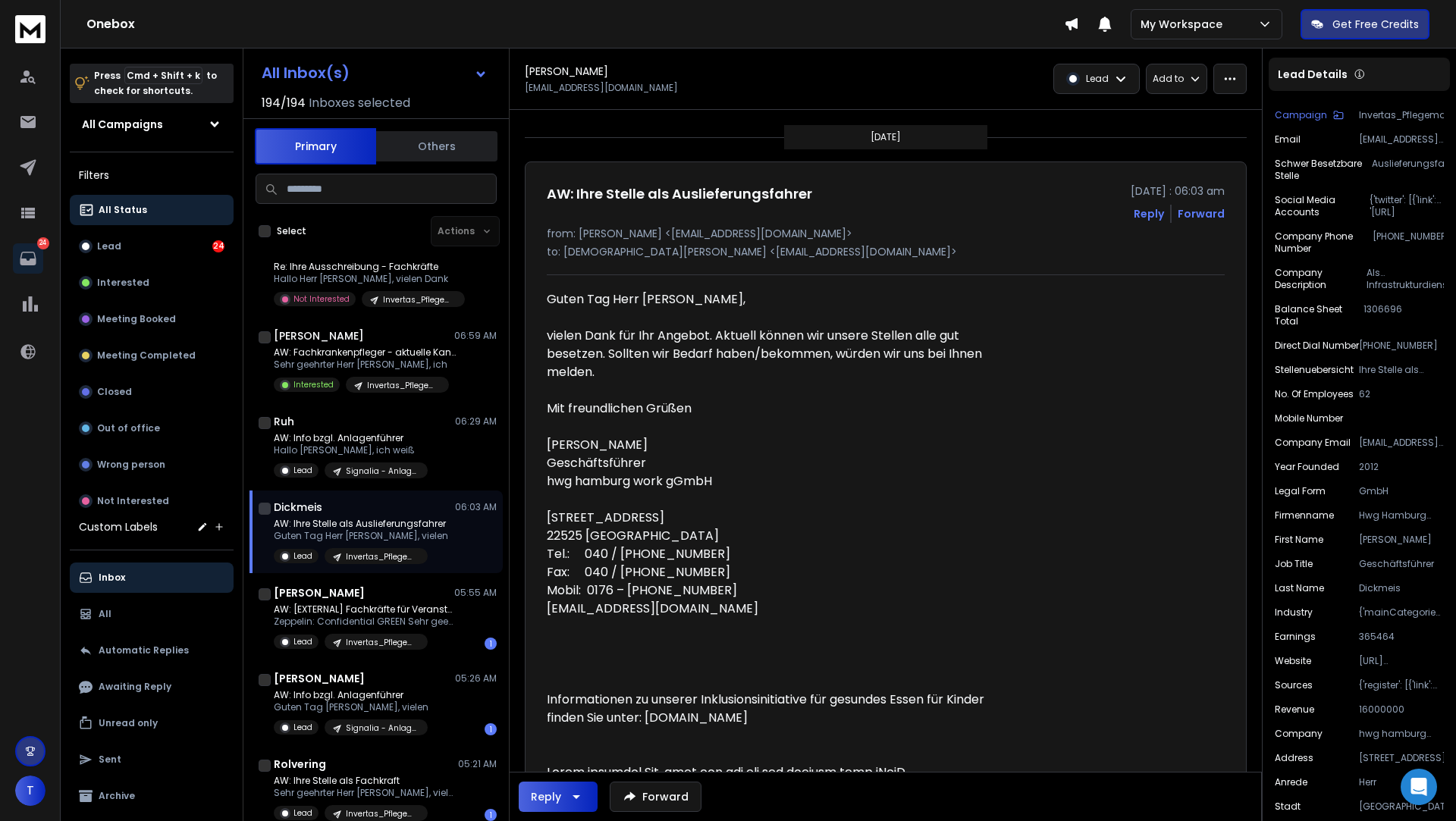
click at [1108, 78] on p "Lead" at bounding box center [1098, 79] width 23 height 12
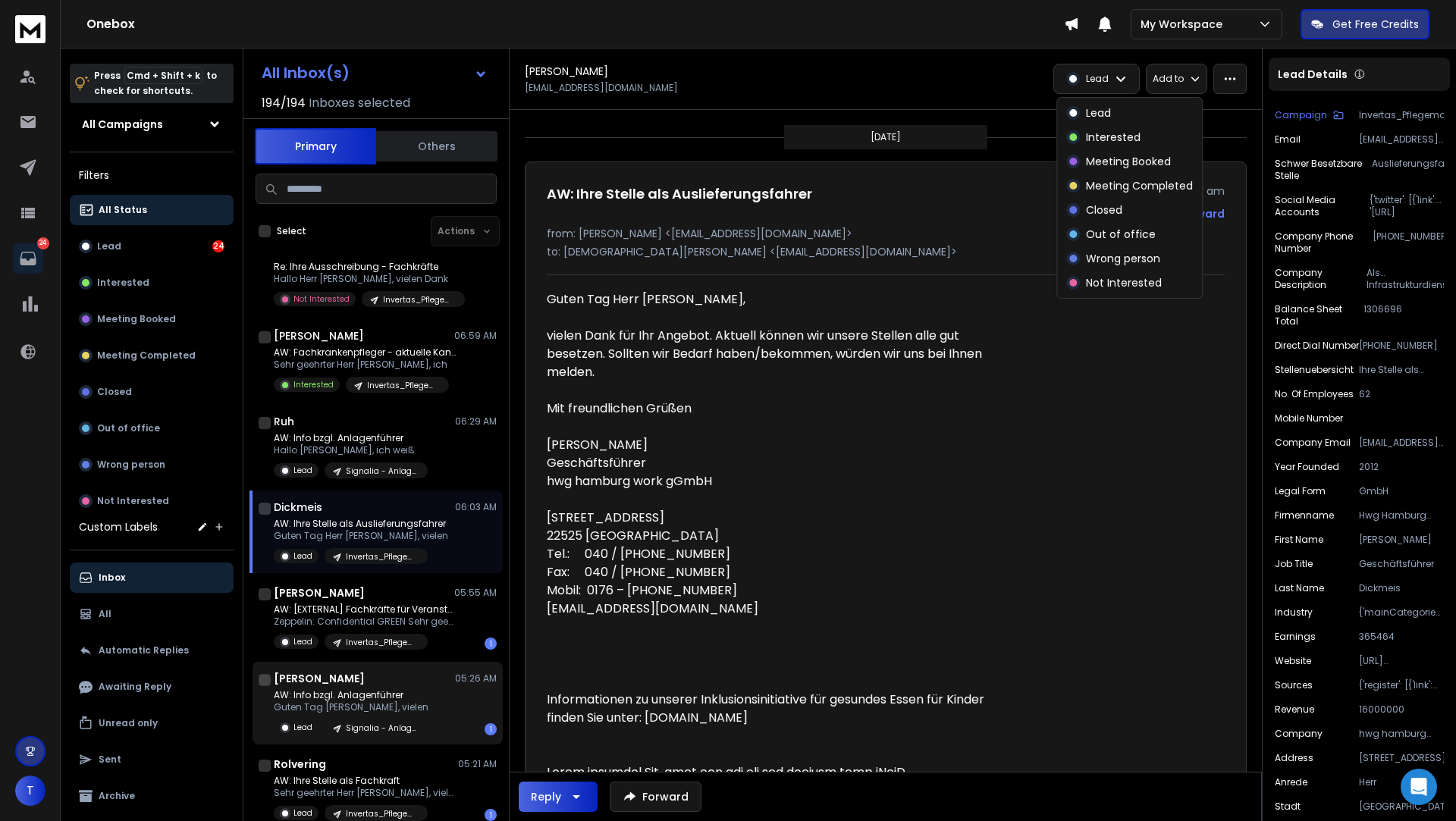
click at [409, 661] on div "Beppler Björn 05:26 AM AW: Info bzgl. Anlagenführer Guten Tag Herr Breitschwerd…" at bounding box center [377, 702] width 251 height 83
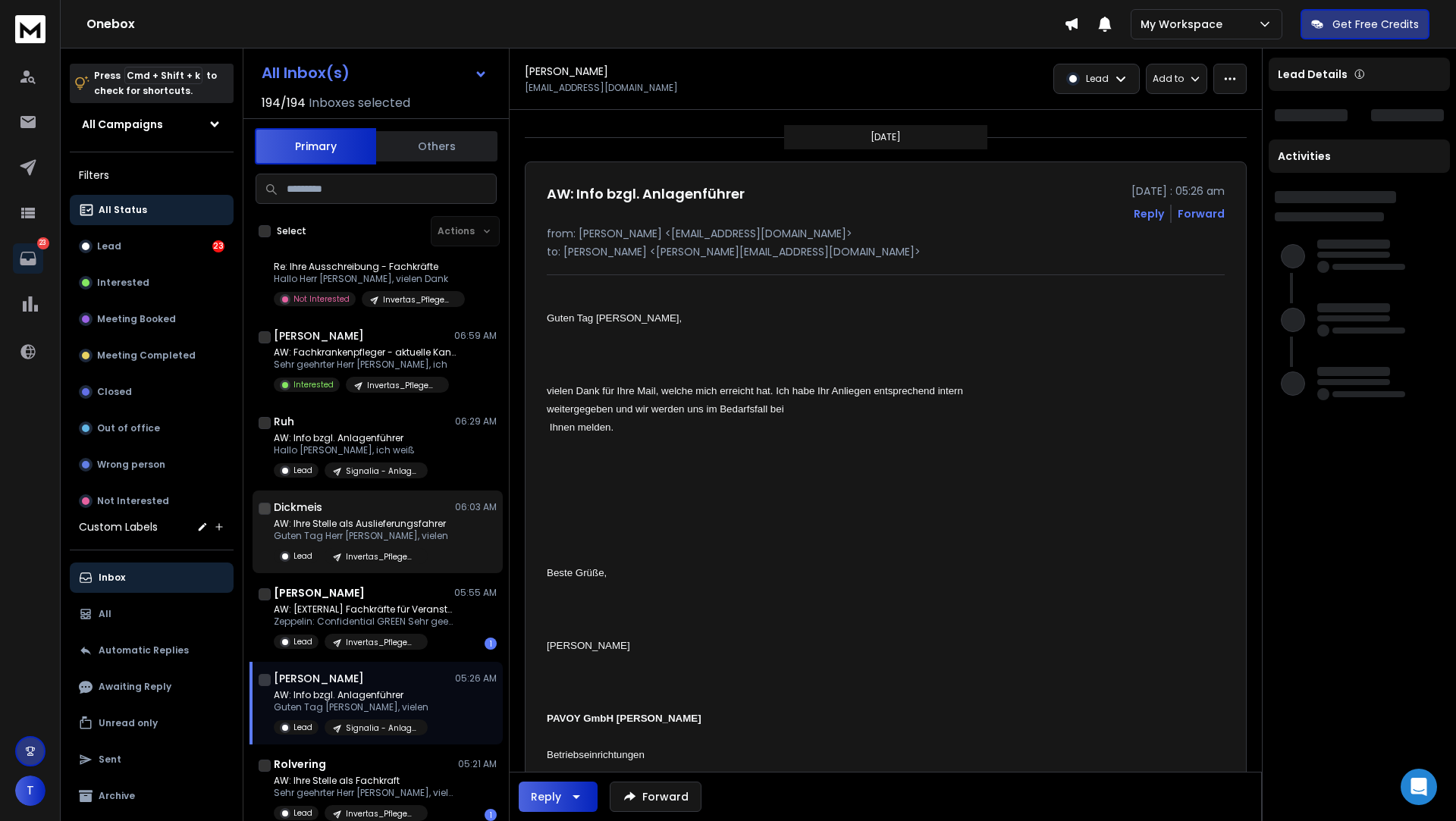
click at [461, 535] on div "AW: Ihre Stelle als Auslieferungsfahrer Guten Tag Herr Ulpts, vielen Lead Inver…" at bounding box center [385, 541] width 223 height 46
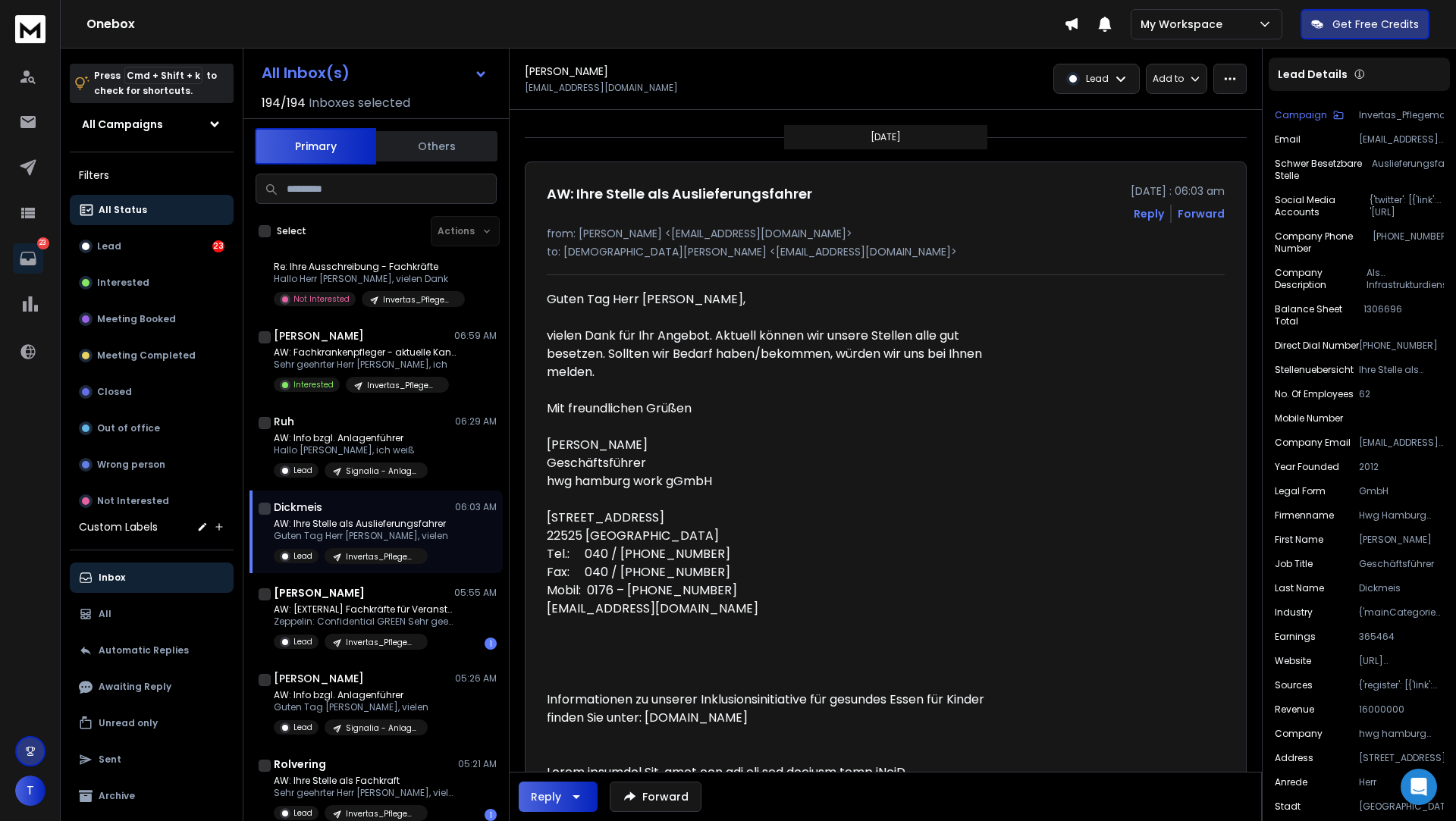
click at [1120, 69] on div "Lead" at bounding box center [1096, 78] width 85 height 29
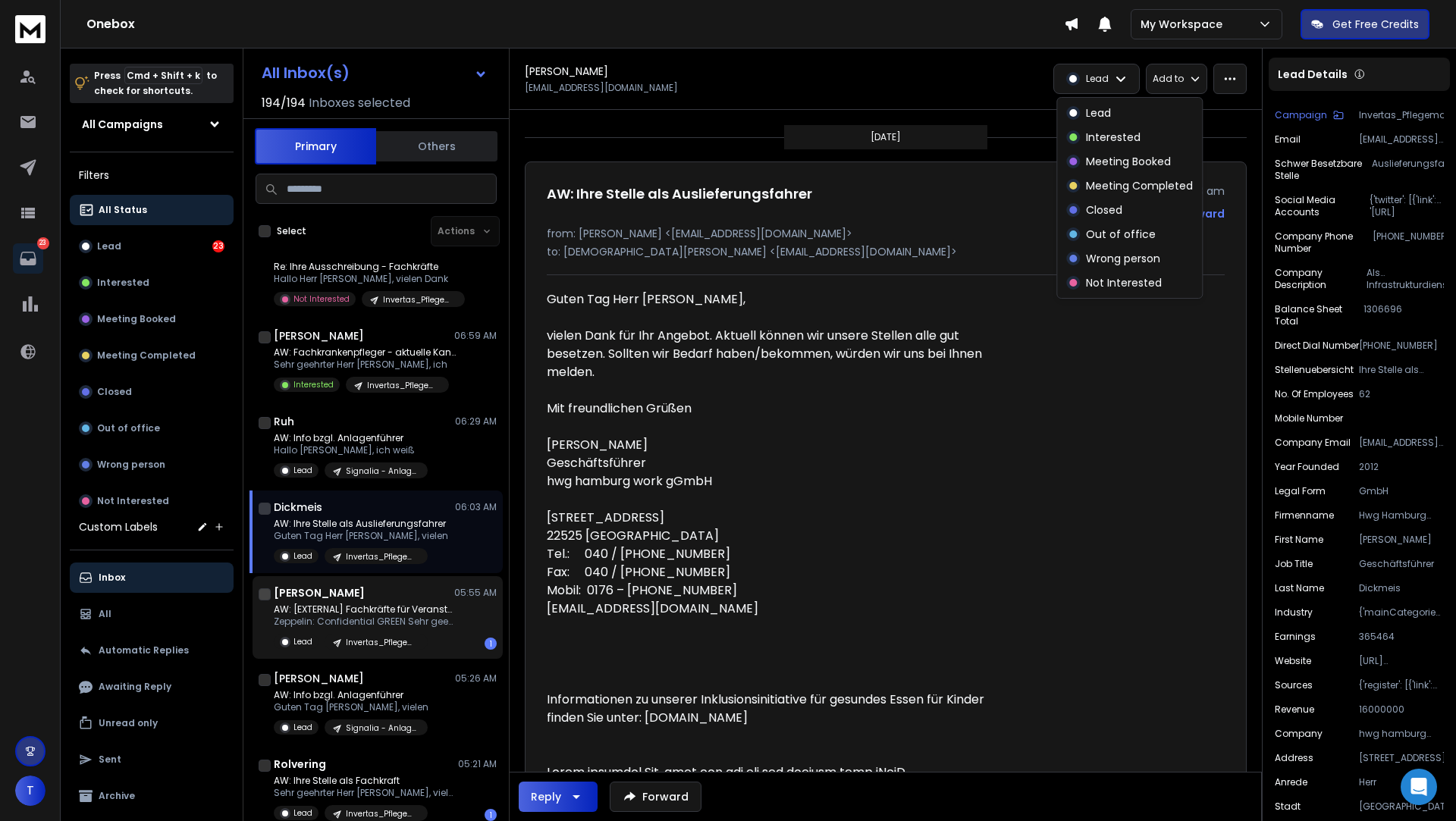
click at [430, 597] on div "Mebus Alexandra 05:55 AM" at bounding box center [385, 593] width 223 height 15
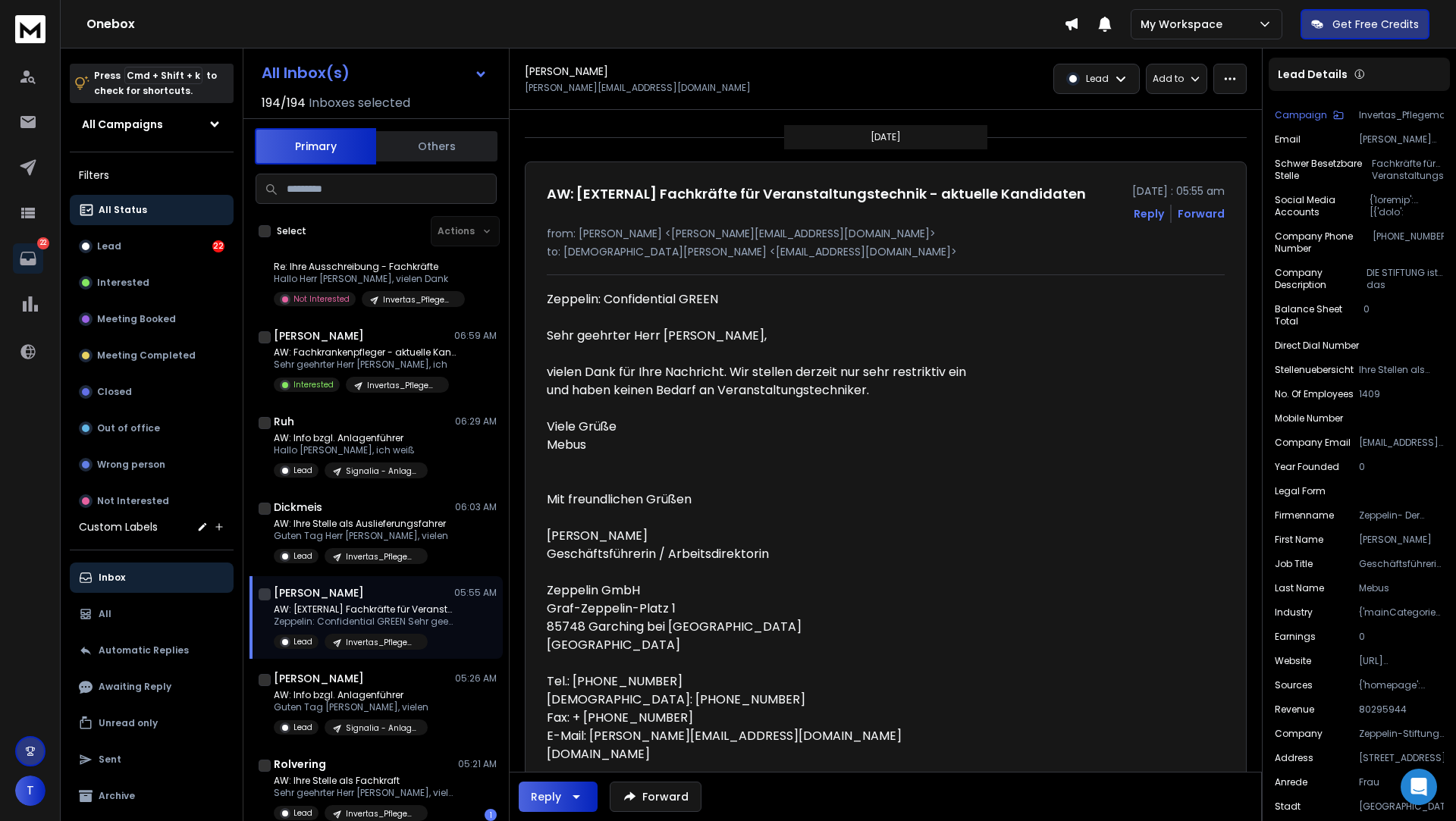
click at [1081, 72] on div "Lead" at bounding box center [1096, 78] width 85 height 29
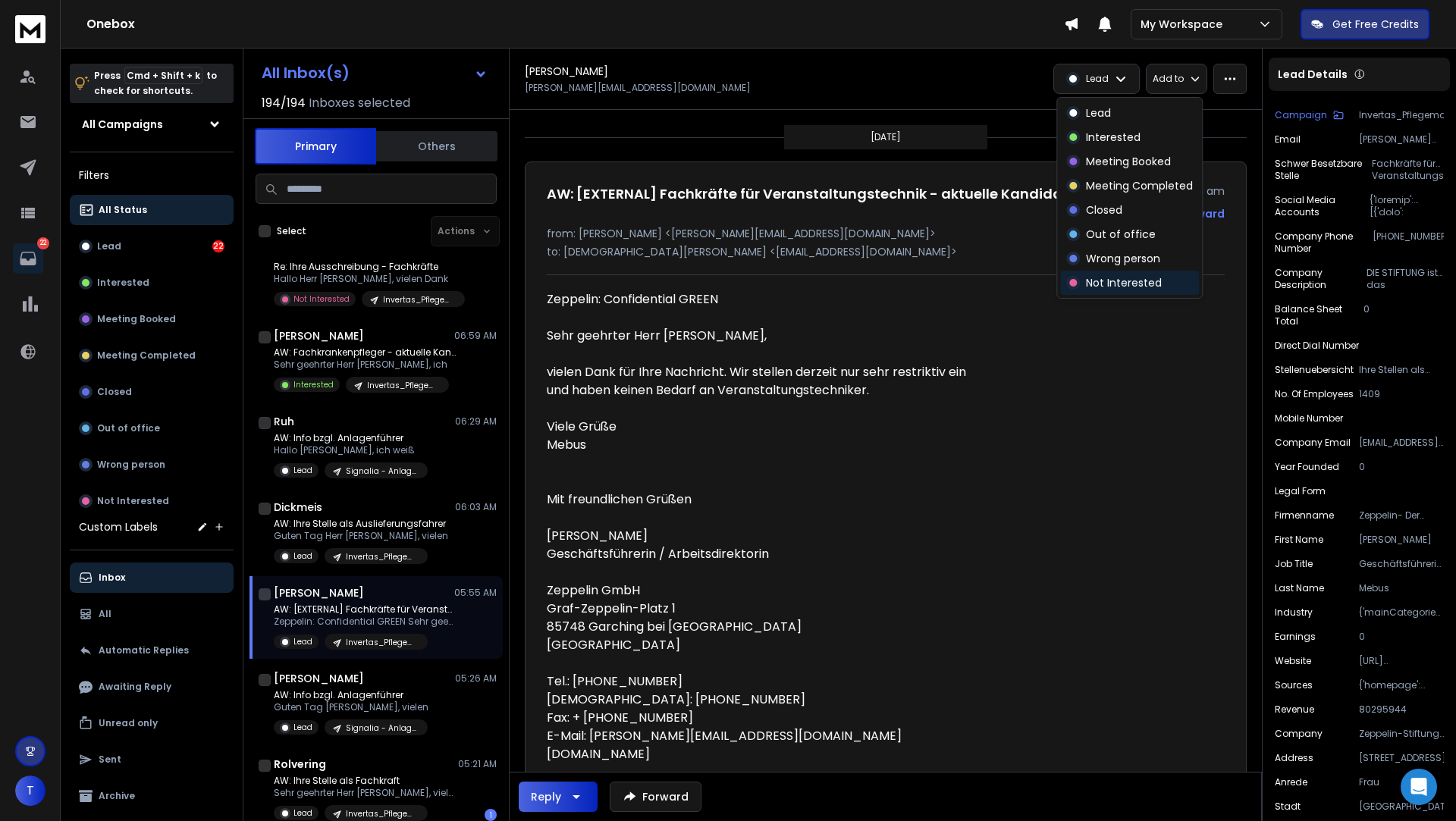
click at [1109, 282] on p "Not Interested" at bounding box center [1123, 283] width 76 height 15
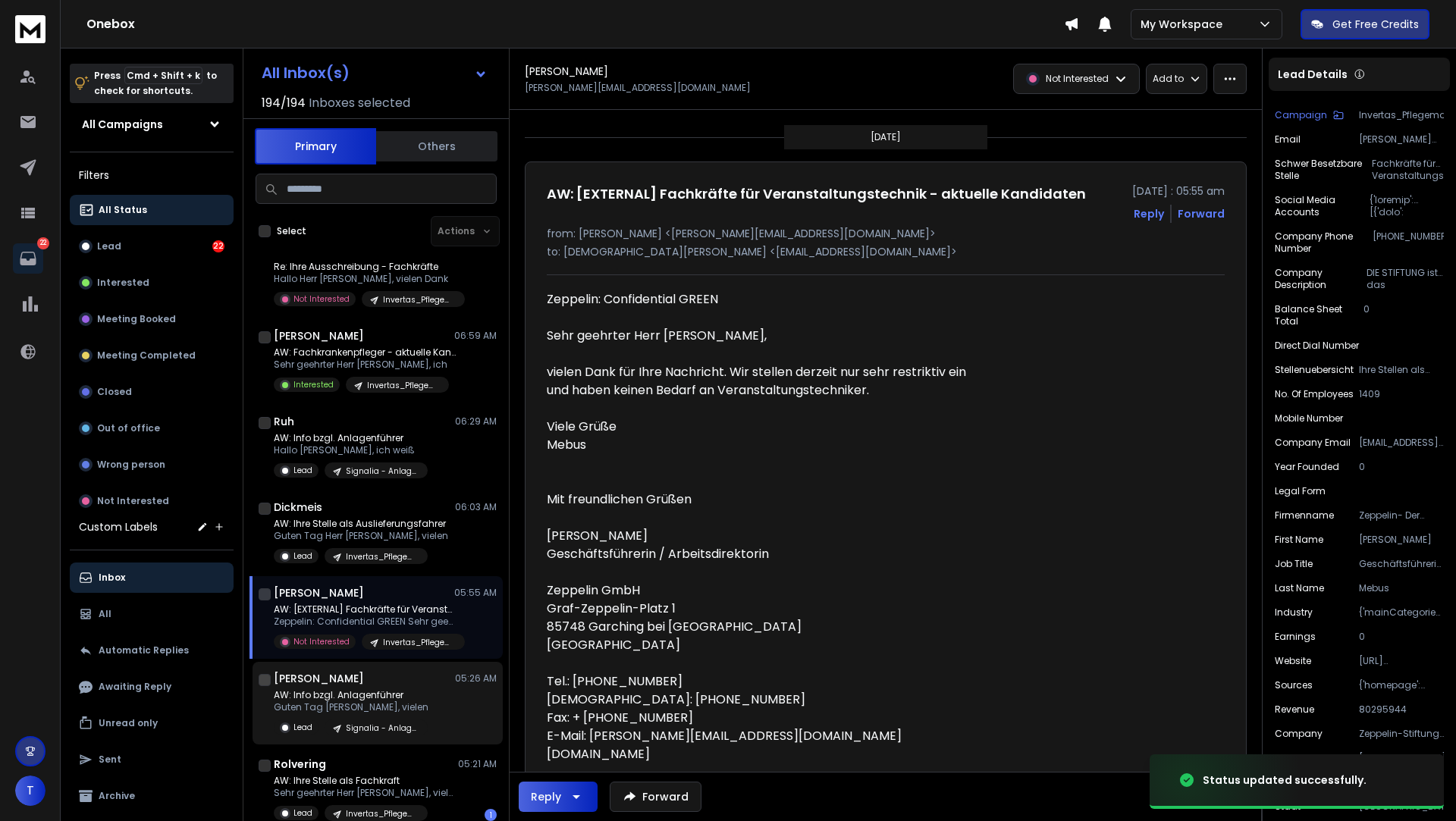
click at [428, 703] on p "Guten Tag Herr Breitschwerdt, vielen" at bounding box center [350, 708] width 154 height 12
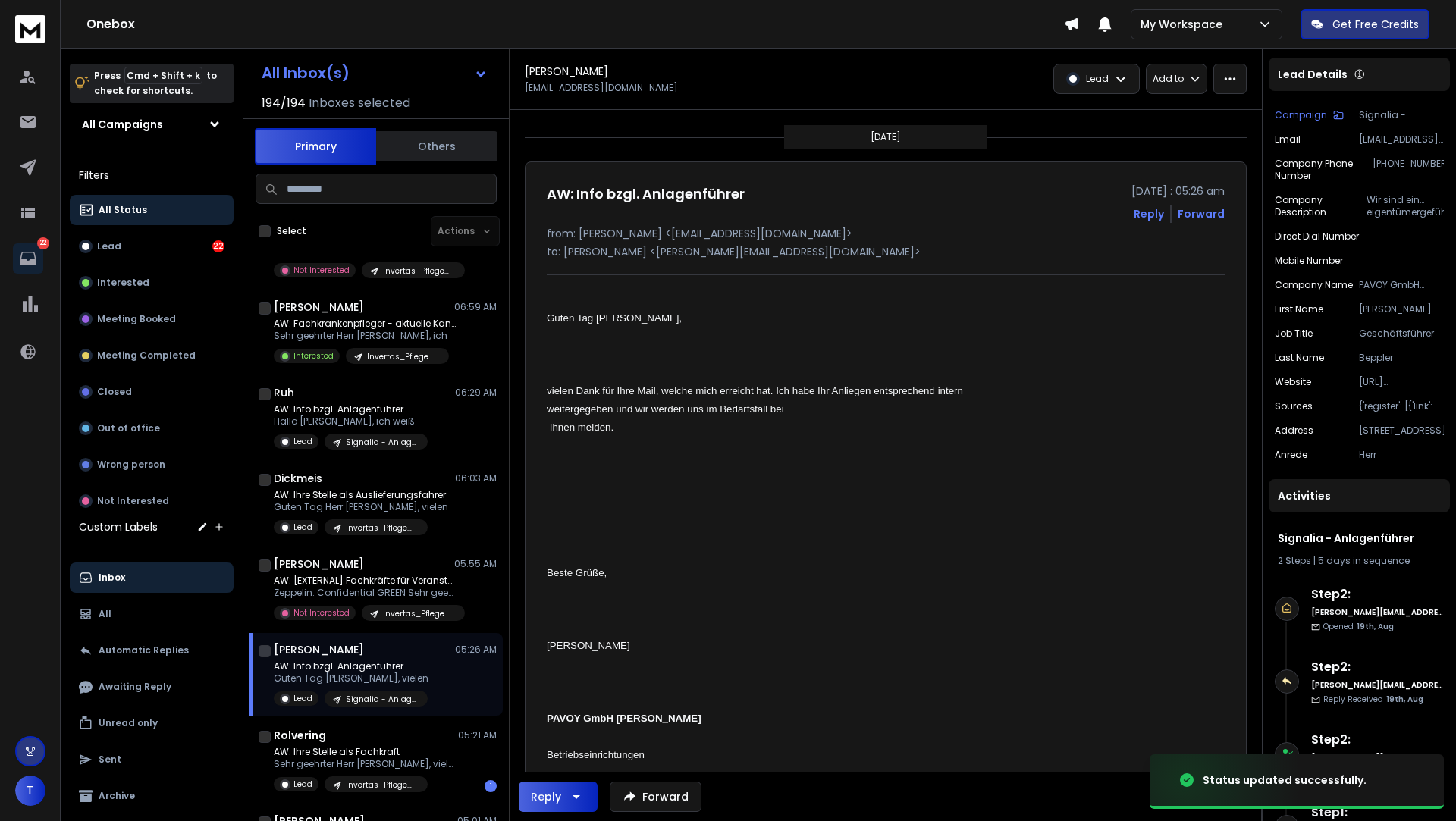
scroll to position [455, 0]
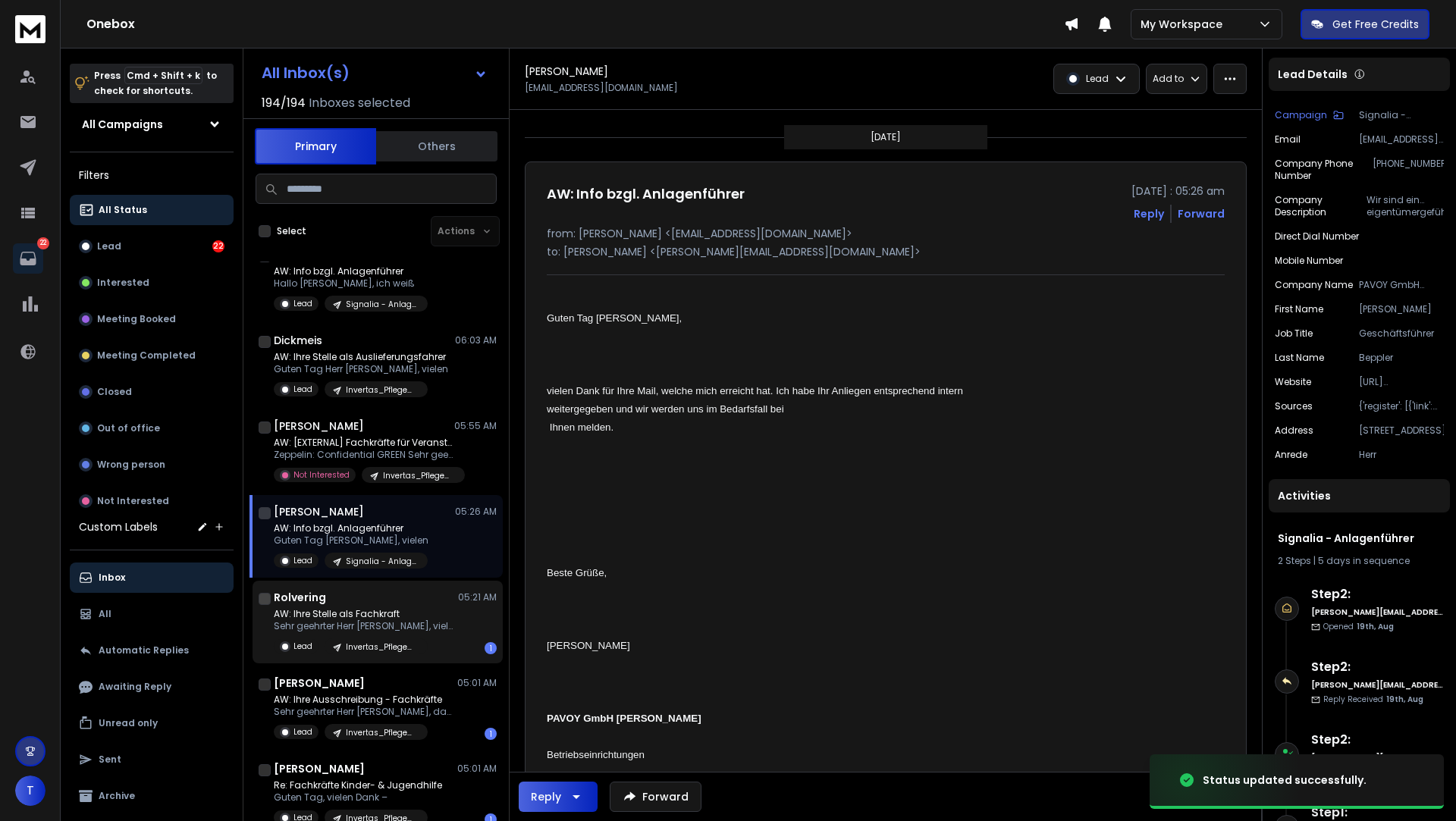
click at [445, 604] on div "Rolvering 05:21 AM" at bounding box center [385, 597] width 223 height 15
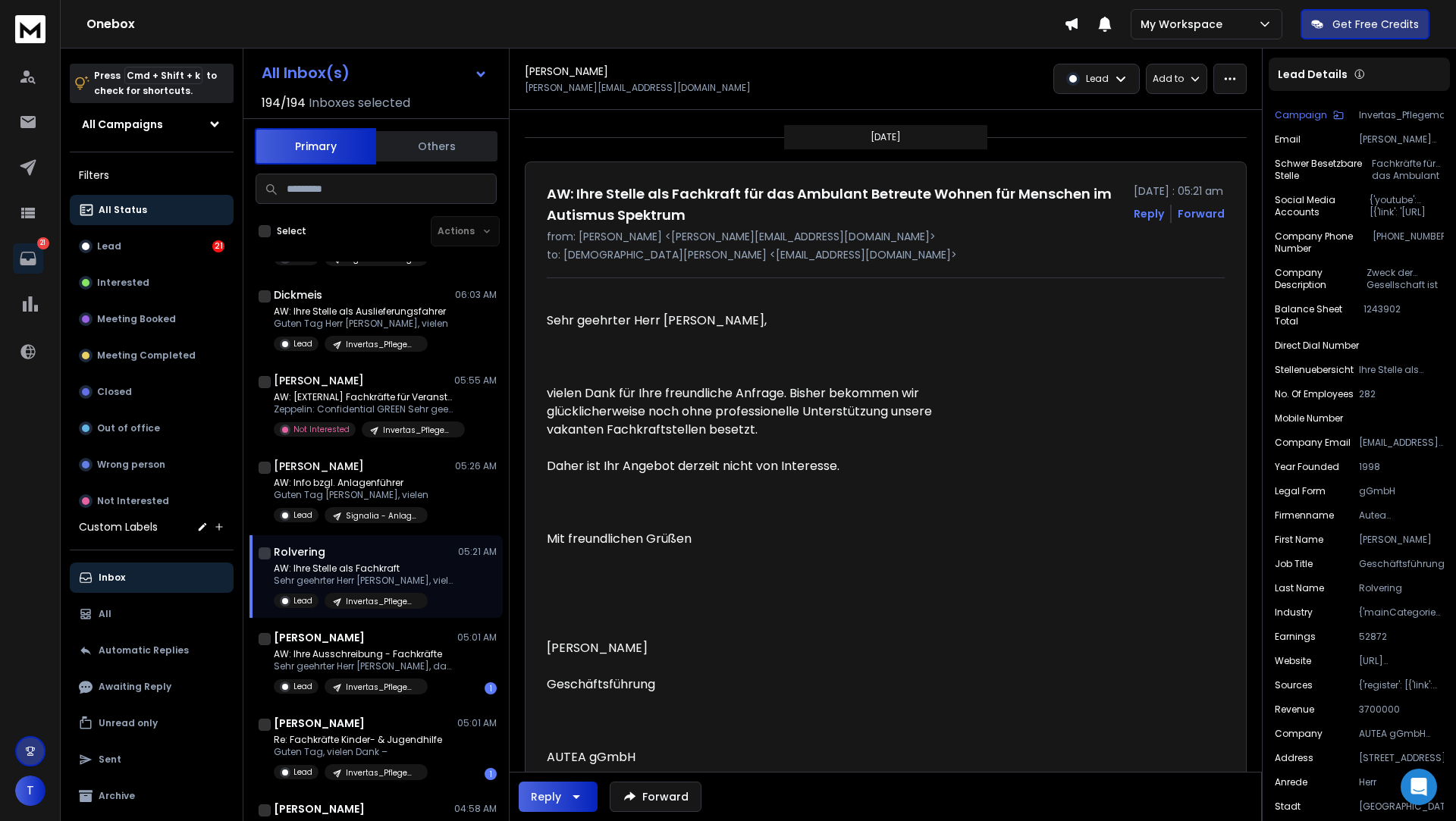
scroll to position [510, 0]
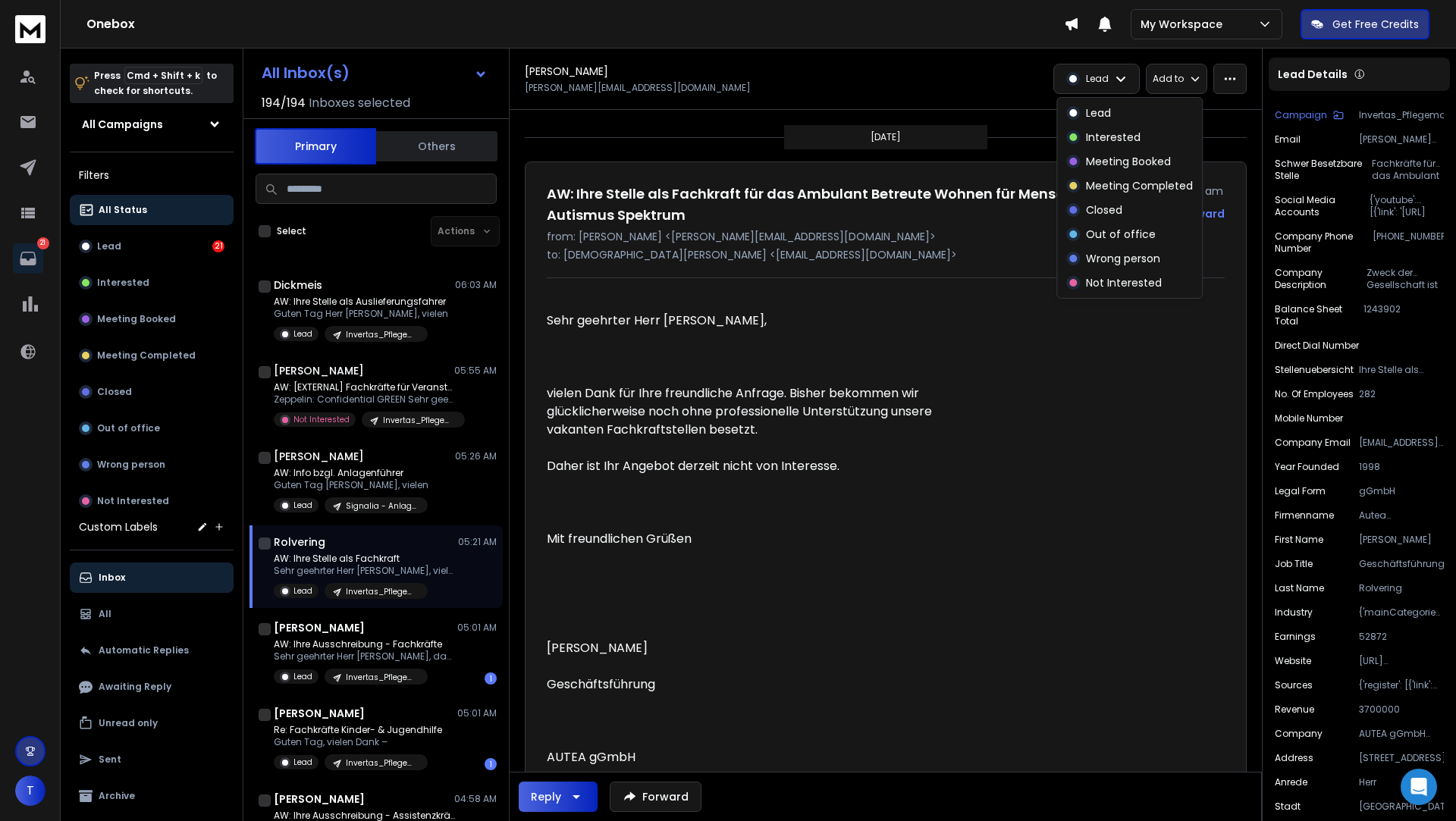
click at [1093, 71] on div "Lead" at bounding box center [1096, 78] width 85 height 29
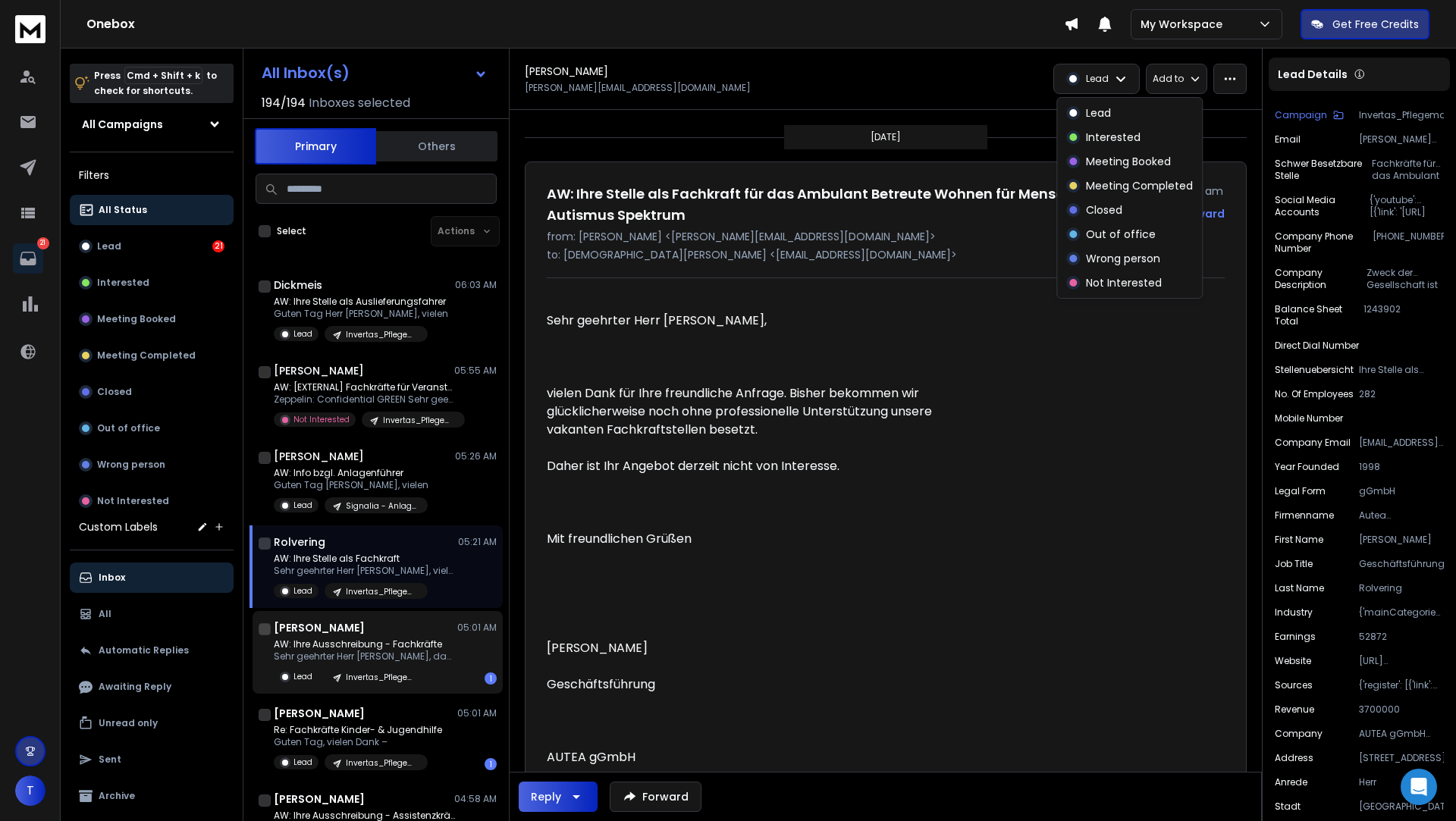
click at [423, 638] on p "AW: Ihre Ausschreibung - Fachkräfte" at bounding box center [365, 644] width 182 height 12
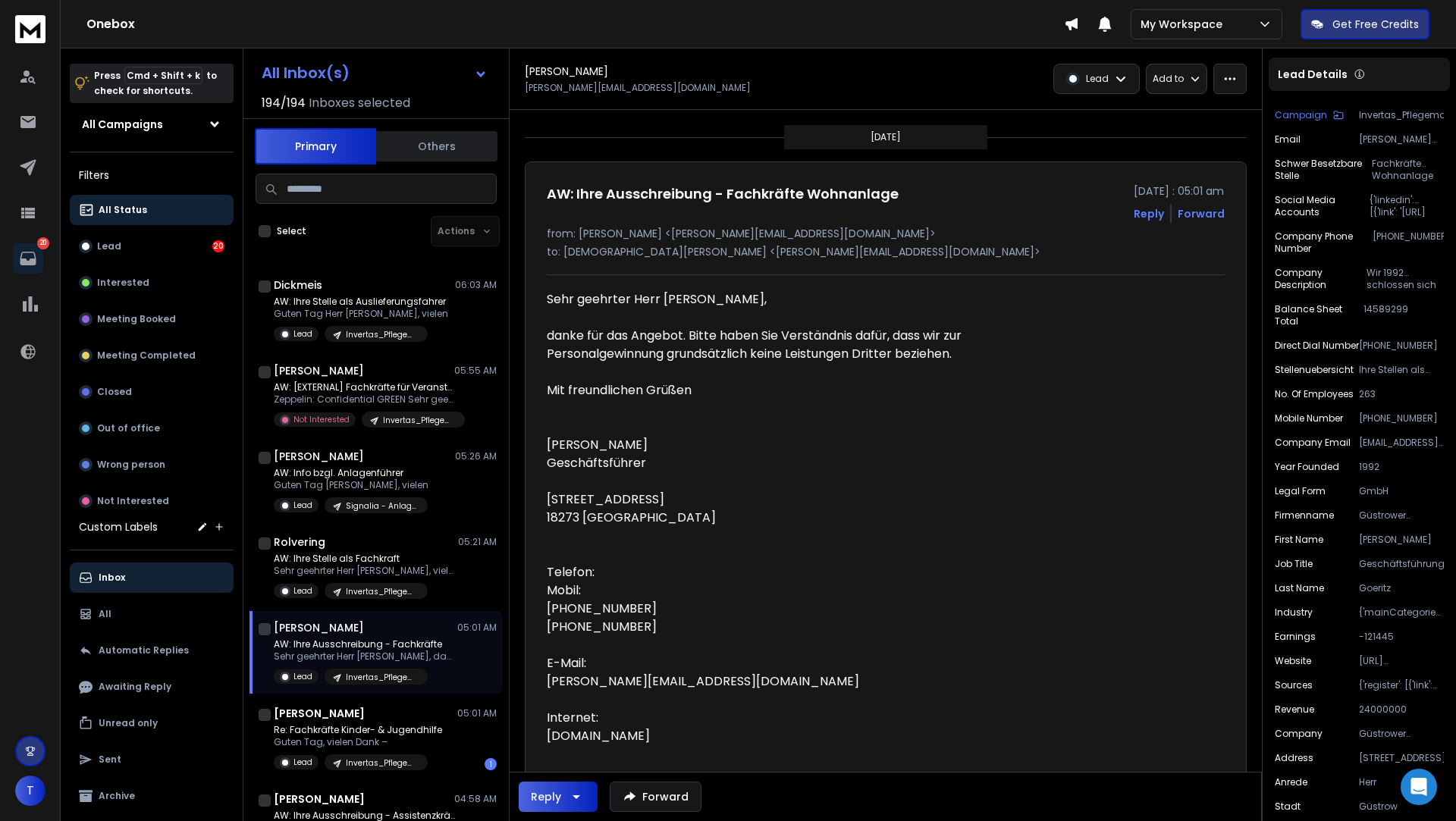
click at [388, 692] on div "Hans-Martin Goeritz 05:01 AM AW: Ihre Ausschreibung - Fachkräfte Sehr geehrter …" at bounding box center [377, 652] width 251 height 83
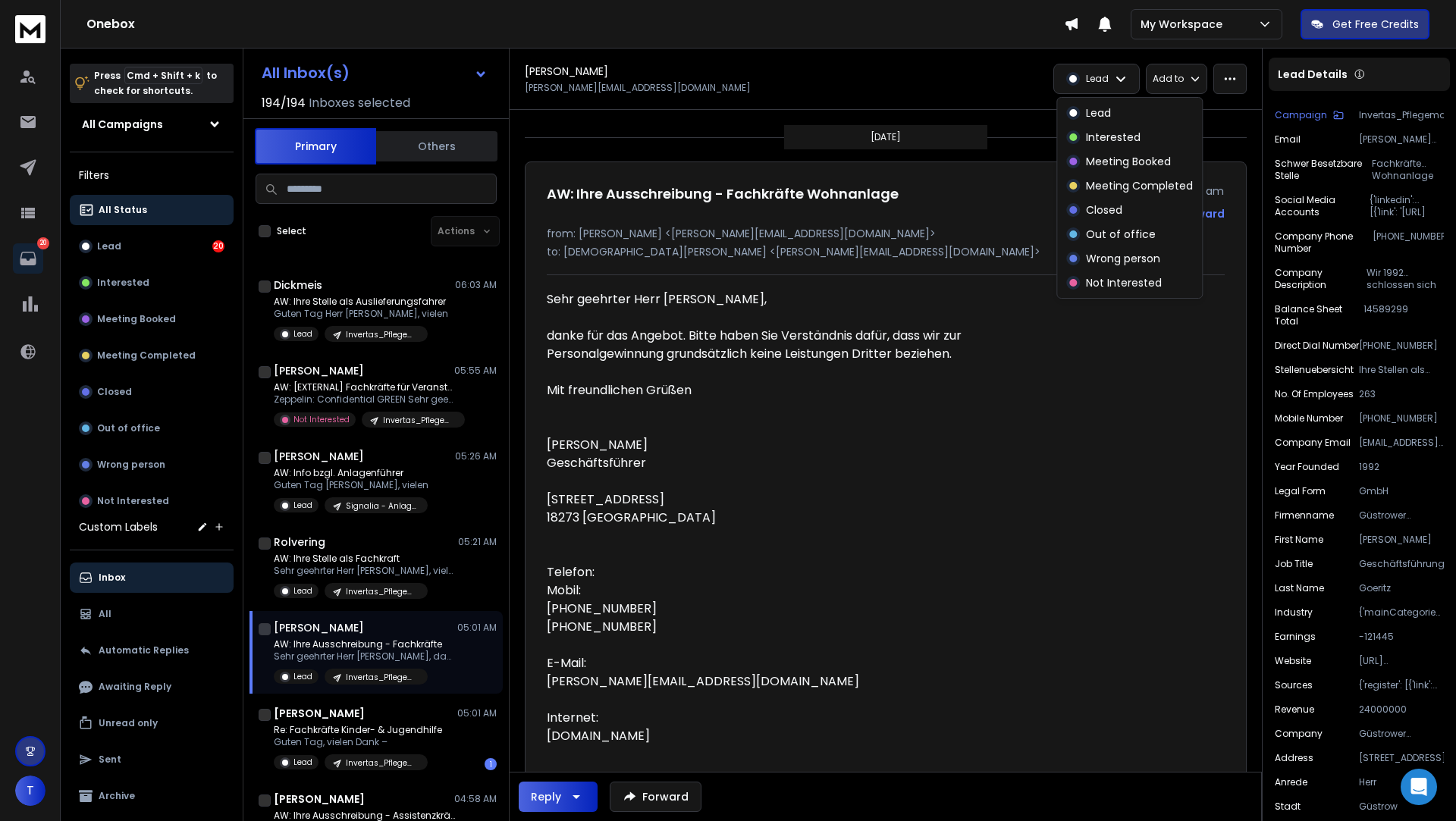
click at [1135, 80] on div "Lead" at bounding box center [1096, 78] width 85 height 29
click at [1096, 278] on p "Not Interested" at bounding box center [1123, 283] width 76 height 15
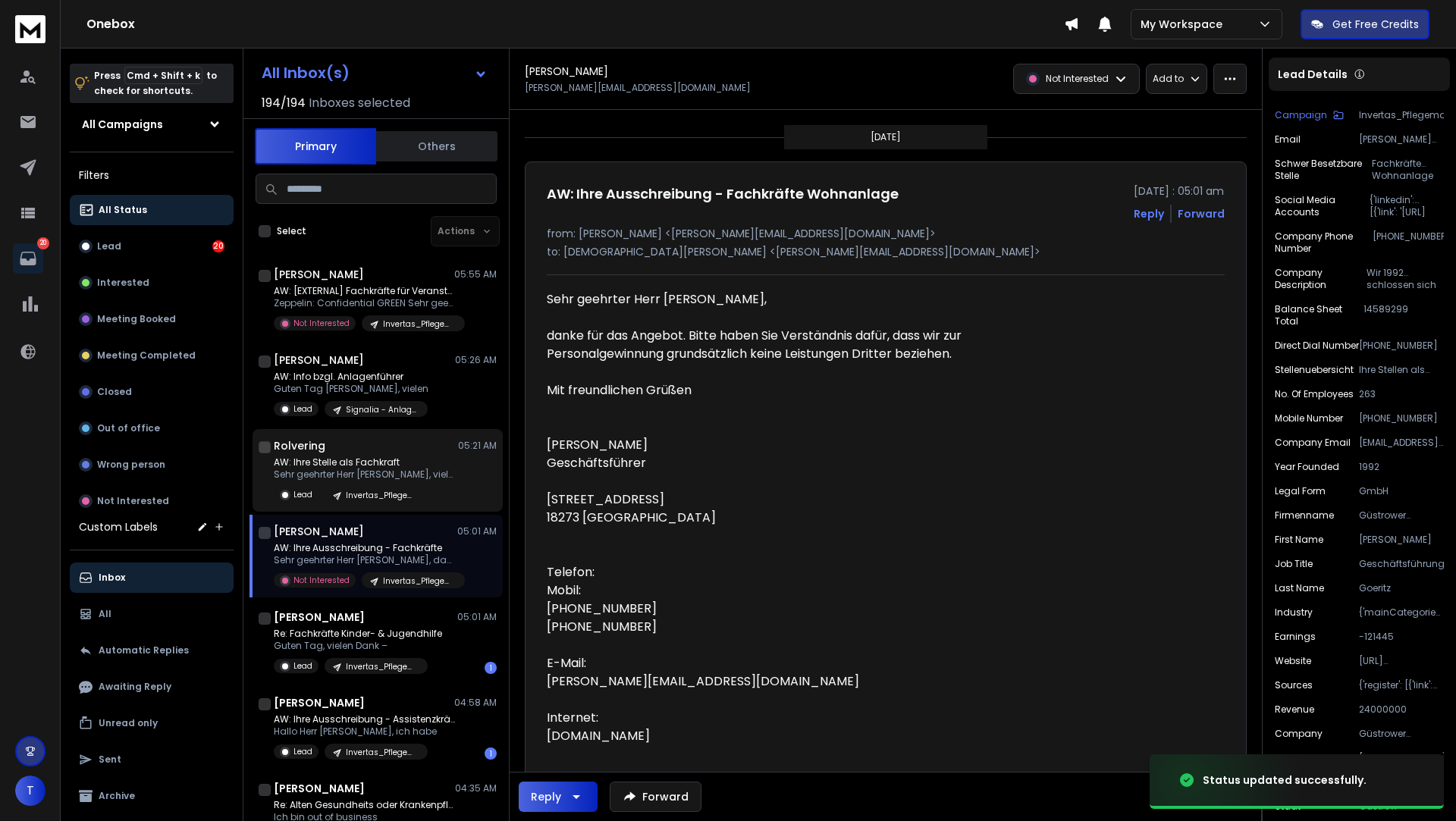
scroll to position [735, 0]
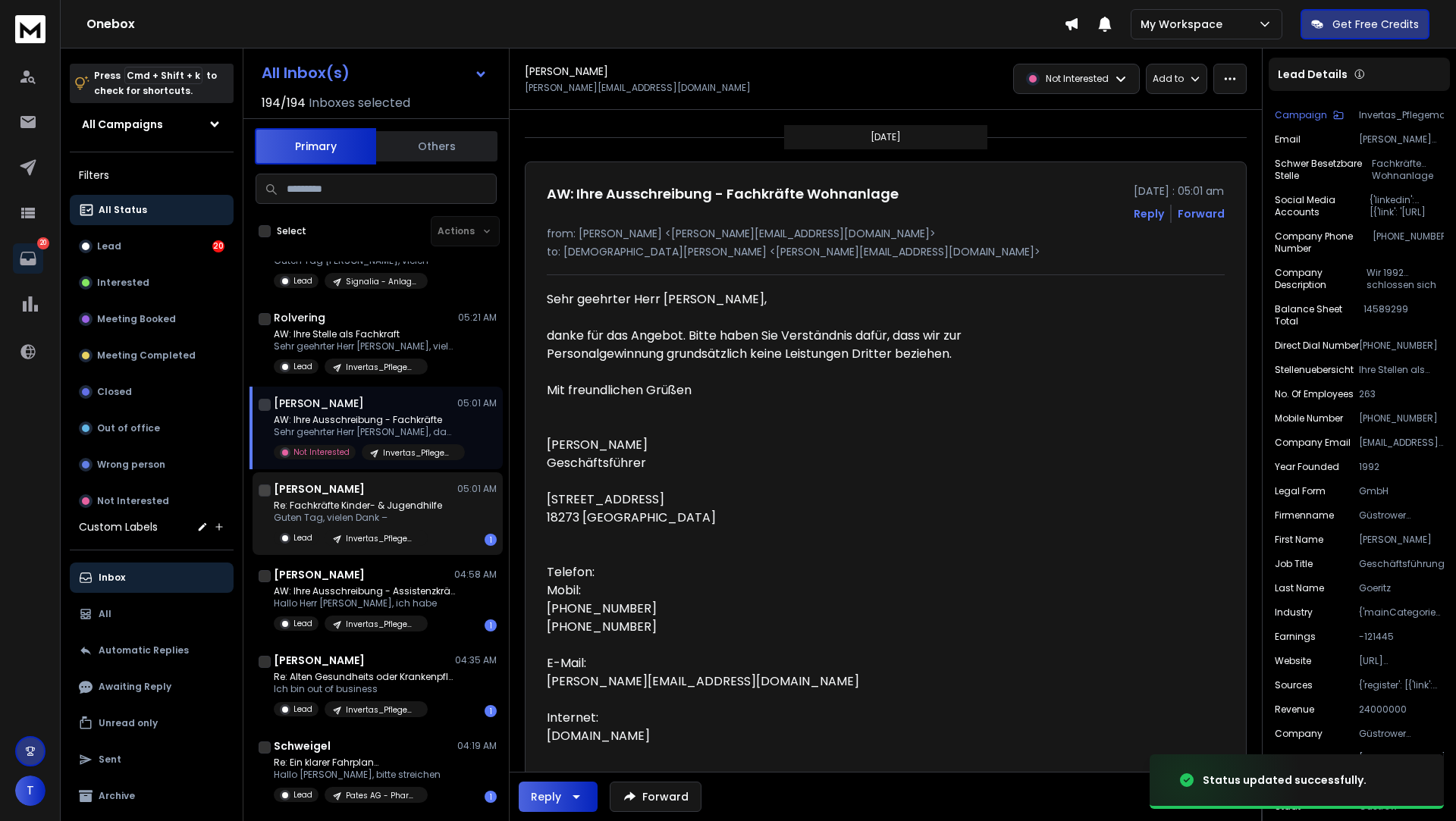
click at [397, 512] on p "Guten Tag, vielen Dank –" at bounding box center [358, 518] width 169 height 12
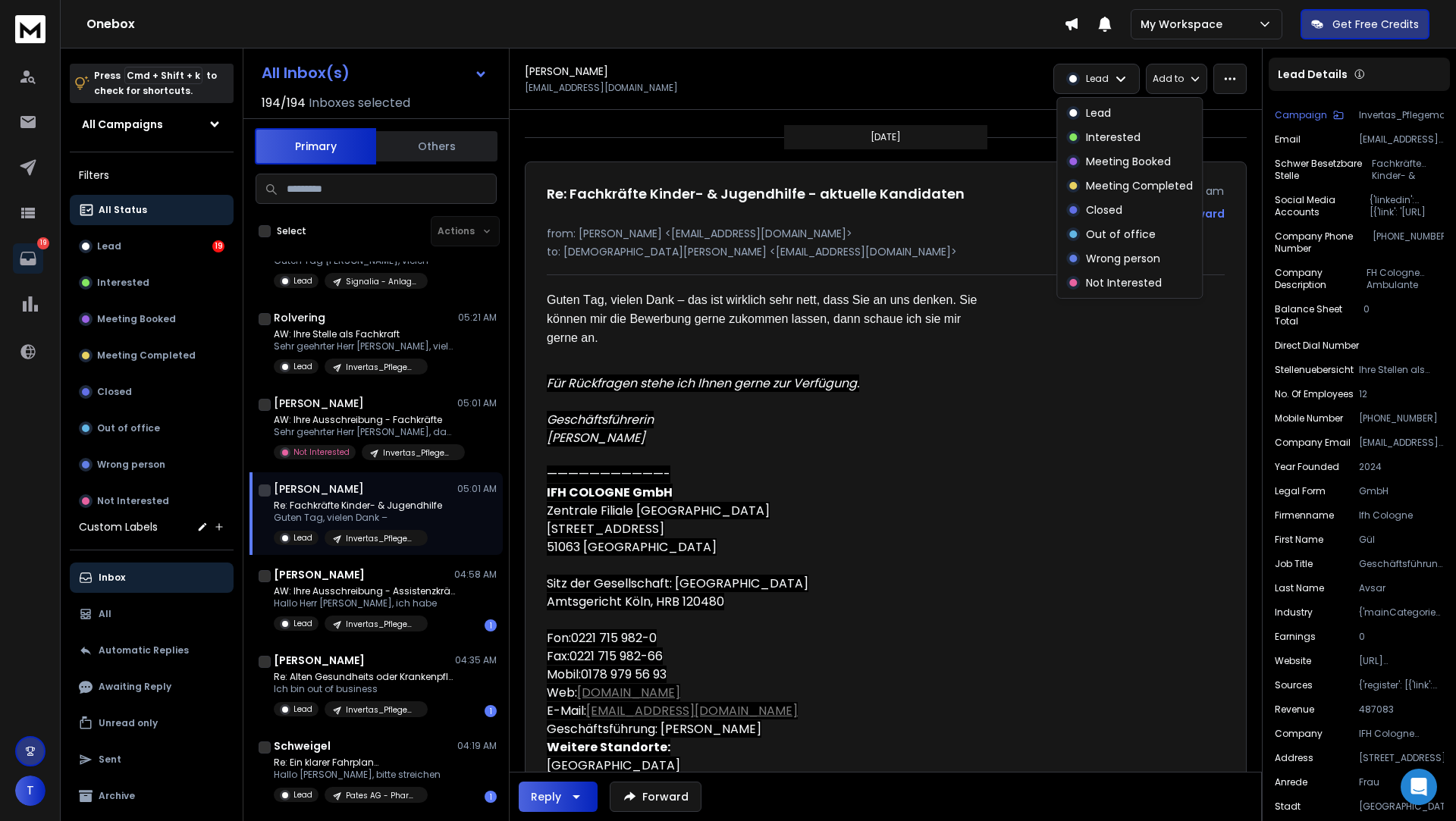
click at [1113, 81] on div "Lead" at bounding box center [1096, 78] width 85 height 29
click at [1116, 132] on p "Interested" at bounding box center [1113, 136] width 54 height 15
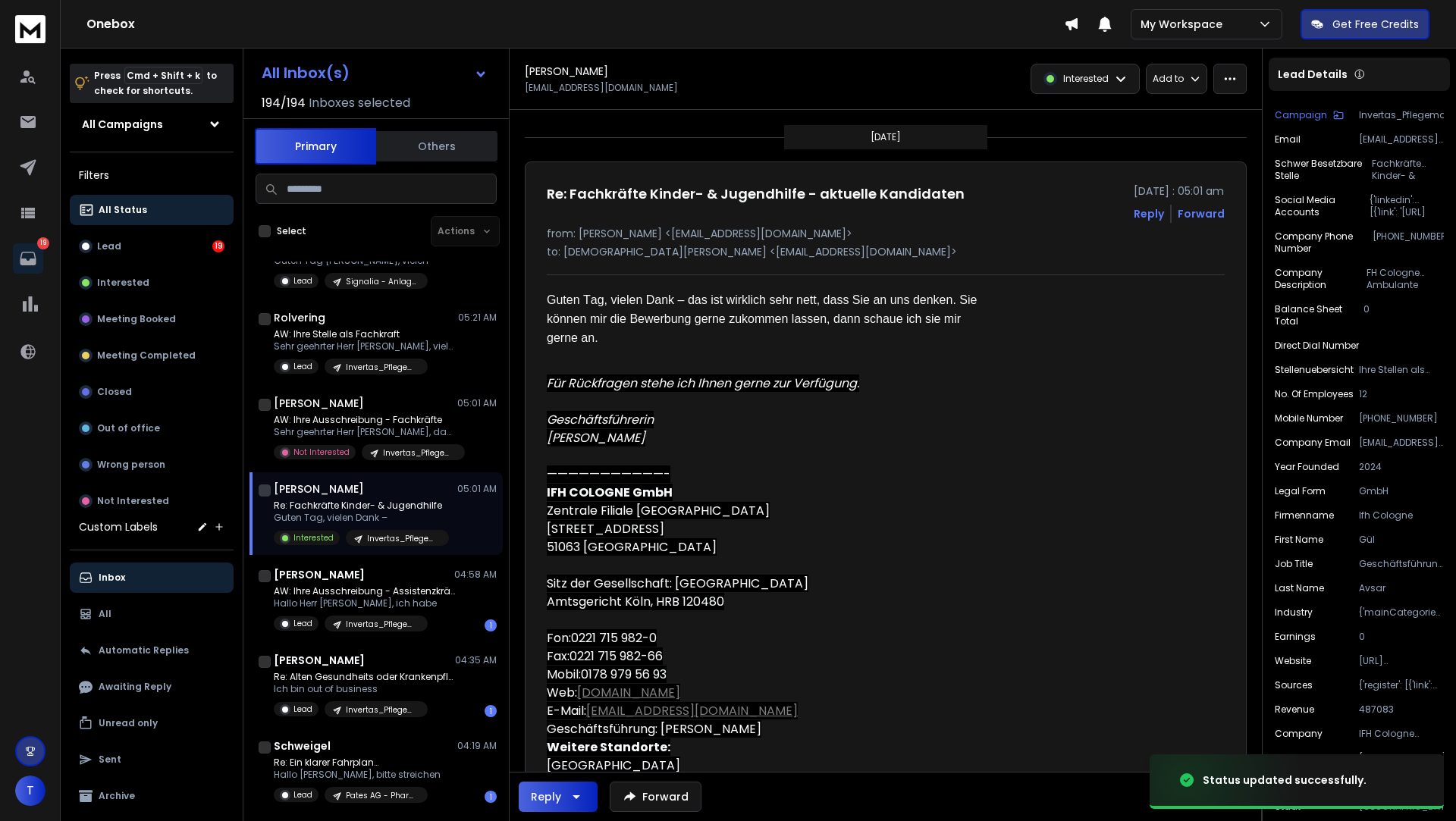
click at [634, 437] on div "Gül Avsar" at bounding box center [768, 438] width 443 height 18
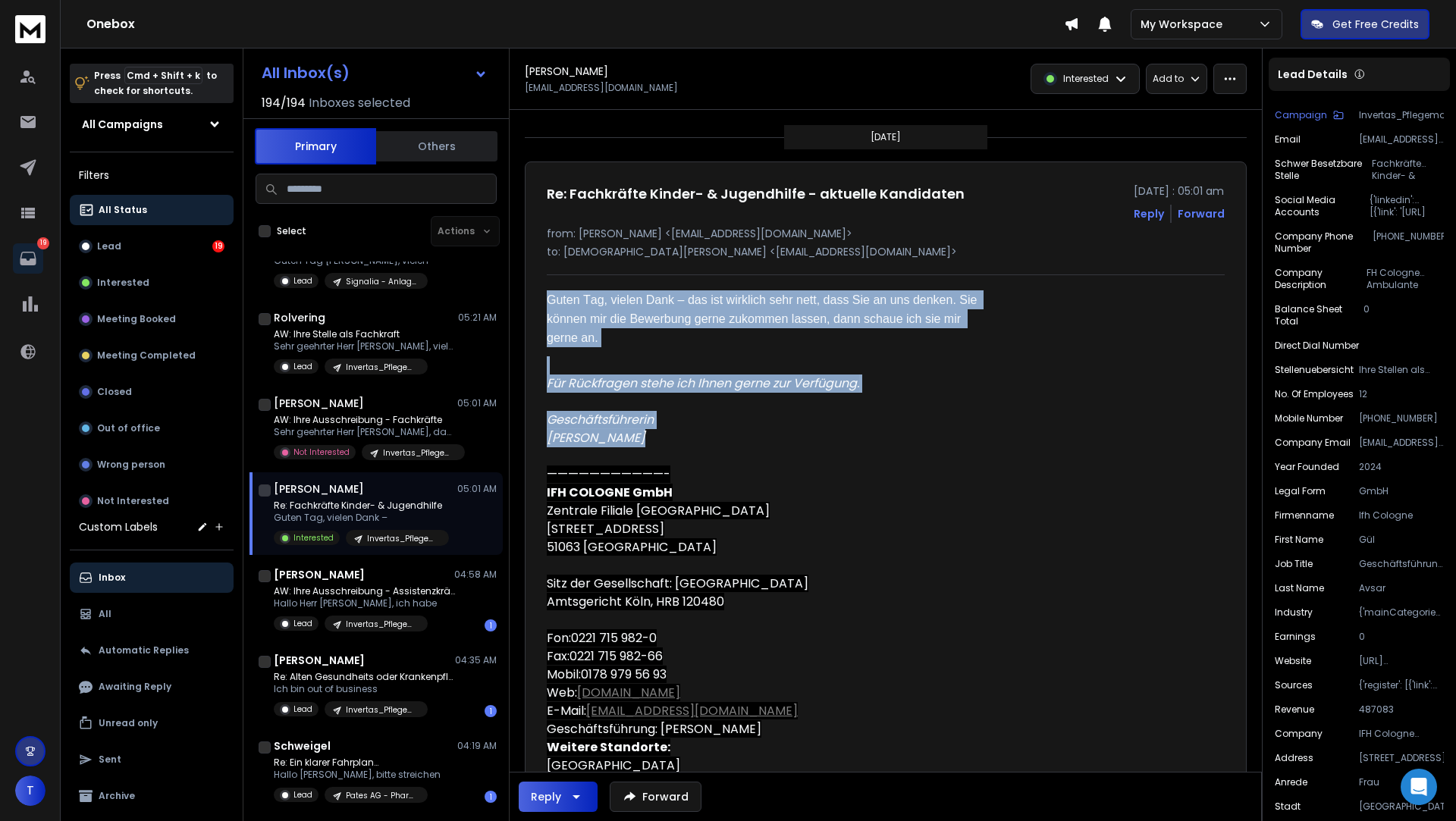
drag, startPoint x: 634, startPoint y: 437, endPoint x: 546, endPoint y: 286, distance: 174.8
click at [547, 286] on div "Re: Fachkräfte Kinder- & Jugendhilfe - aktuelle Kandidaten 19 August 2025 : 05:…" at bounding box center [885, 785] width 678 height 1203
copy div "Guten Tag, vielen Dank – das ist wirklich sehr nett, dass Sie an uns denken. Si…"
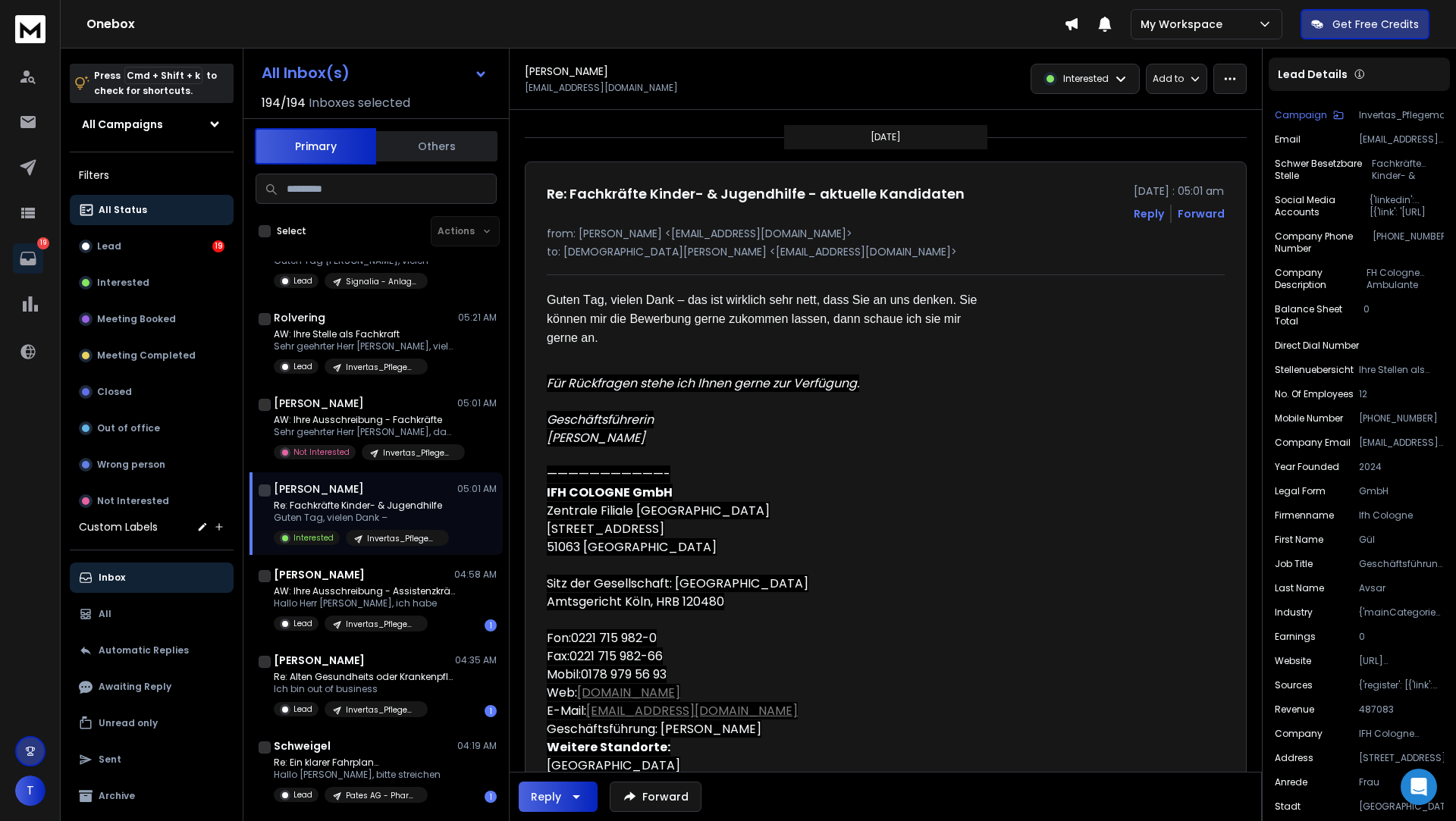
click at [679, 487] on div "IFH COLOGNE GmbH Zentrale Filiale Köln - Mülheim Clevischer Ring 127 51063 Köln…" at bounding box center [768, 575] width 443 height 182
copy strong "IFH COLOGNE GmbH"
drag, startPoint x: 701, startPoint y: 686, endPoint x: 581, endPoint y: 684, distance: 120.0
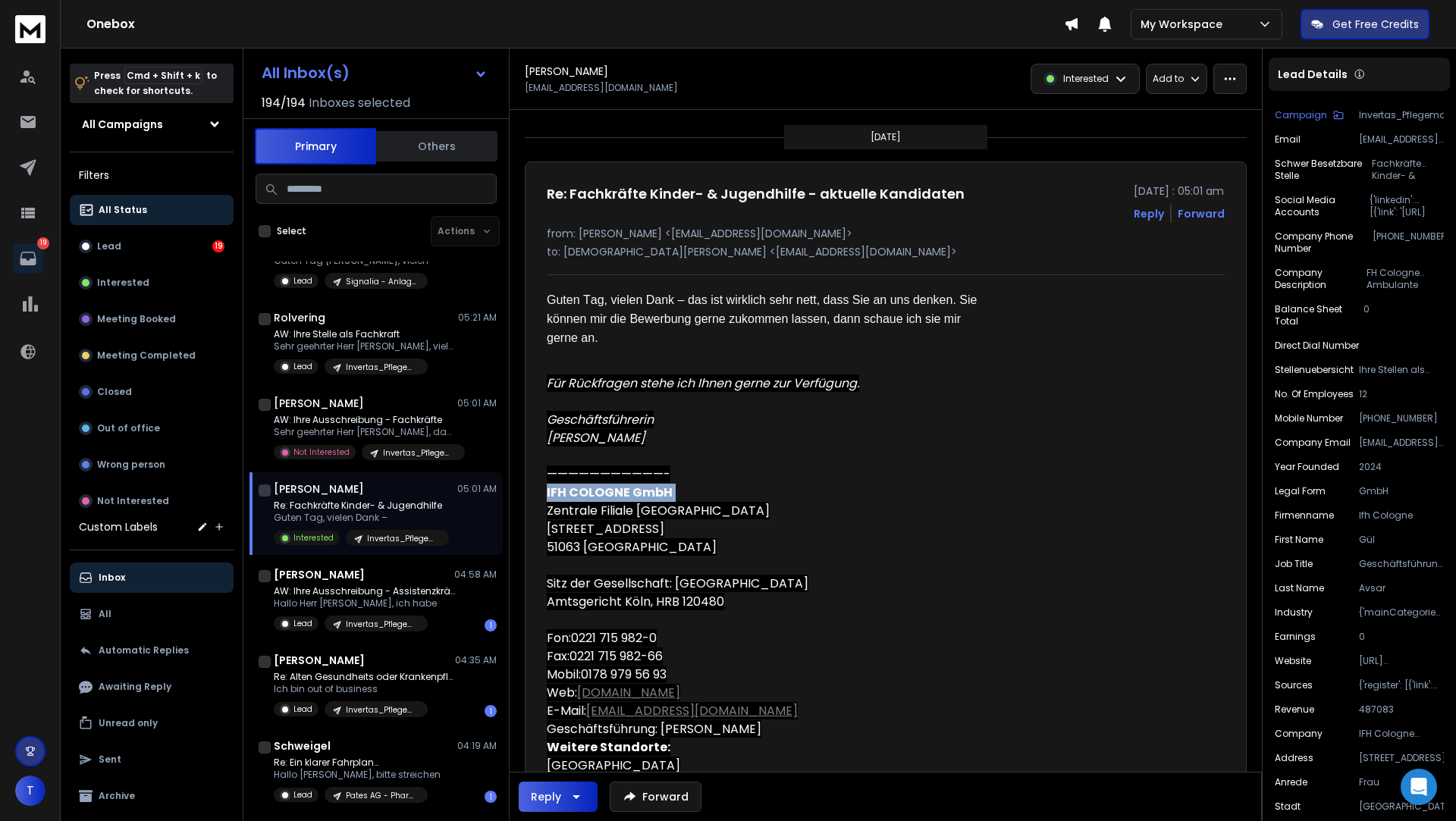
click at [581, 684] on div "Mobil: 0178 979 56 93 Web: www.ifhcologne.de E-Mail: info@ifhcologne.de Geschäf…" at bounding box center [768, 738] width 443 height 145
copy link "www.ifhcologne.de"
click at [573, 439] on icon "Gül Avsar" at bounding box center [596, 438] width 99 height 18
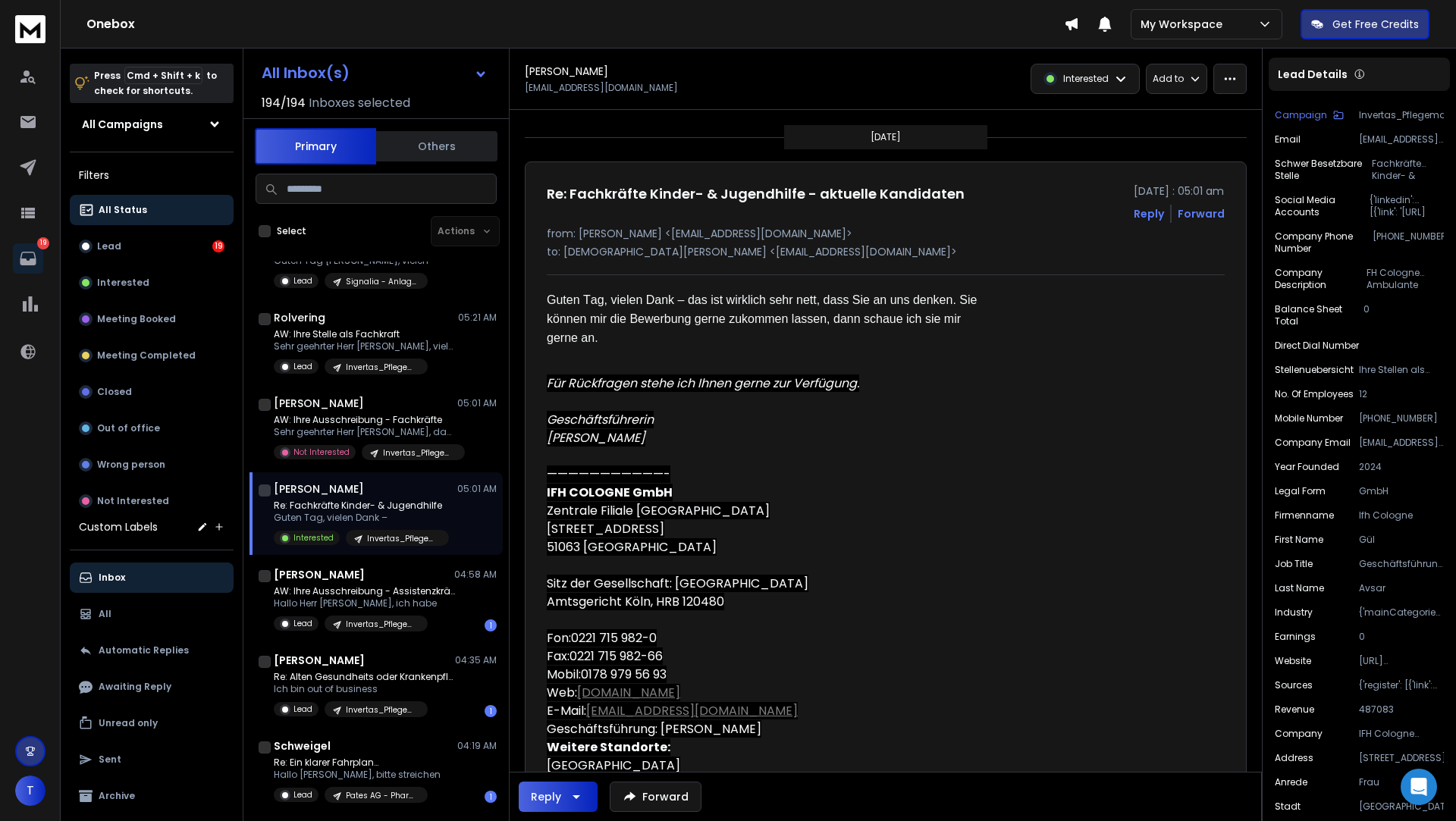
click at [573, 439] on icon "Gül Avsar" at bounding box center [596, 438] width 99 height 18
drag, startPoint x: 687, startPoint y: 670, endPoint x: 545, endPoint y: 627, distance: 148.4
click at [545, 627] on div "Re: Fachkräfte Kinder- & Jugendhilfe - aktuelle Kandidaten 19 August 2025 : 05:…" at bounding box center [885, 785] width 722 height 1248
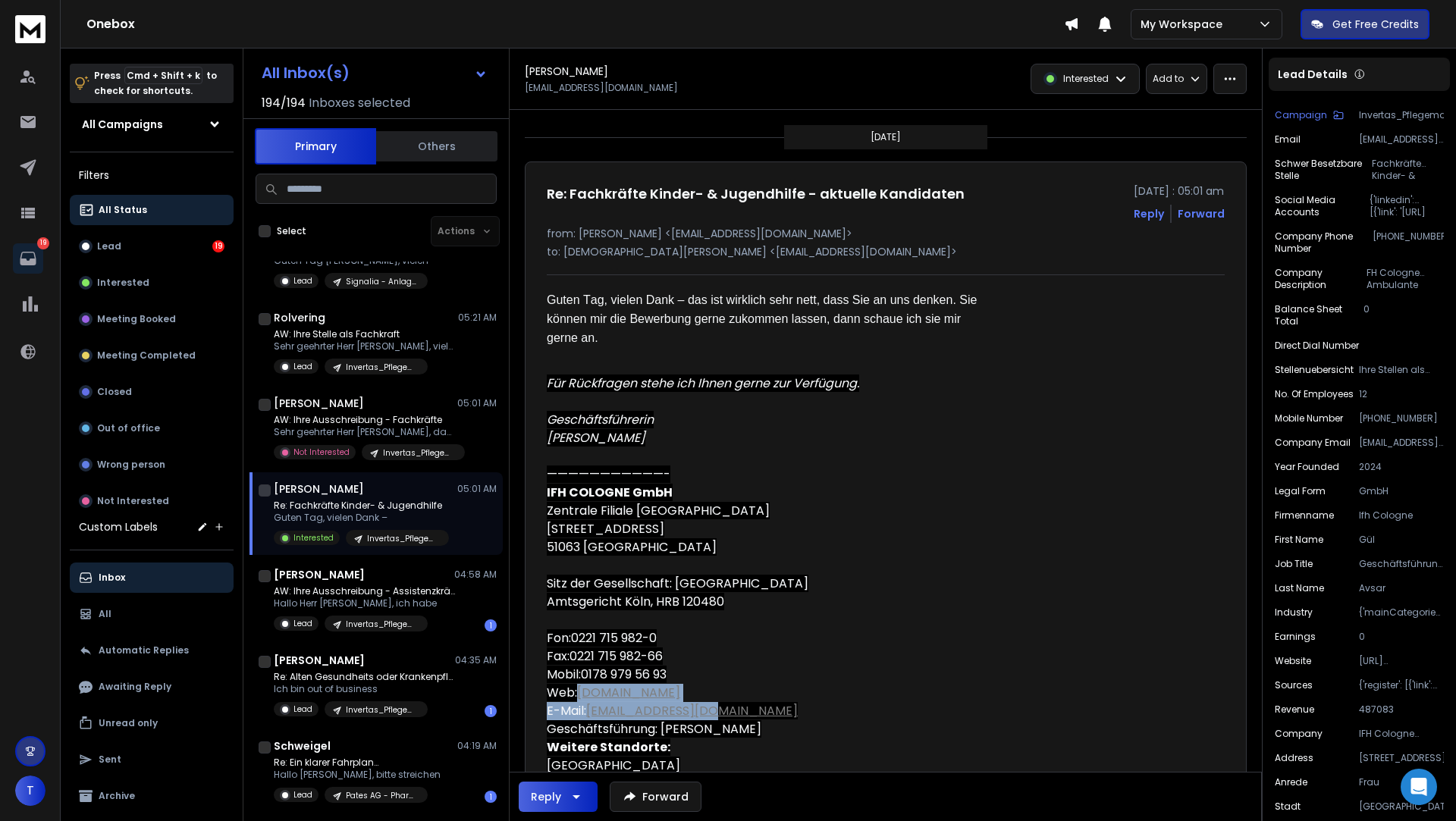
drag, startPoint x: 725, startPoint y: 703, endPoint x: 840, endPoint y: 694, distance: 115.4
click at [840, 694] on div "Mobil: 0178 979 56 93 Web: www.ifhcologne.de E-Mail: info@ifhcologne.de Geschäf…" at bounding box center [768, 738] width 443 height 145
click at [861, 620] on div "IFH COLOGNE GmbH Zentrale Filiale Köln - Mülheim Clevischer Ring 127 51063 Köln…" at bounding box center [768, 575] width 443 height 182
drag, startPoint x: 758, startPoint y: 231, endPoint x: 631, endPoint y: 231, distance: 127.0
click at [631, 231] on p "from: Gül Avsar <g.avsar@ifhcologne.de>" at bounding box center [885, 233] width 678 height 15
